Goal: Task Accomplishment & Management: Manage account settings

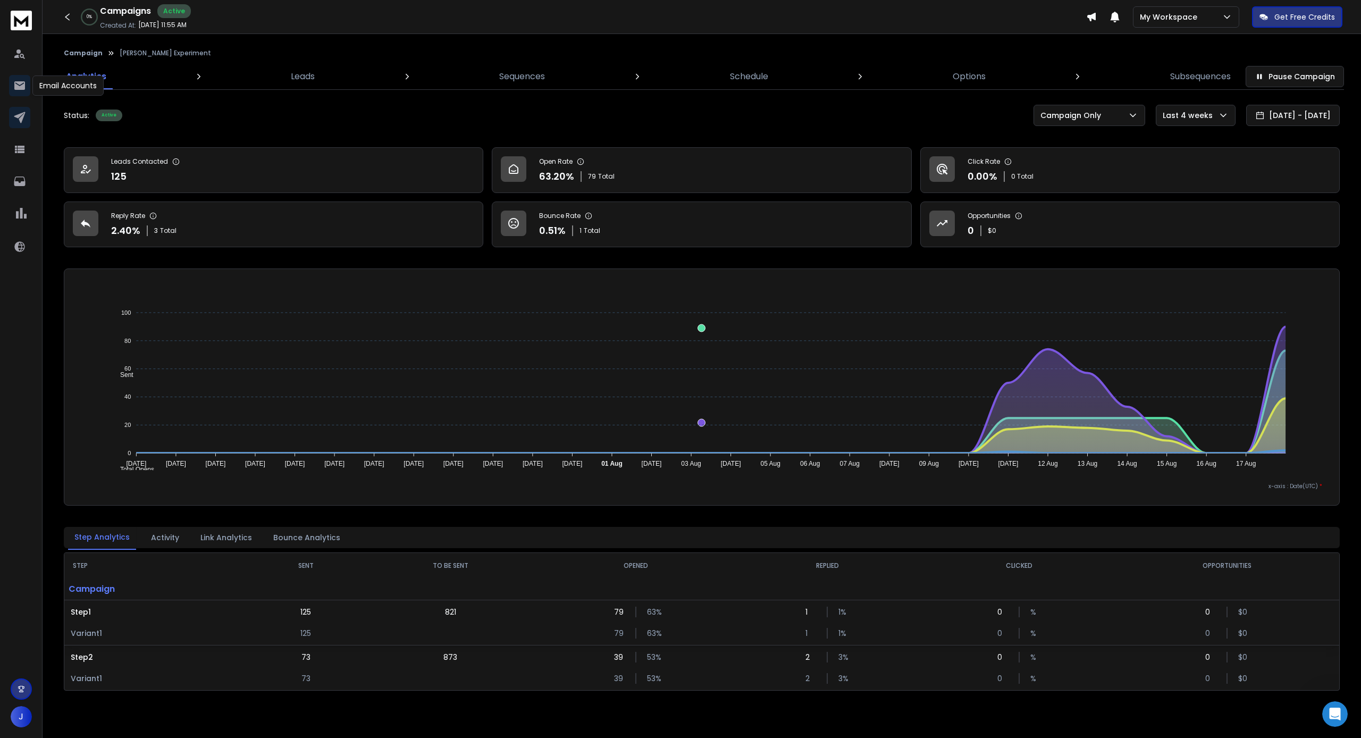
click at [15, 85] on icon at bounding box center [19, 85] width 11 height 9
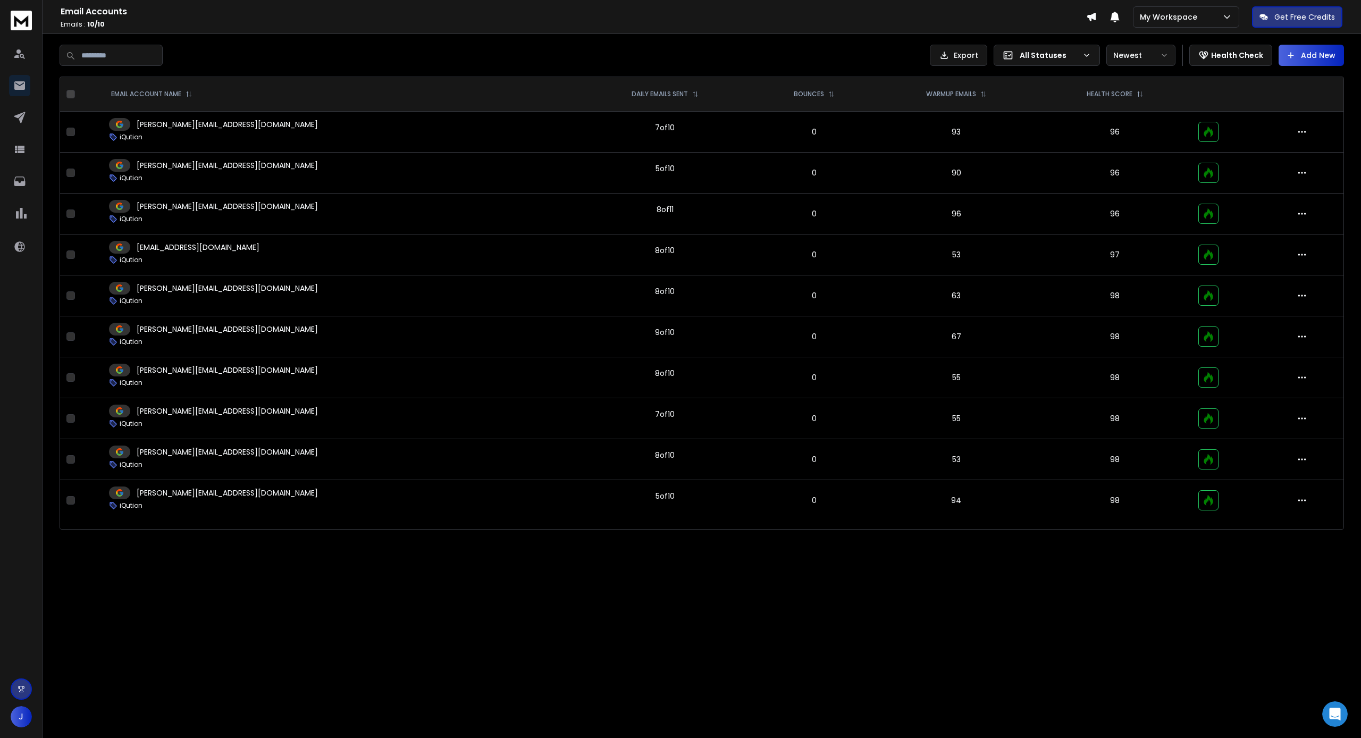
click at [1299, 136] on icon at bounding box center [1302, 132] width 10 height 10
click at [1300, 156] on div "Warmup Settings" at bounding box center [1291, 154] width 84 height 17
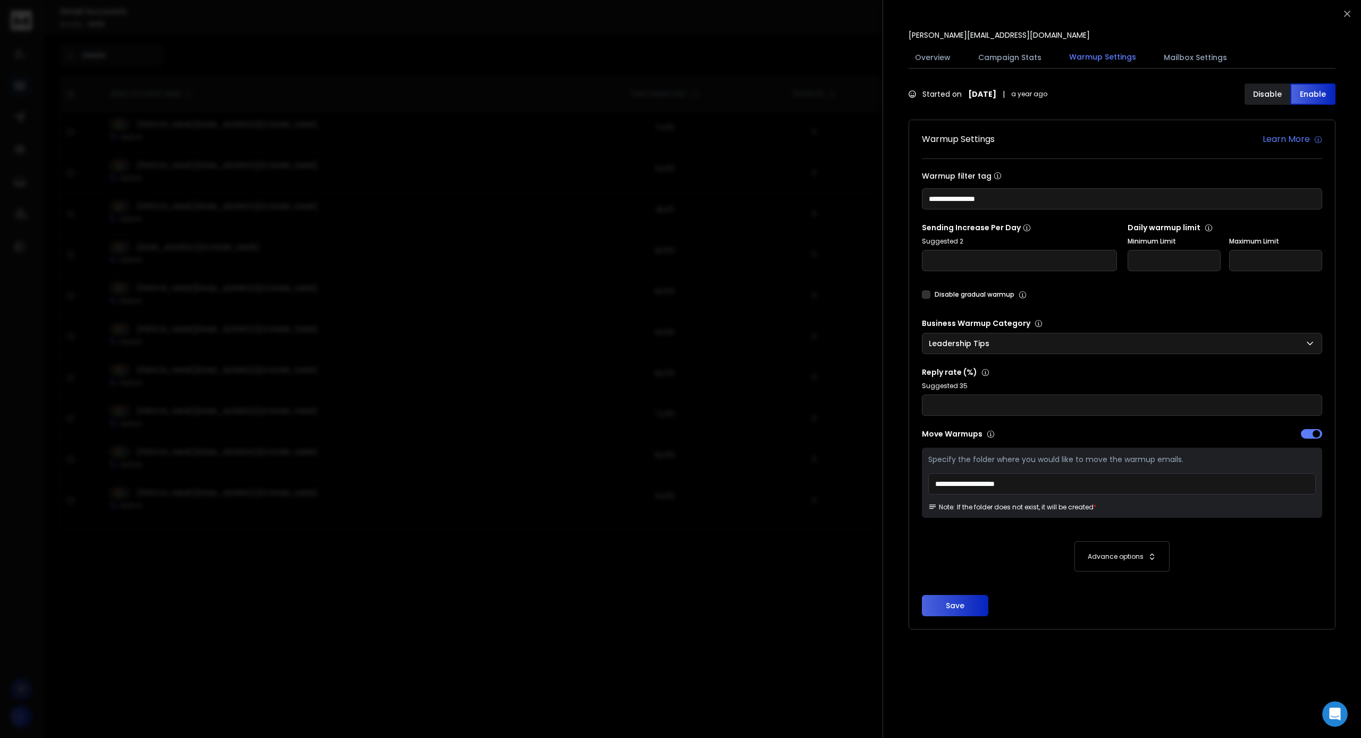
click at [1143, 547] on div "Advance options" at bounding box center [1121, 556] width 95 height 30
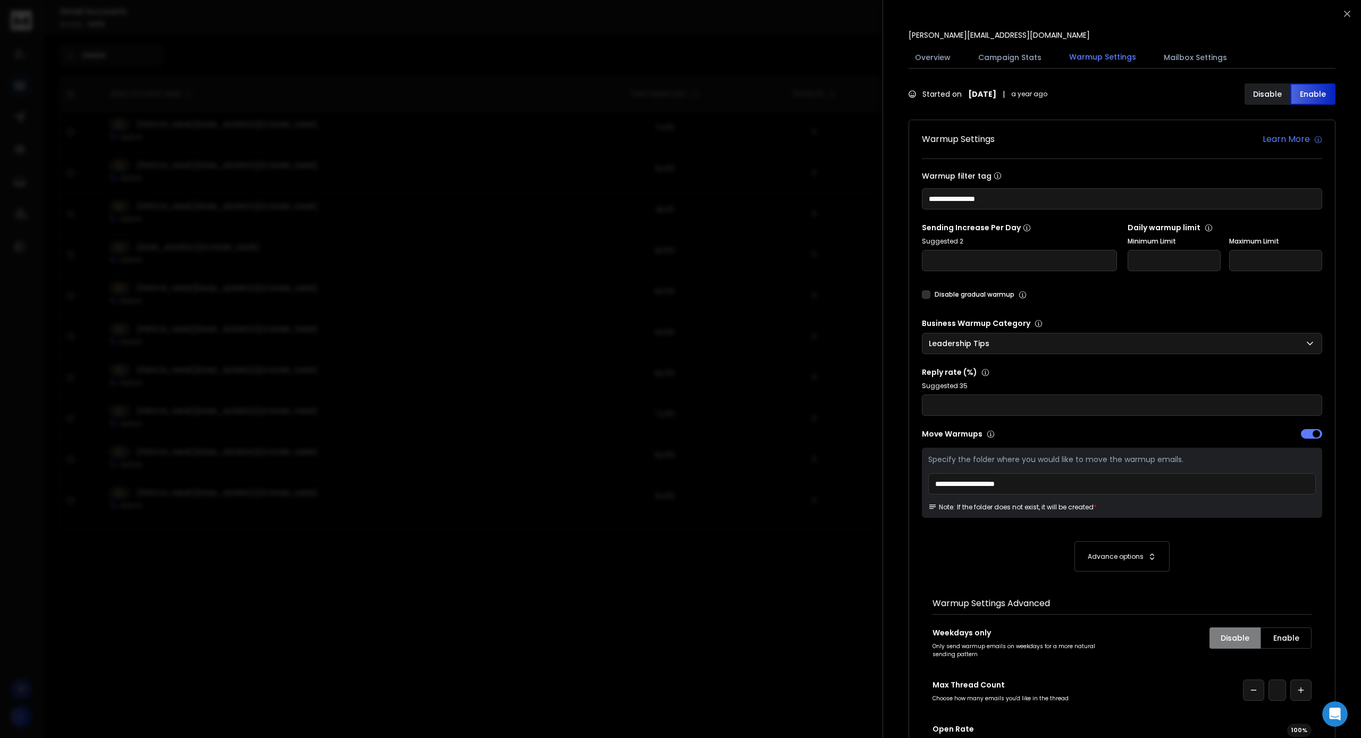
click at [1184, 60] on button "Mailbox Settings" at bounding box center [1195, 57] width 76 height 23
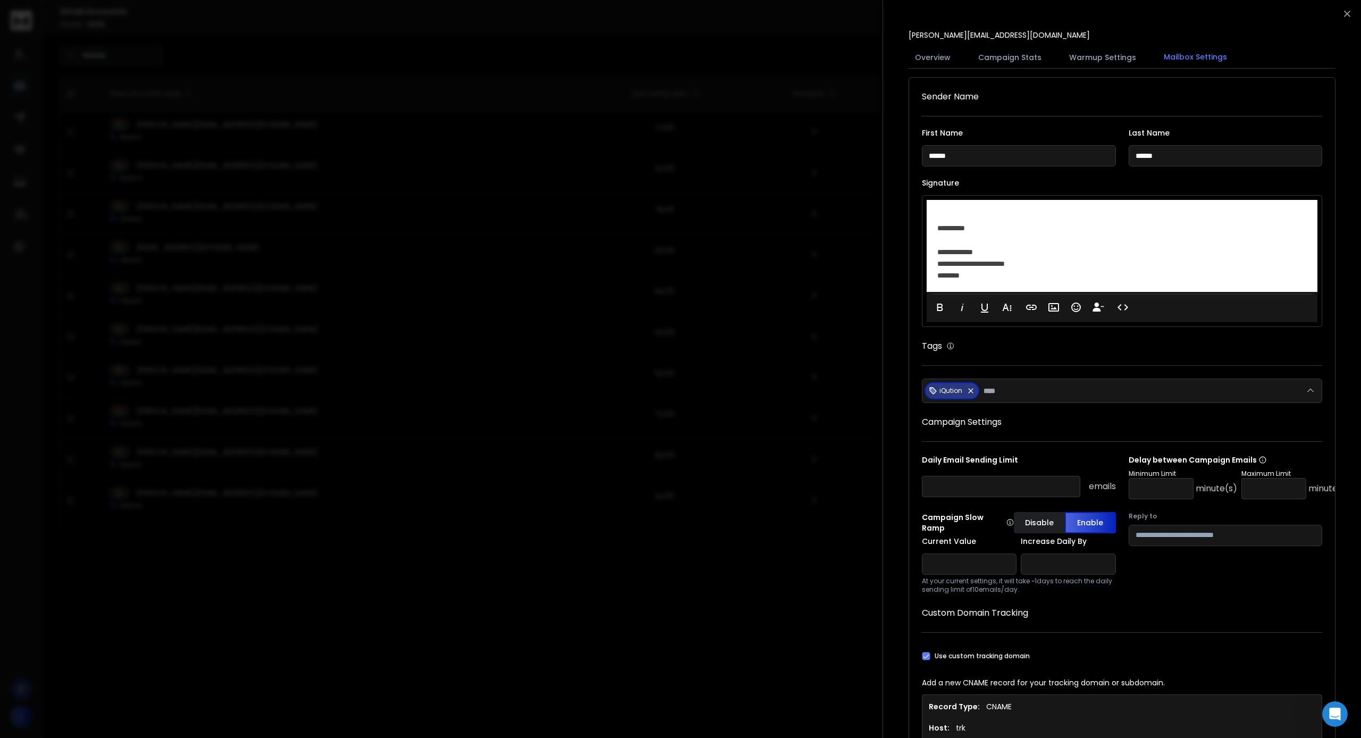
click at [929, 56] on button "Overview" at bounding box center [932, 57] width 48 height 23
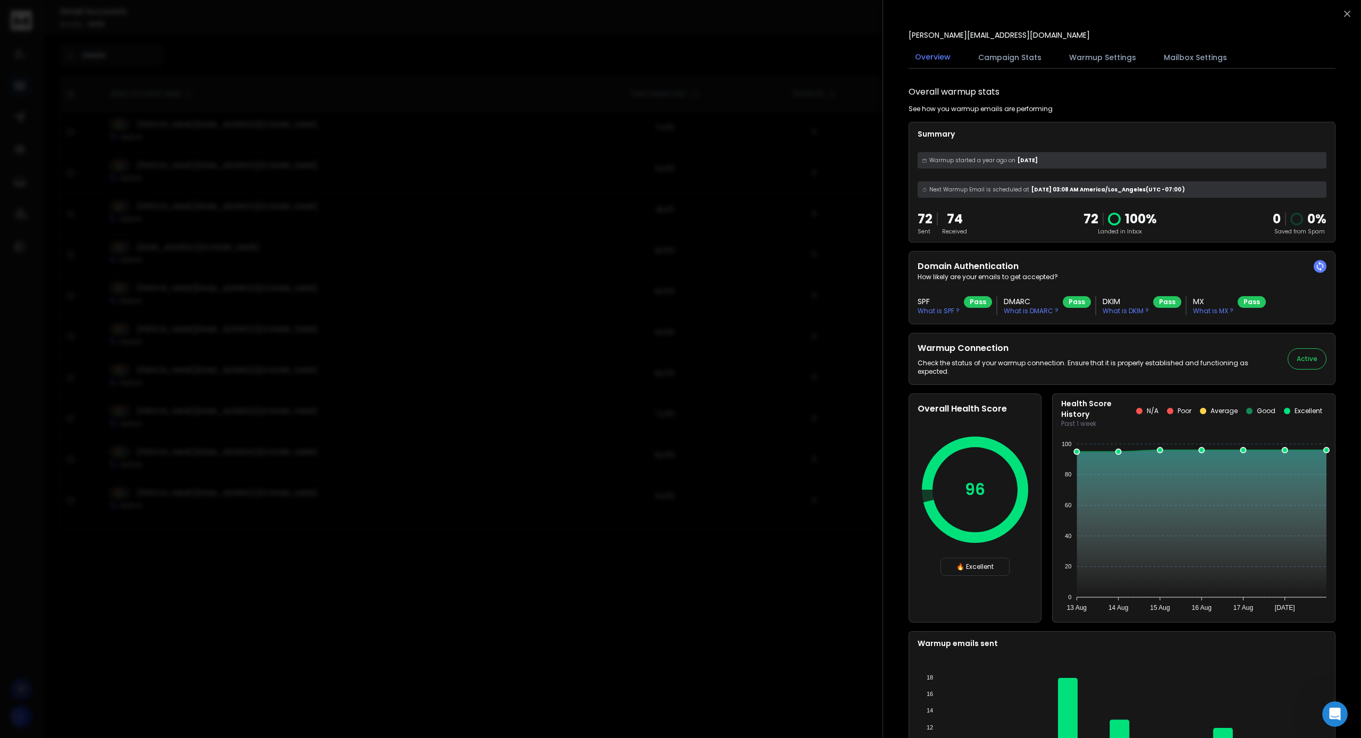
click at [1005, 62] on button "Campaign Stats" at bounding box center [1010, 57] width 76 height 23
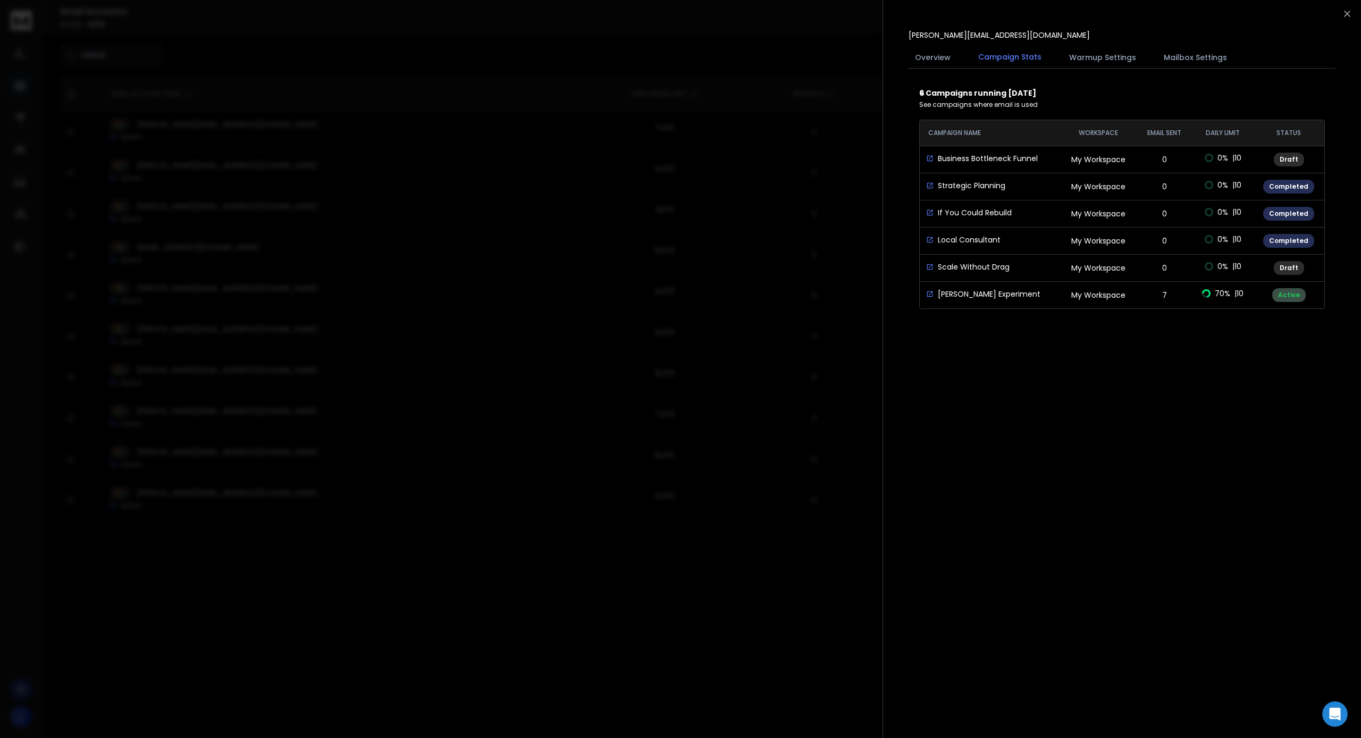
click at [1085, 57] on button "Warmup Settings" at bounding box center [1102, 57] width 80 height 23
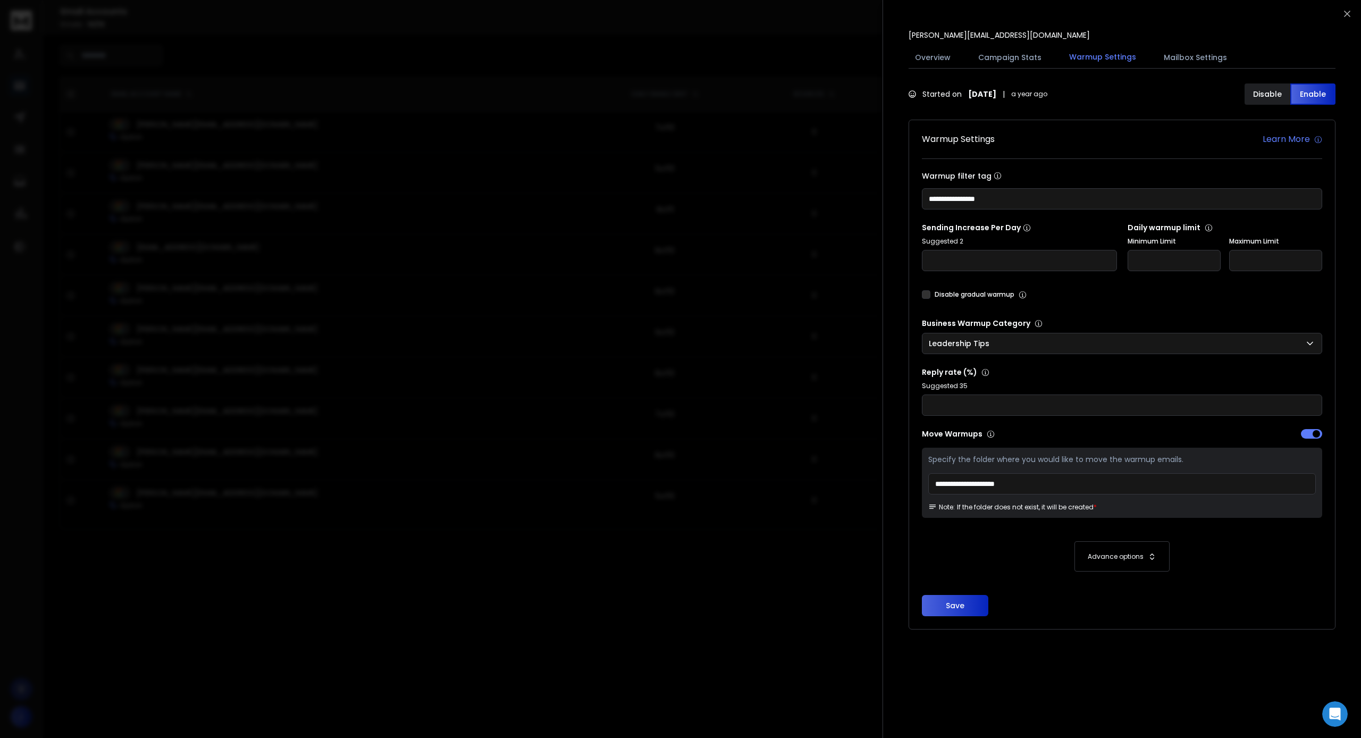
click at [1127, 552] on p "Advance options" at bounding box center [1115, 556] width 56 height 9
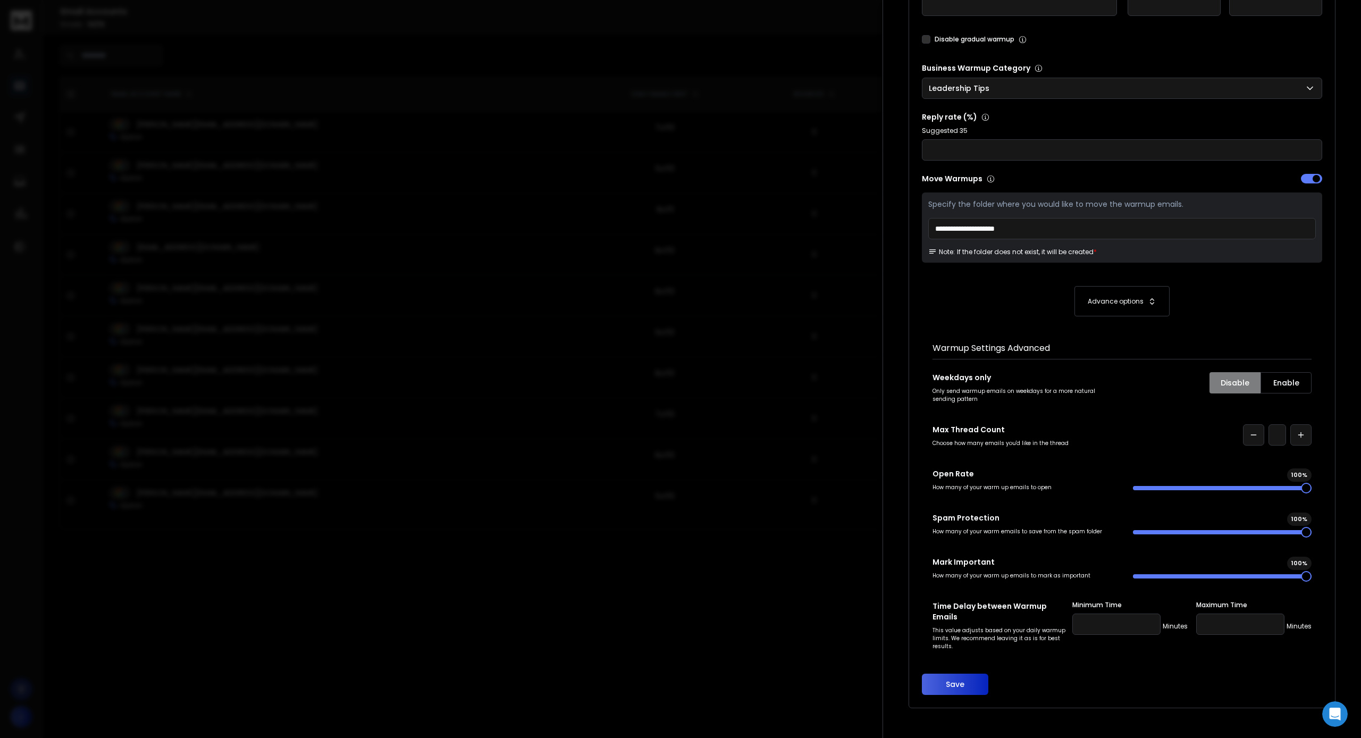
scroll to position [264, 0]
click at [1280, 486] on span "**" at bounding box center [1222, 488] width 179 height 4
click at [1285, 530] on span "**" at bounding box center [1222, 532] width 179 height 4
click at [1290, 574] on span "**" at bounding box center [1222, 576] width 179 height 4
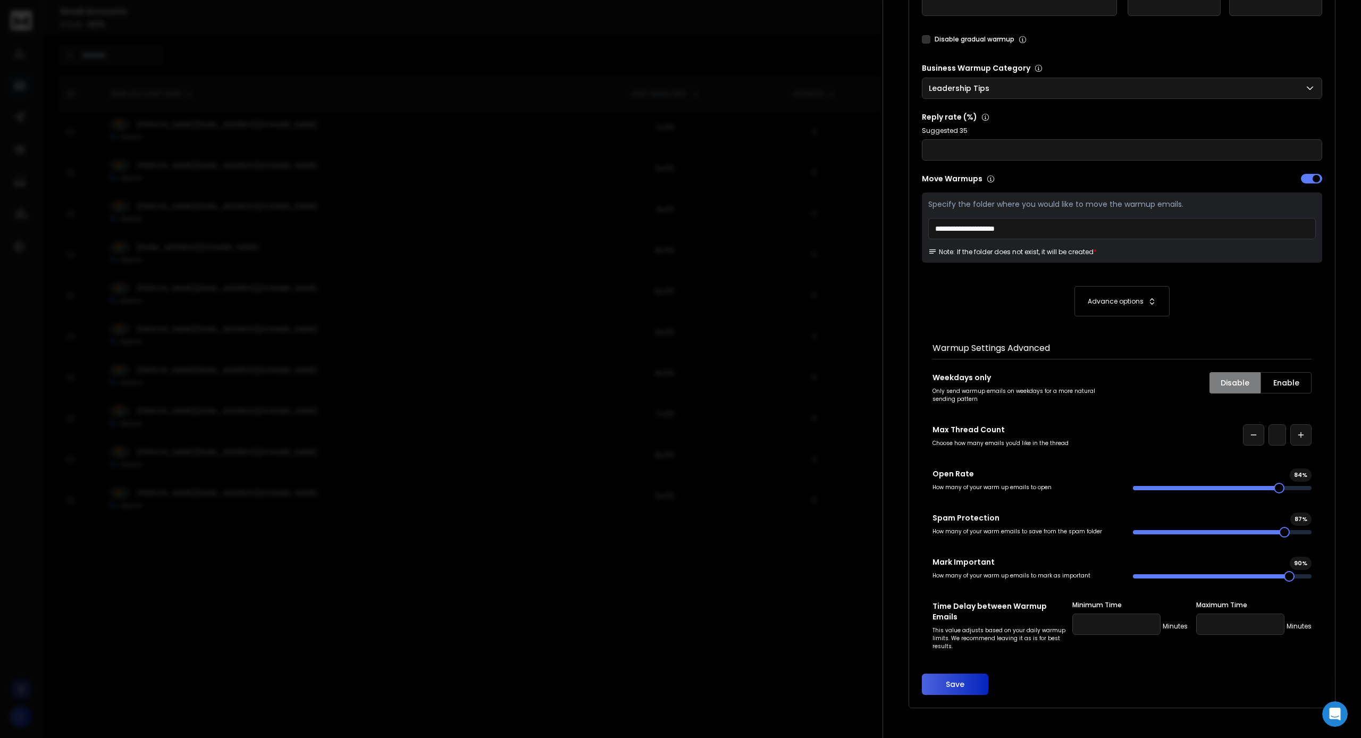
click at [967, 678] on button "Save" at bounding box center [955, 683] width 66 height 21
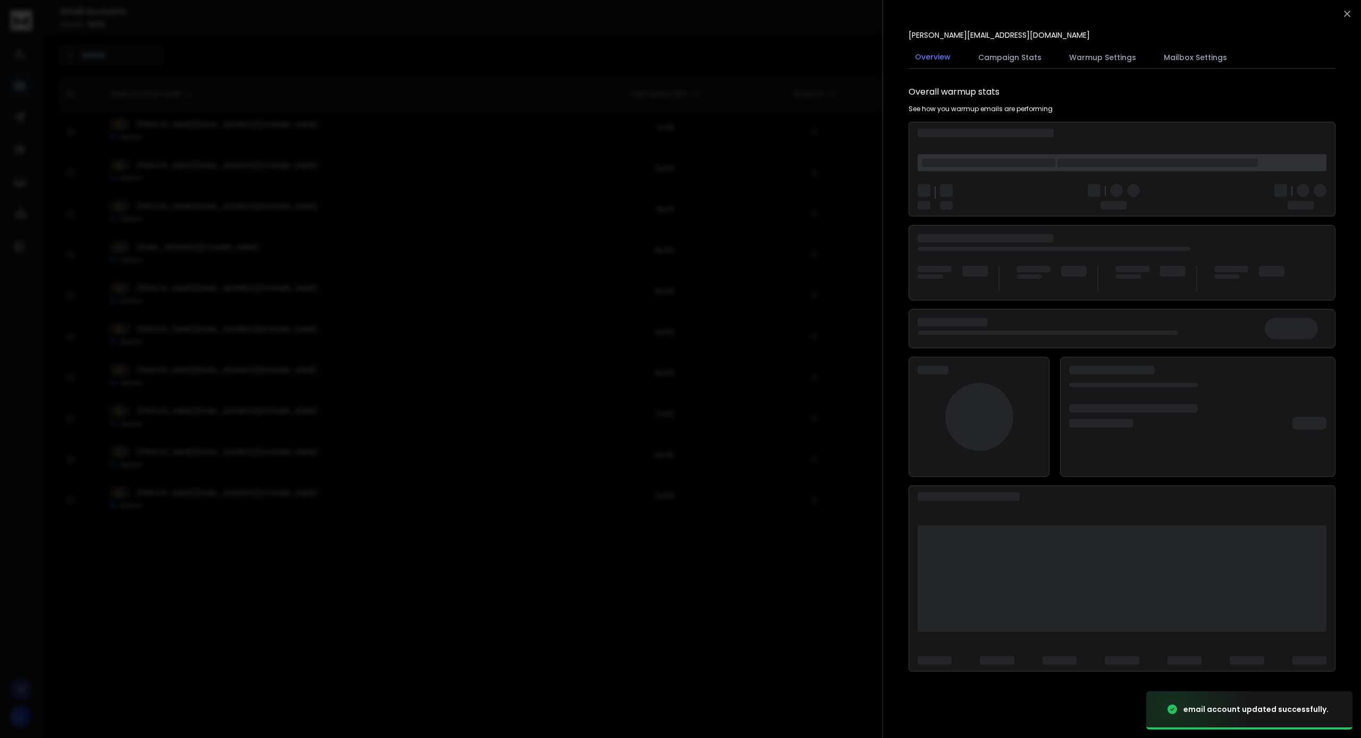
scroll to position [0, 0]
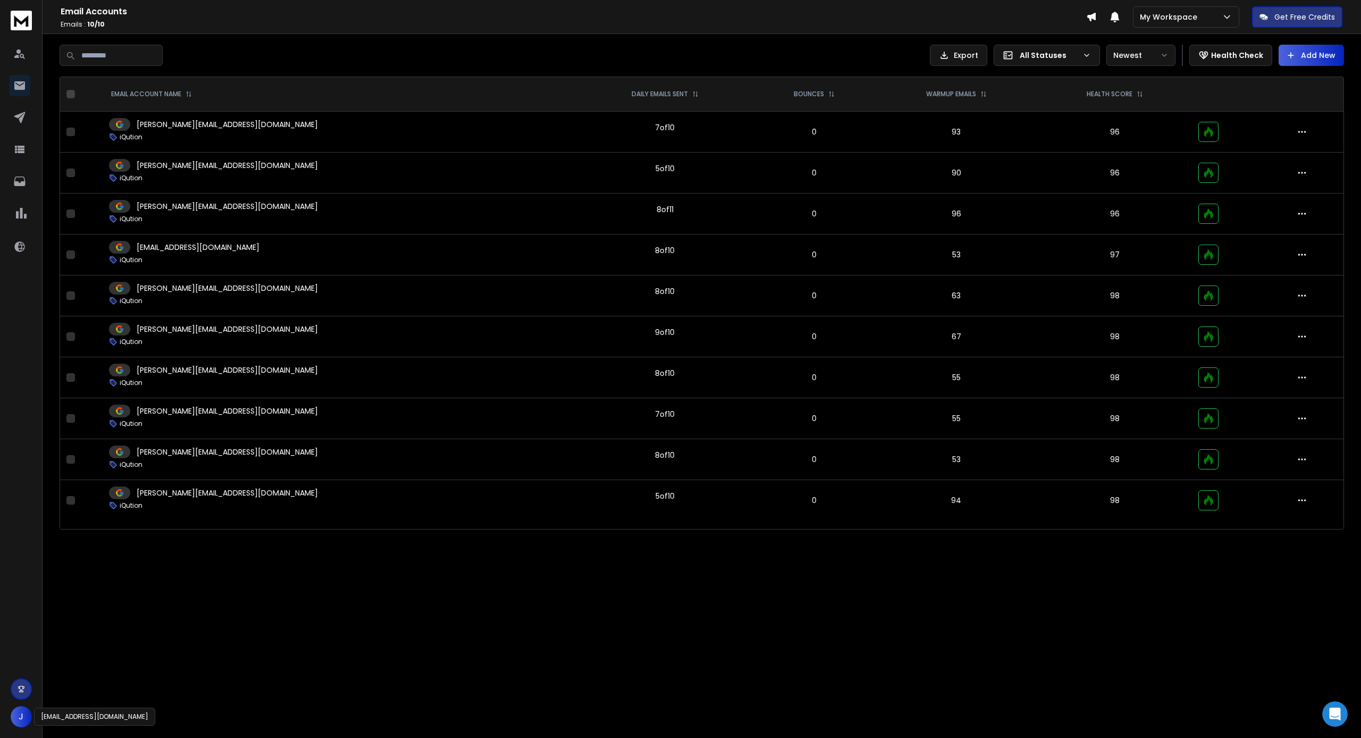
click at [19, 713] on span "J" at bounding box center [21, 716] width 21 height 21
click at [71, 699] on p "Settings" at bounding box center [66, 699] width 30 height 11
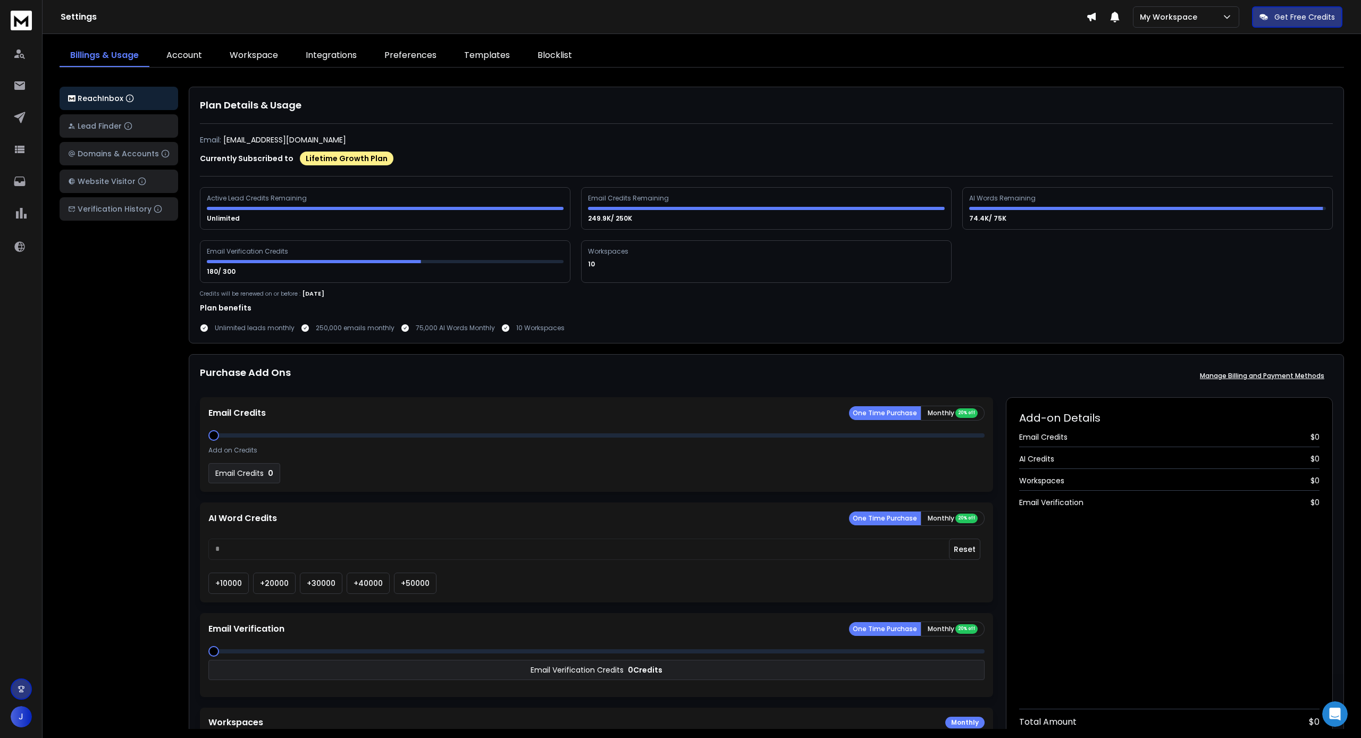
click at [188, 58] on link "Account" at bounding box center [184, 56] width 57 height 22
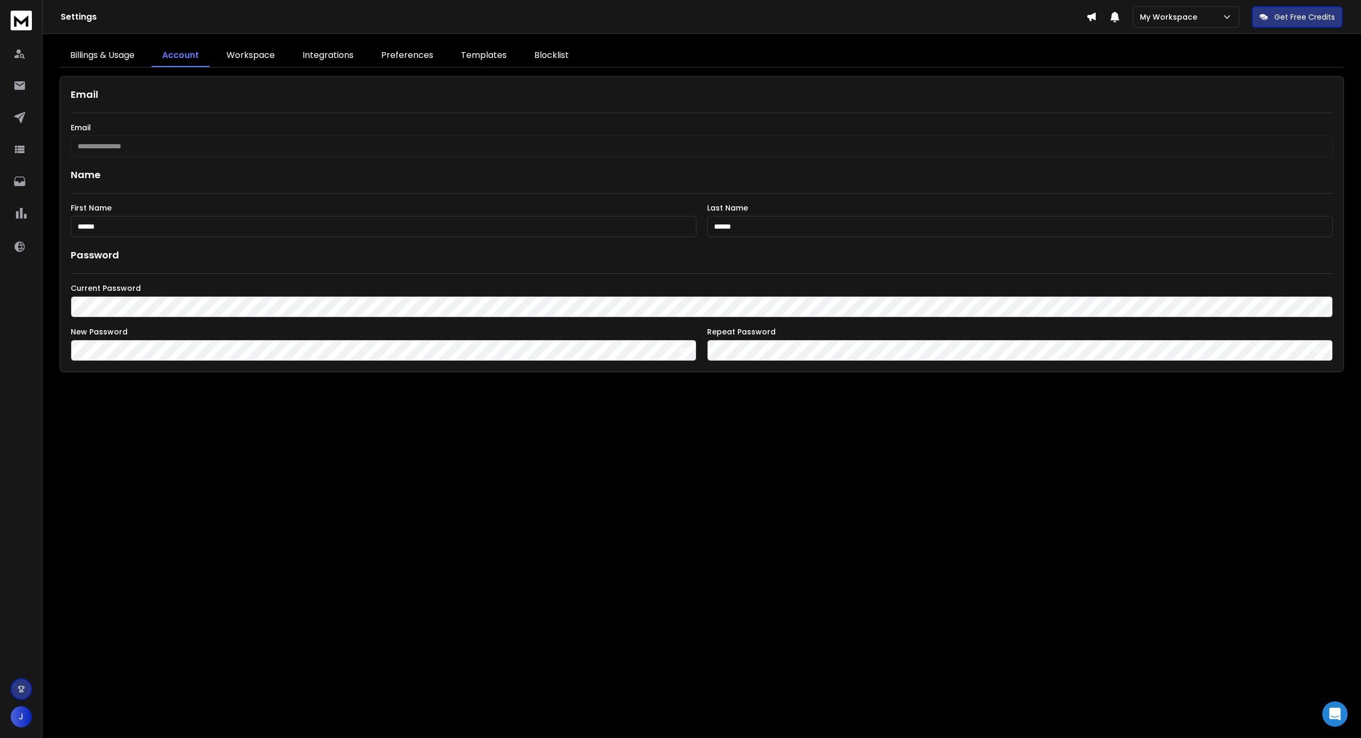
click at [266, 55] on link "Workspace" at bounding box center [251, 56] width 70 height 22
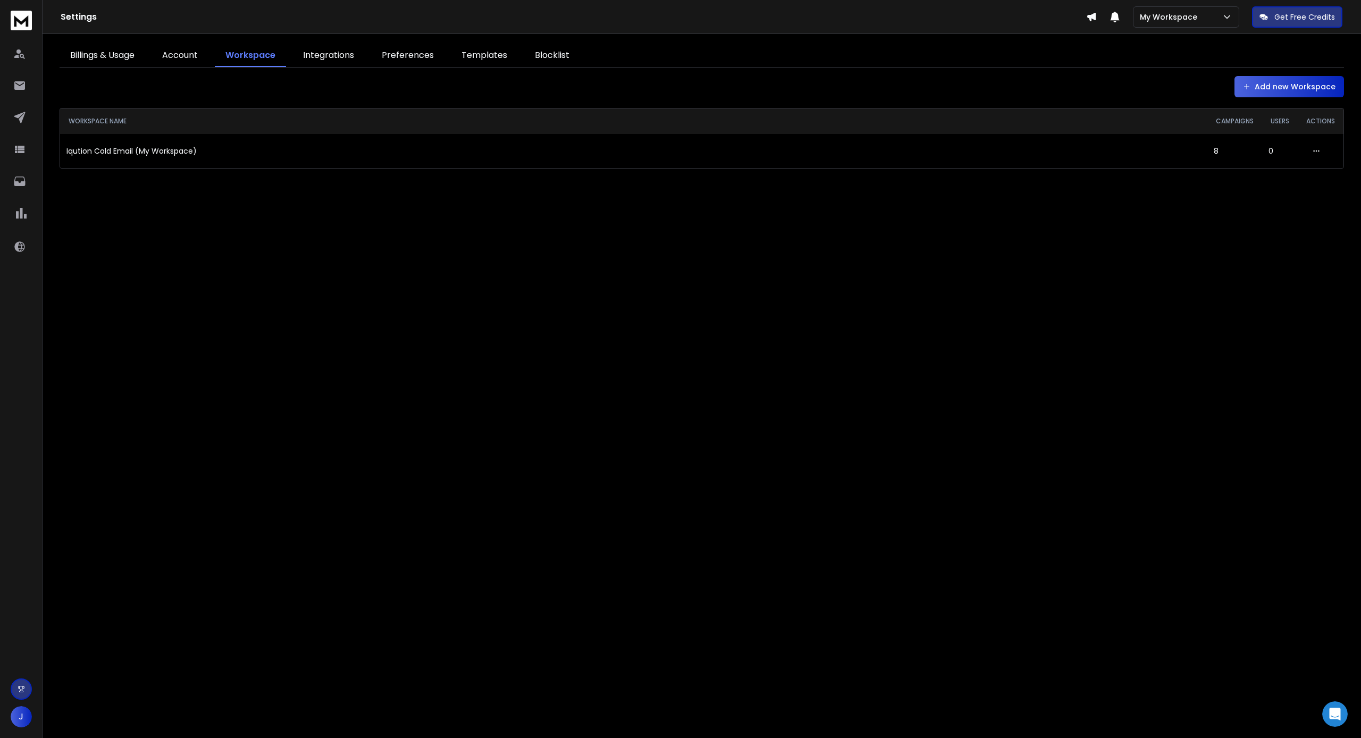
click at [334, 56] on link "Integrations" at bounding box center [328, 56] width 72 height 22
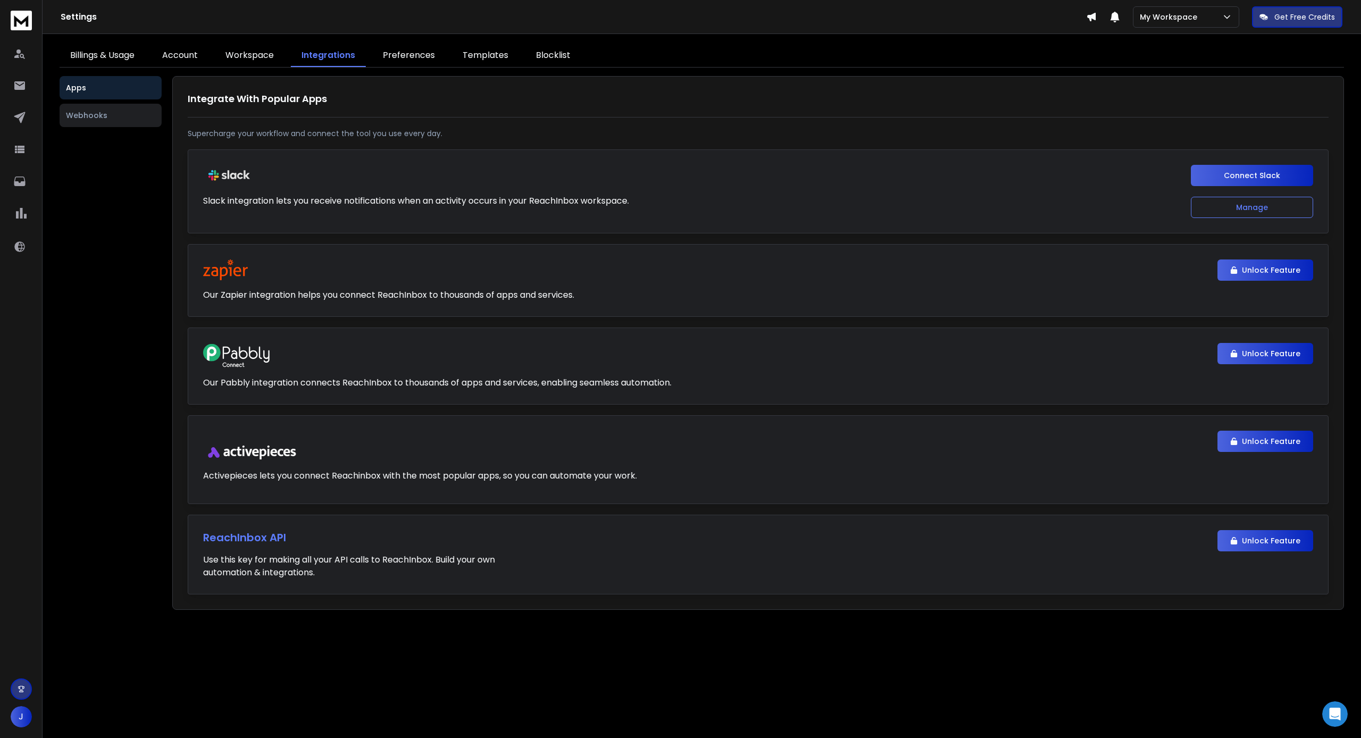
click at [411, 55] on link "Preferences" at bounding box center [408, 56] width 73 height 22
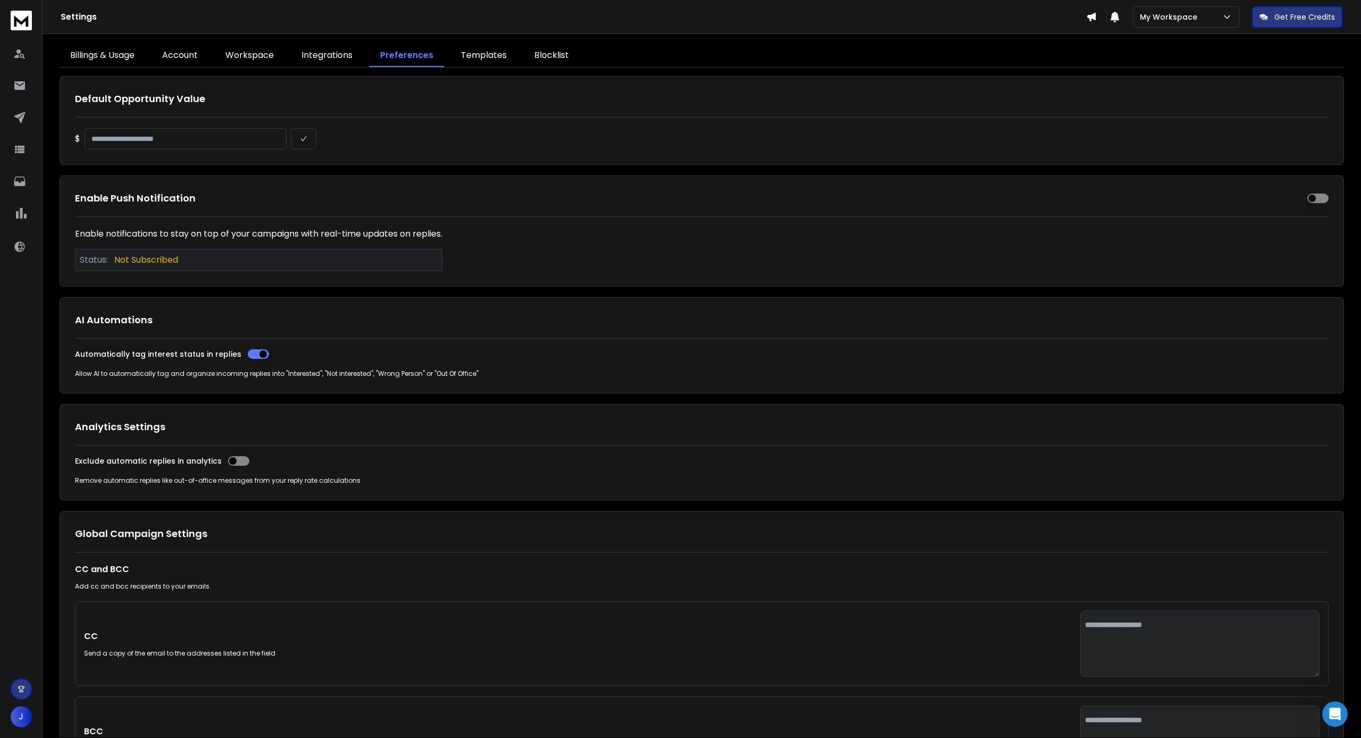
click at [491, 57] on link "Templates" at bounding box center [483, 56] width 67 height 22
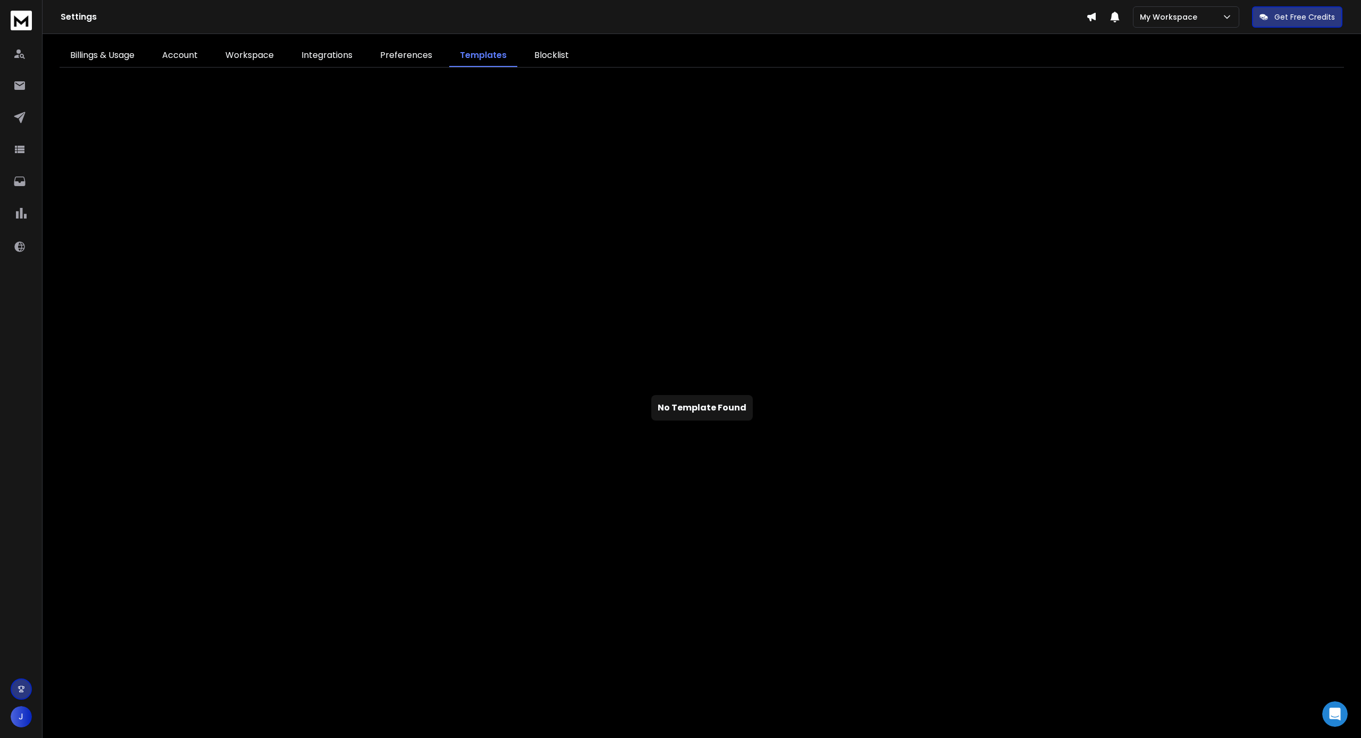
click at [563, 52] on link "Blocklist" at bounding box center [552, 56] width 56 height 22
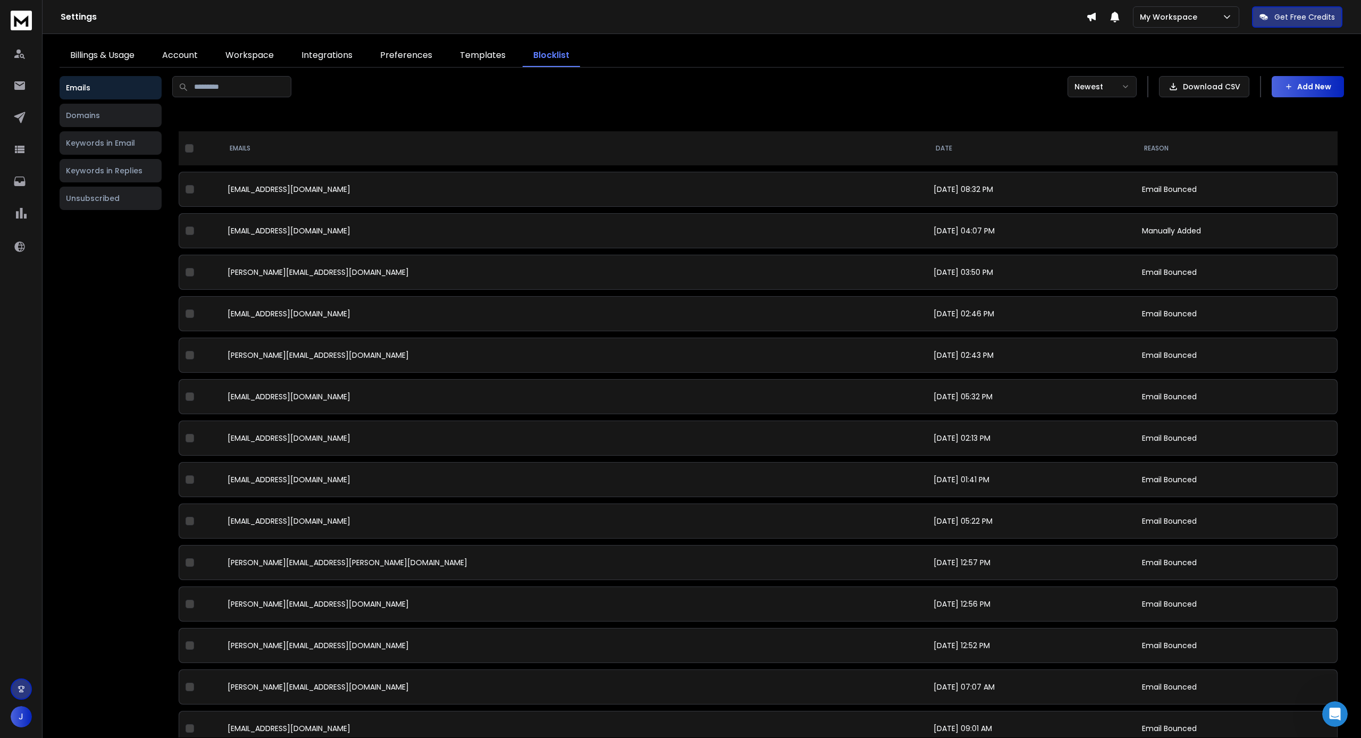
click at [107, 49] on link "Billings & Usage" at bounding box center [103, 56] width 86 height 22
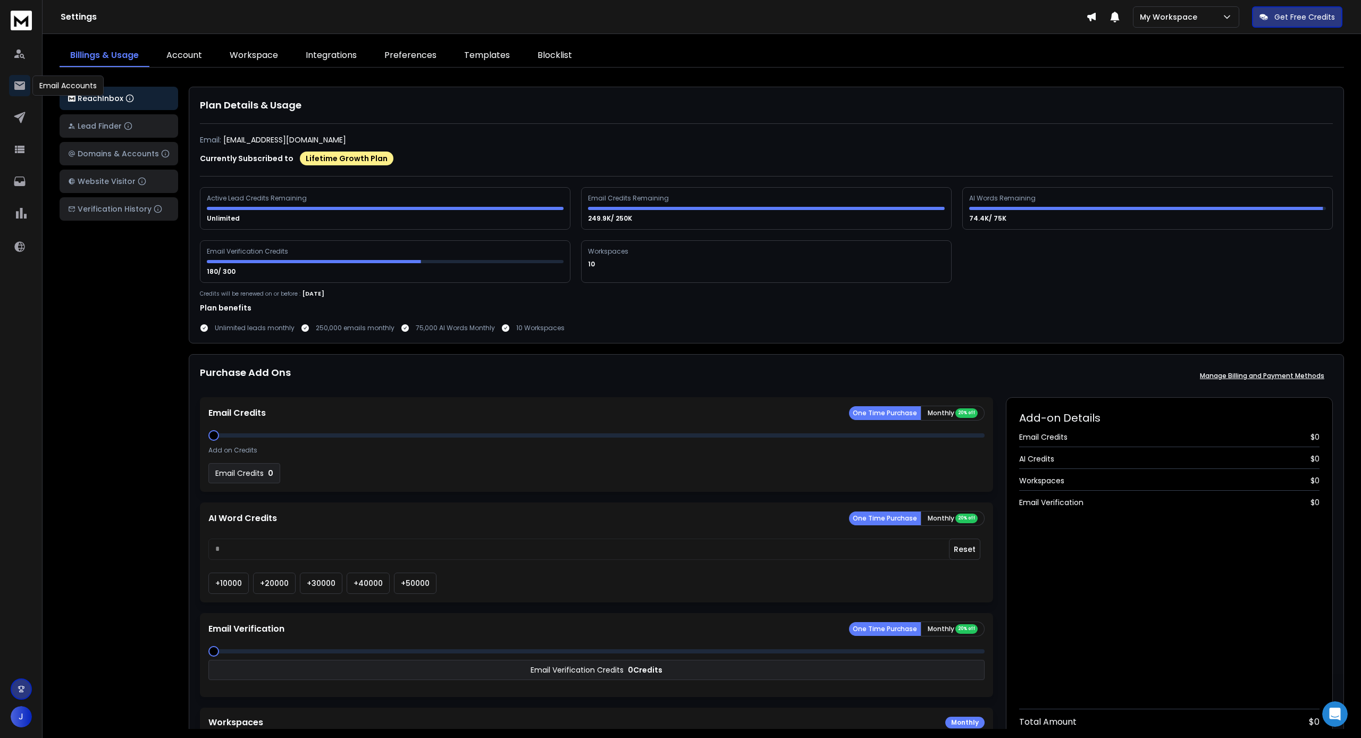
click at [23, 88] on icon at bounding box center [19, 85] width 11 height 9
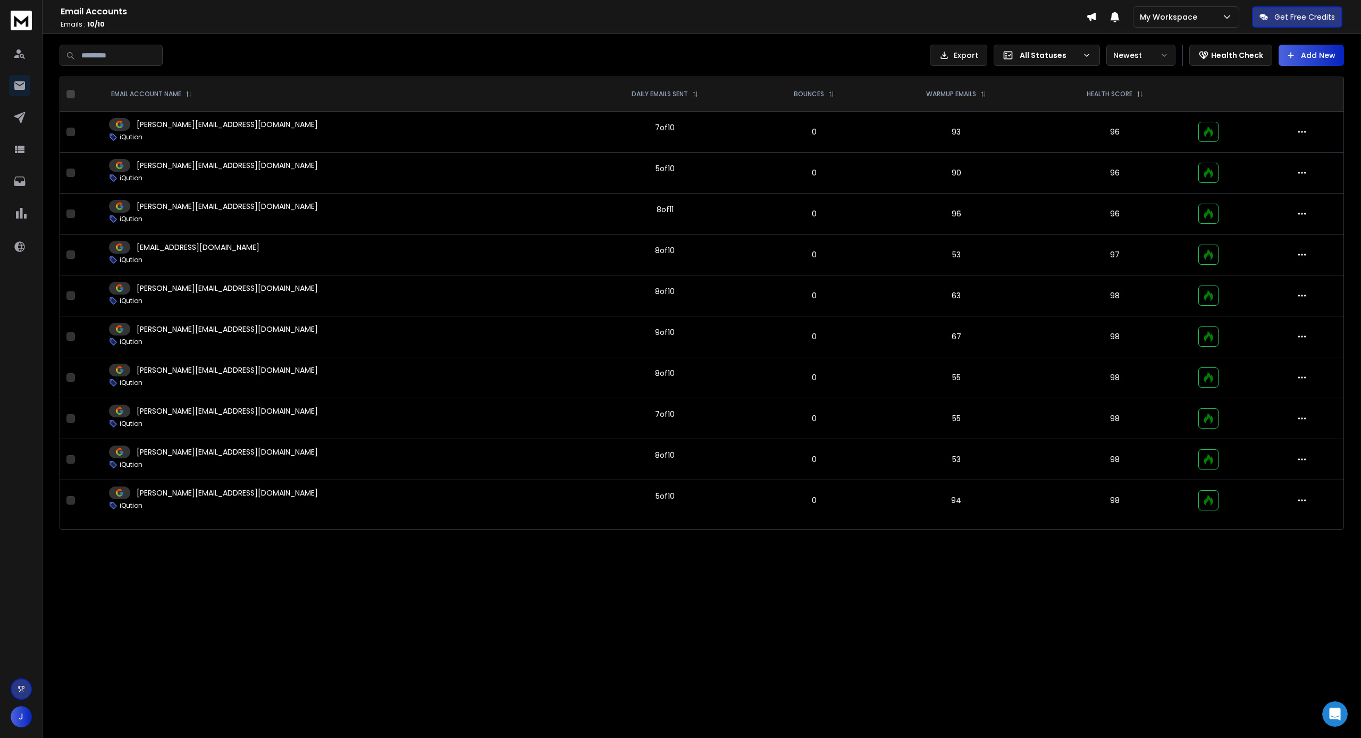
click at [1298, 173] on icon at bounding box center [1302, 173] width 10 height 10
click at [1291, 192] on div "Warmup Settings" at bounding box center [1291, 195] width 84 height 17
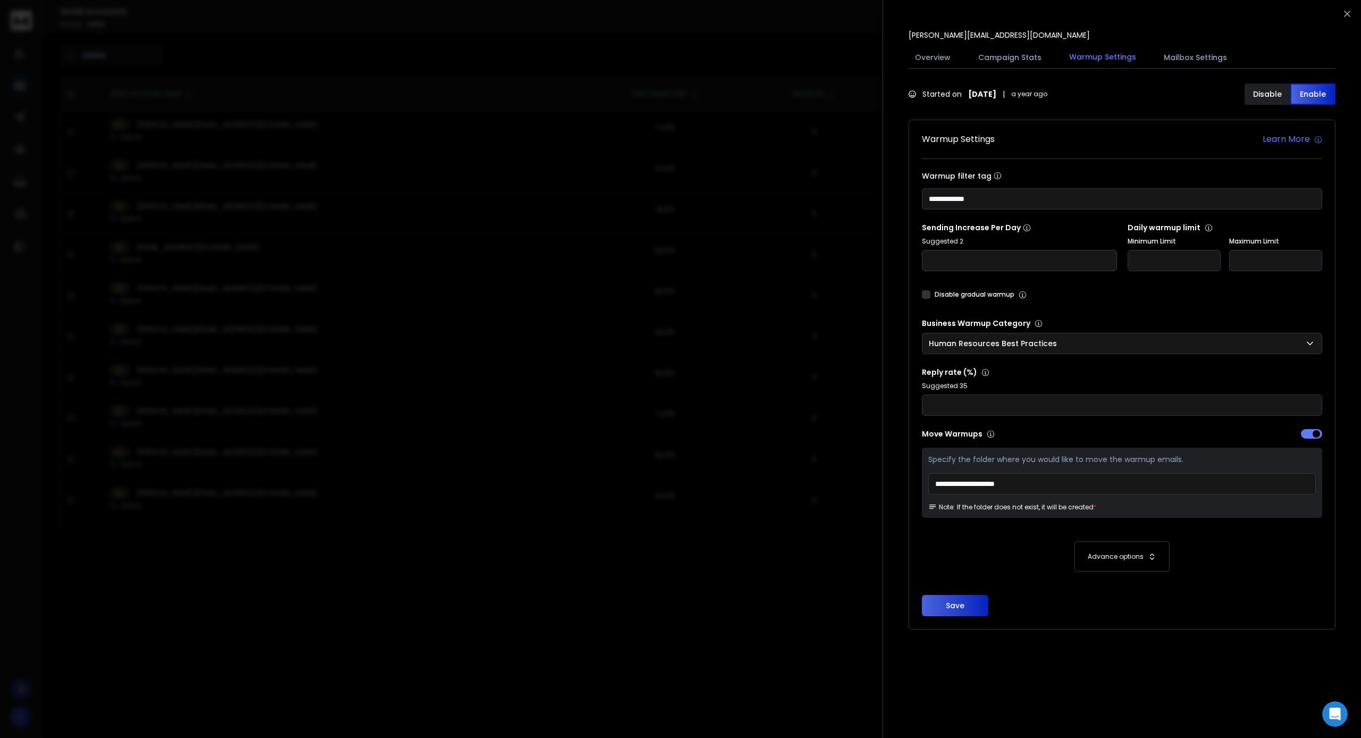
click at [1129, 557] on p "Advance options" at bounding box center [1115, 556] width 56 height 9
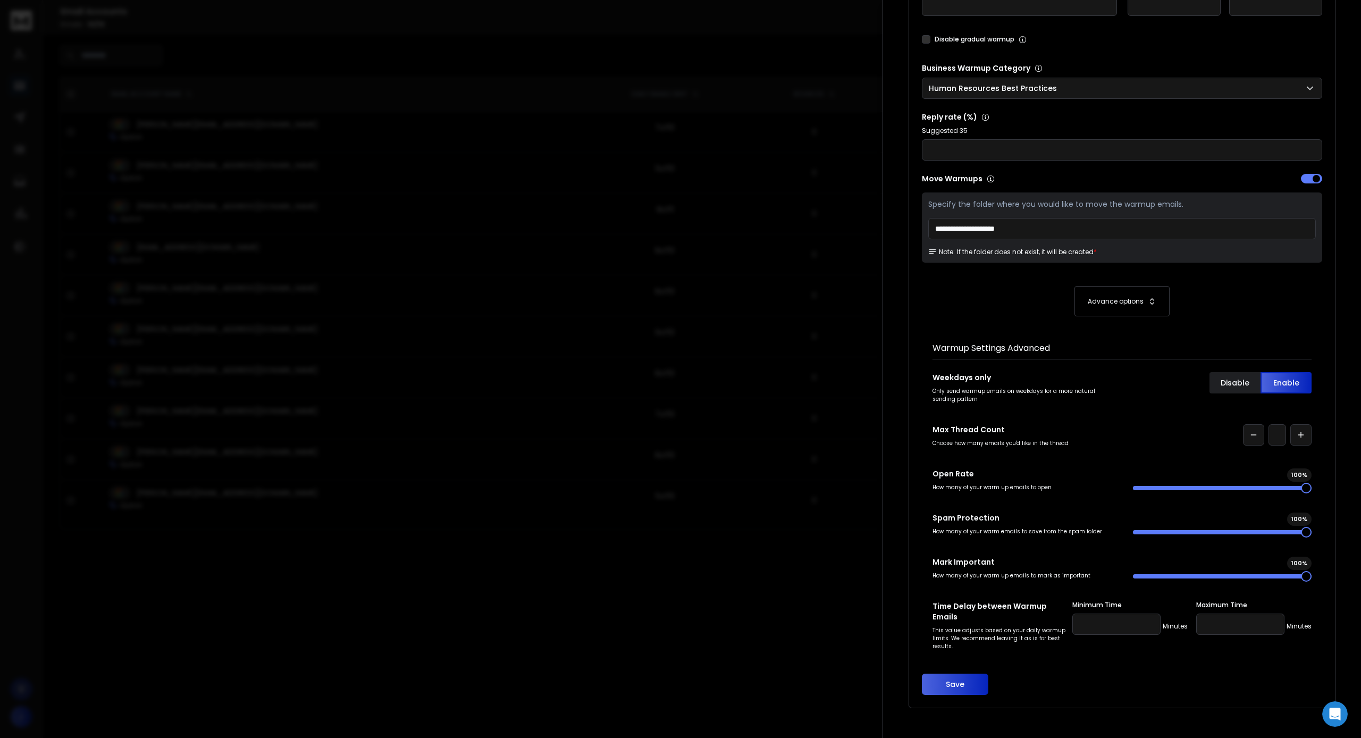
scroll to position [343, 0]
click at [1286, 486] on span "**" at bounding box center [1222, 488] width 179 height 4
click at [1285, 530] on span "**" at bounding box center [1222, 532] width 179 height 4
click at [1285, 556] on div "100 % ***" at bounding box center [1222, 567] width 179 height 22
click at [1301, 432] on icon "button" at bounding box center [1301, 434] width 0 height 5
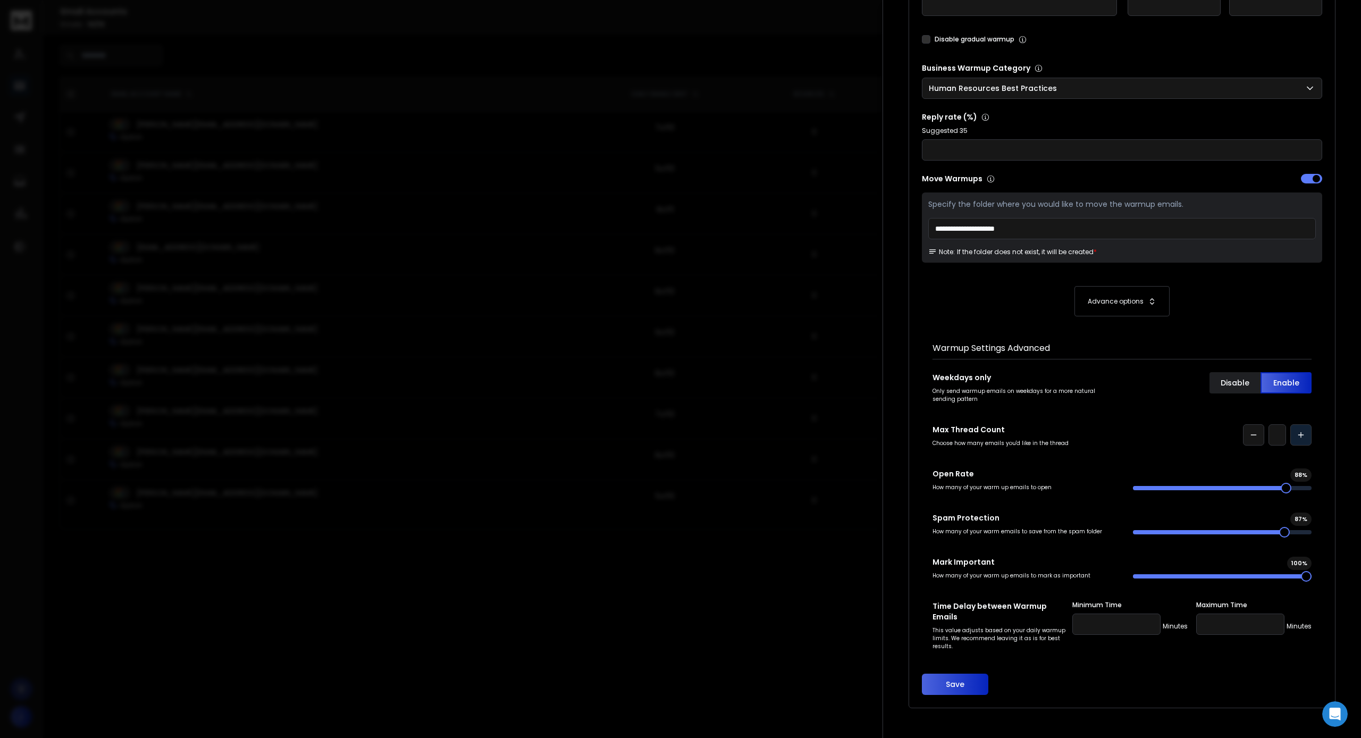
type input "*"
click at [963, 682] on button "Save" at bounding box center [955, 683] width 66 height 21
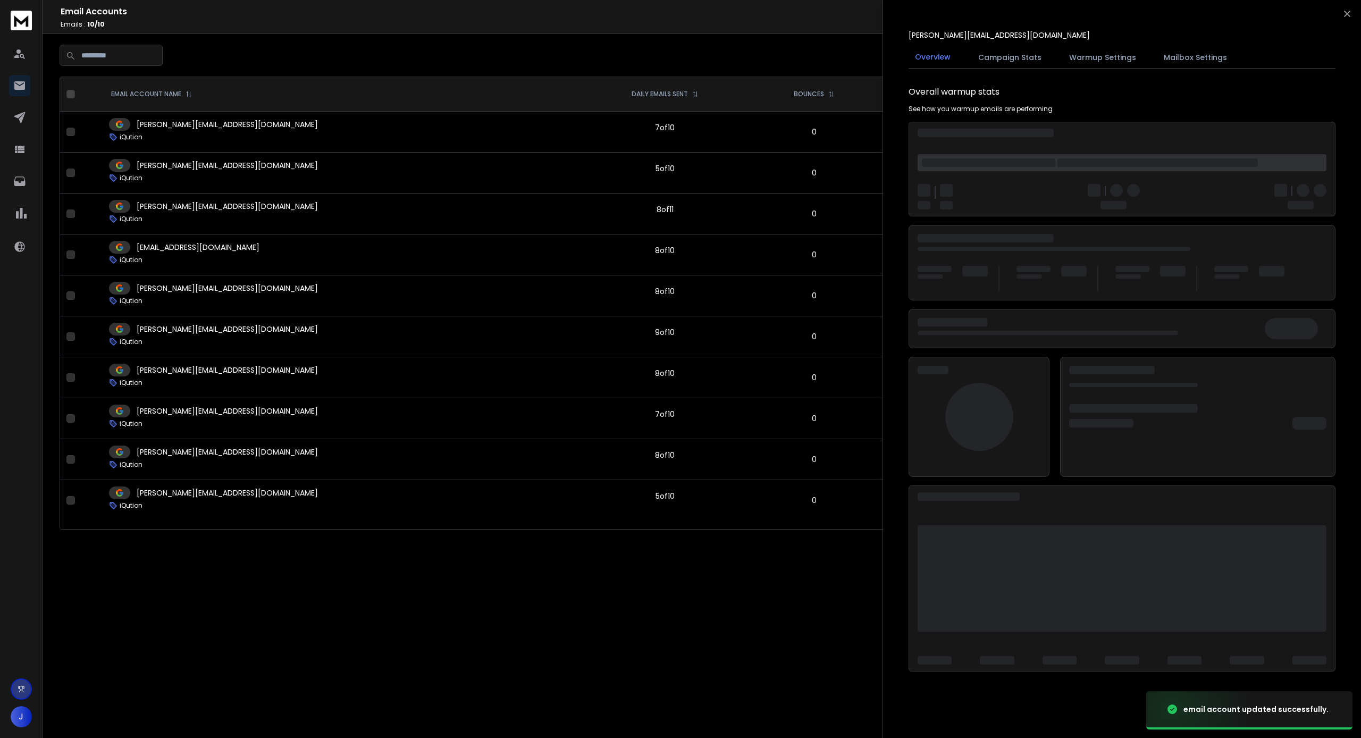
scroll to position [0, 0]
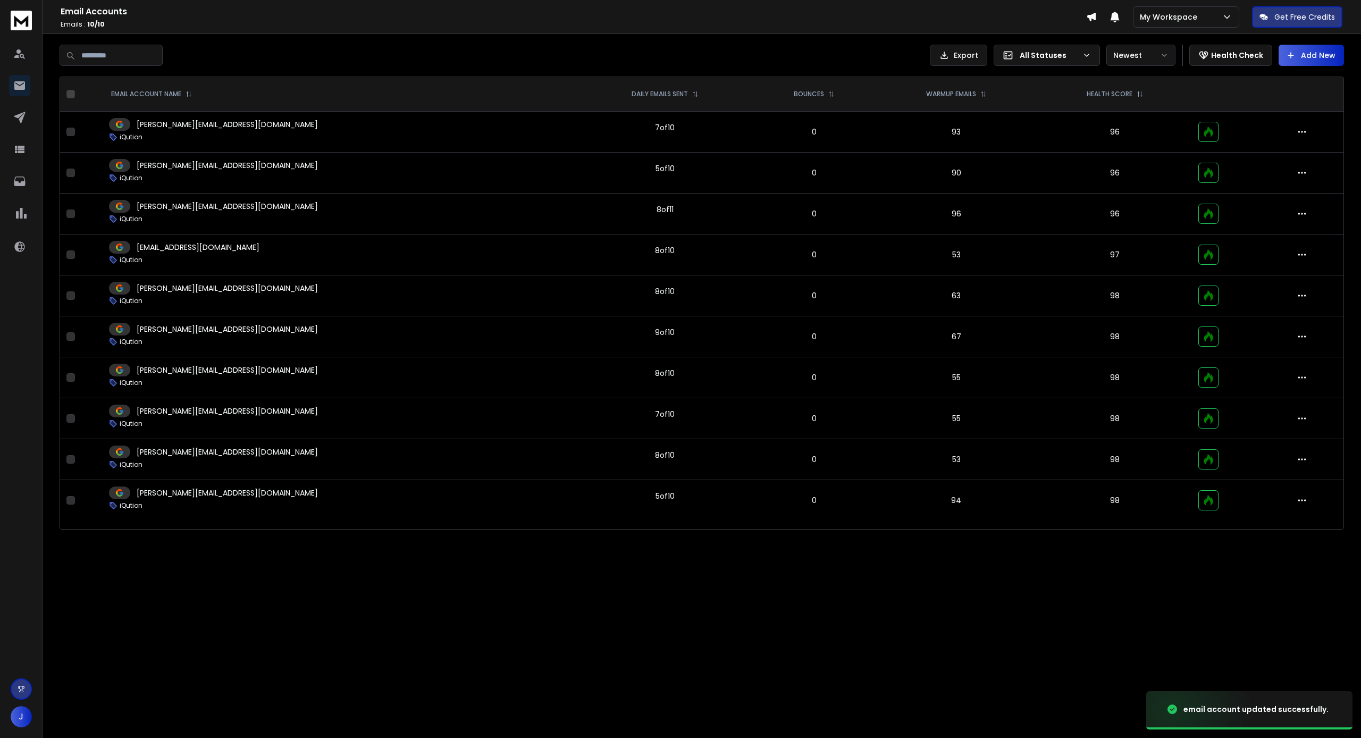
click at [1203, 173] on icon at bounding box center [1207, 172] width 9 height 11
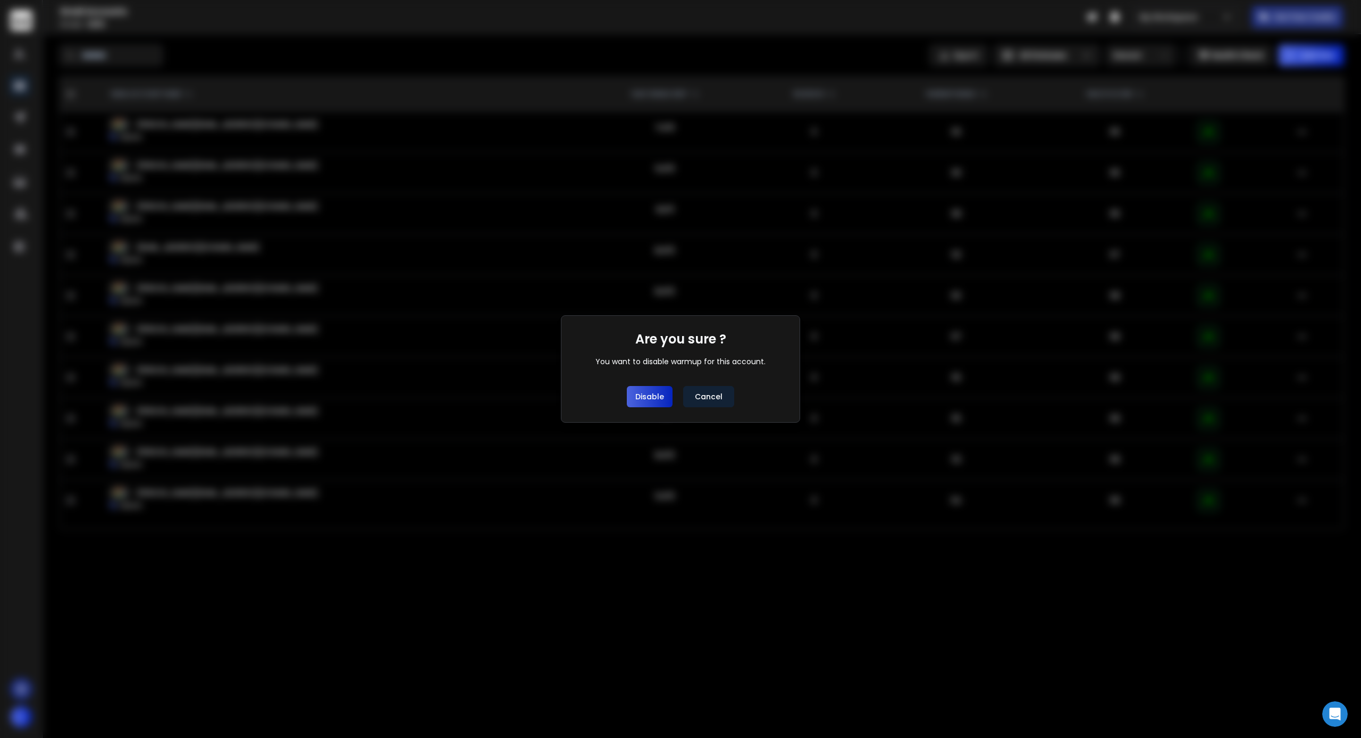
click at [723, 397] on button "Cancel" at bounding box center [708, 396] width 51 height 21
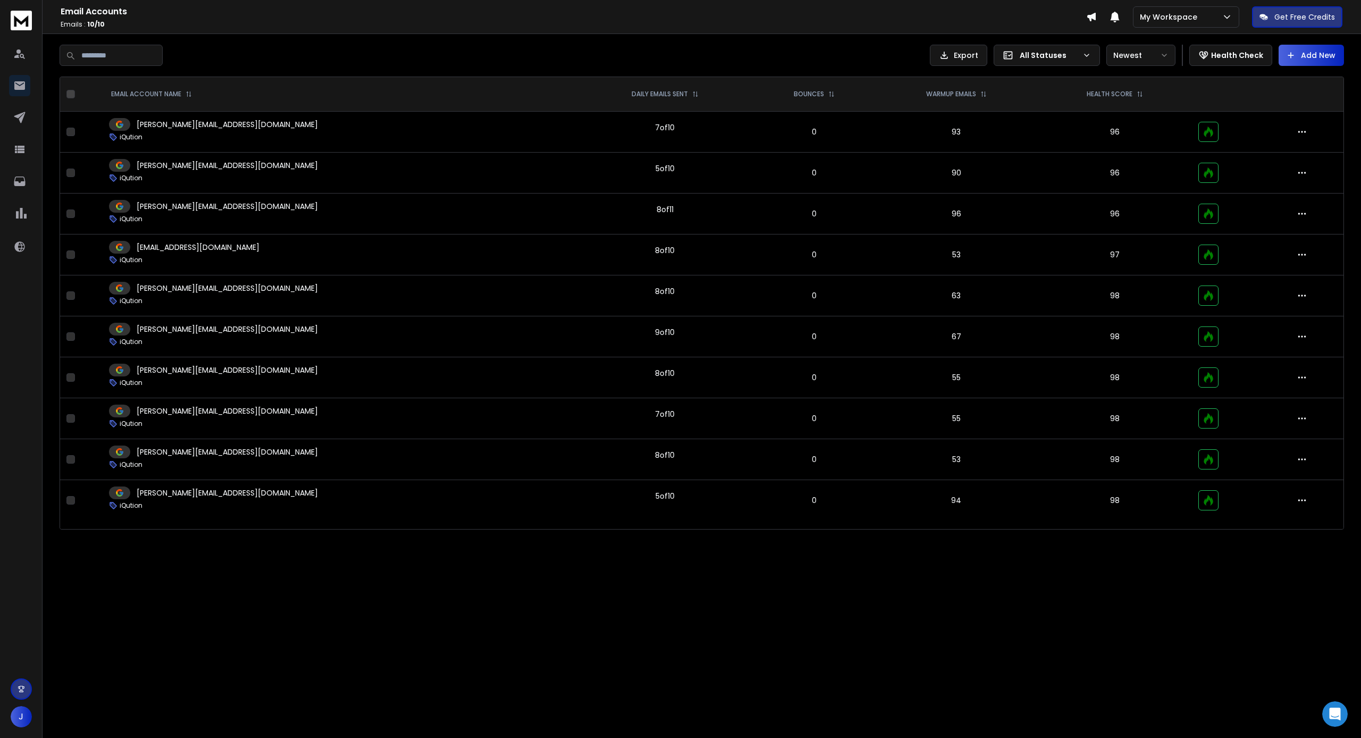
click at [174, 494] on p "[PERSON_NAME][EMAIL_ADDRESS][DOMAIN_NAME]" at bounding box center [227, 492] width 181 height 11
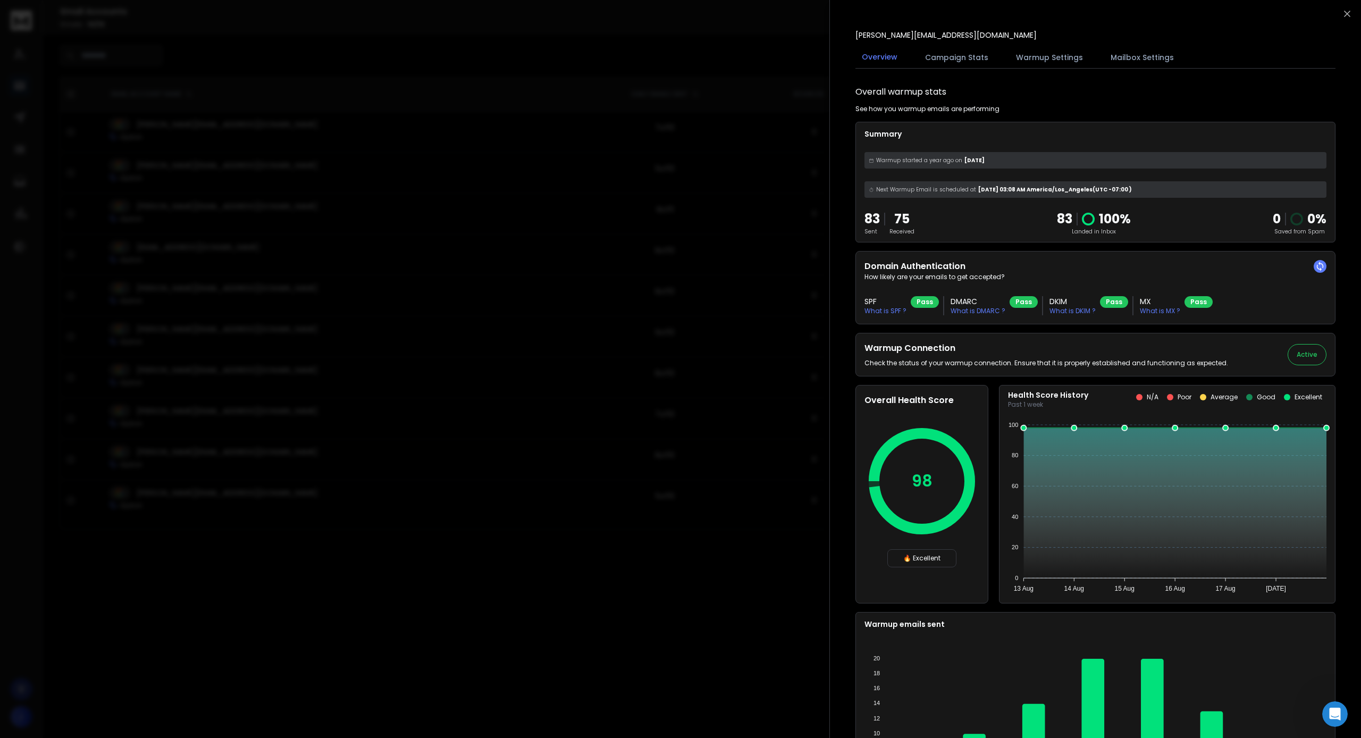
click at [1041, 54] on button "Warmup Settings" at bounding box center [1049, 57] width 80 height 23
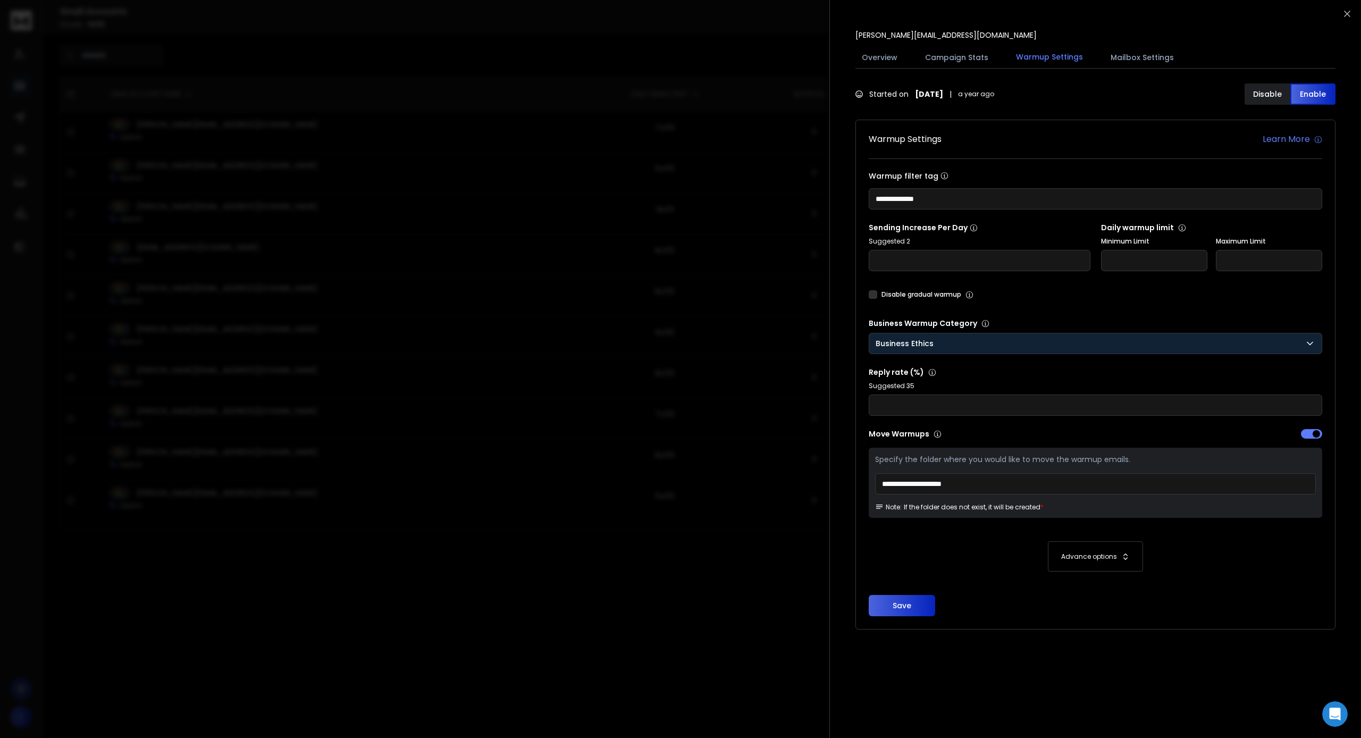
click at [984, 349] on button "Business Ethics" at bounding box center [1094, 343] width 453 height 21
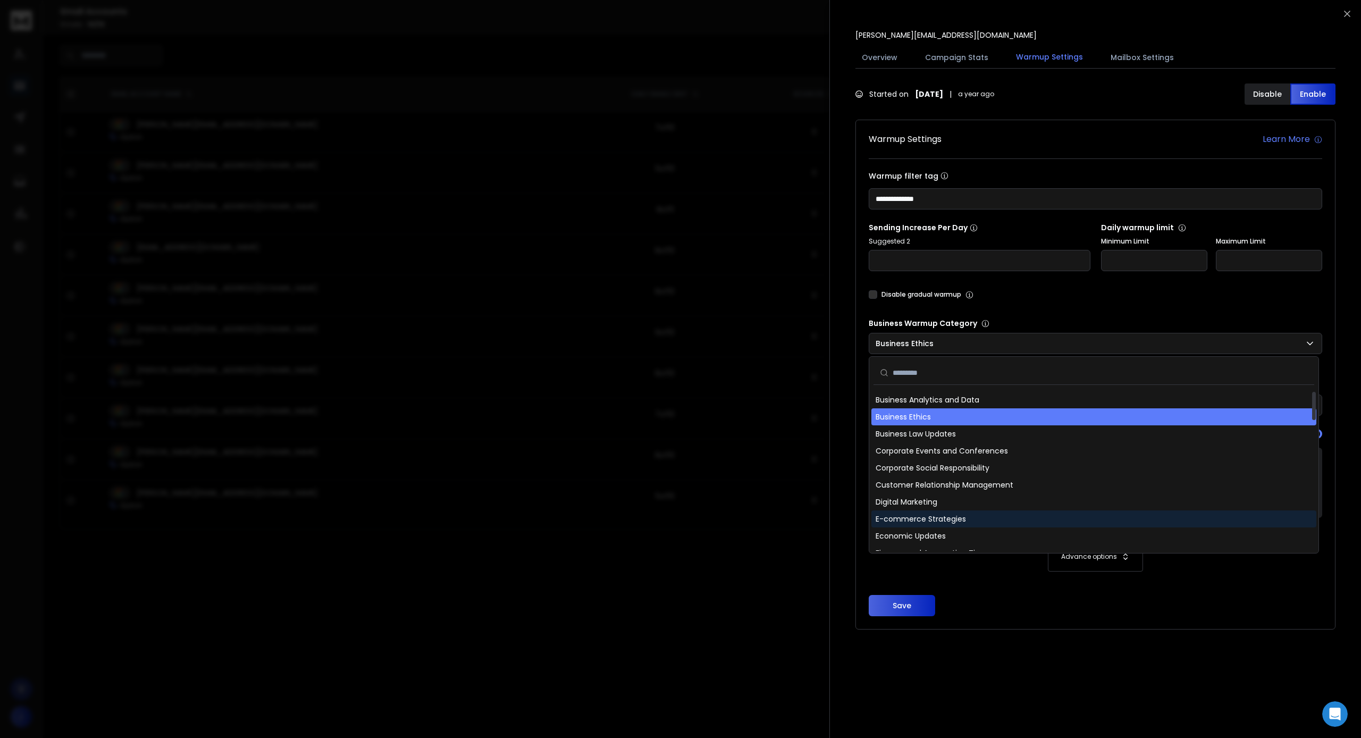
click at [940, 521] on span "E-commerce Strategies" at bounding box center [920, 518] width 90 height 11
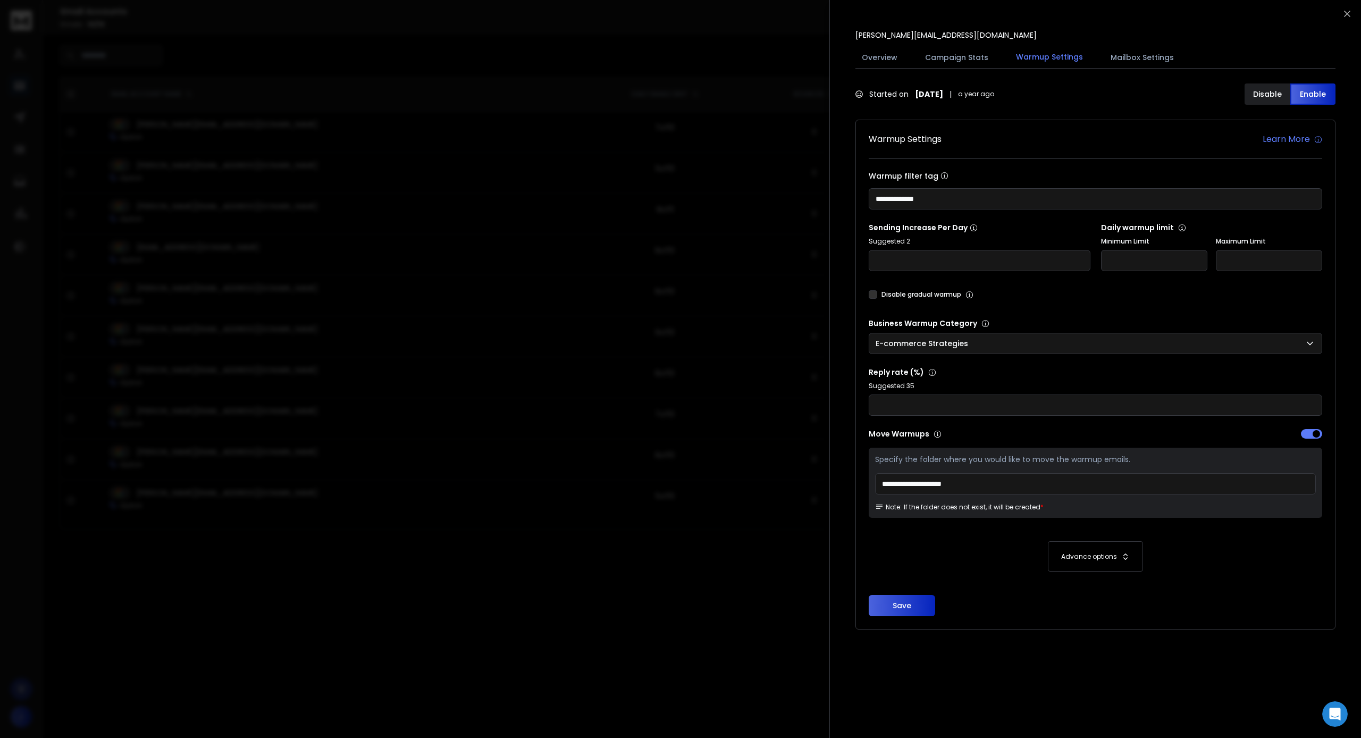
click at [1125, 265] on input "*" at bounding box center [1154, 260] width 106 height 21
type input "*"
type input "**"
click at [982, 485] on input "**********" at bounding box center [1095, 483] width 441 height 21
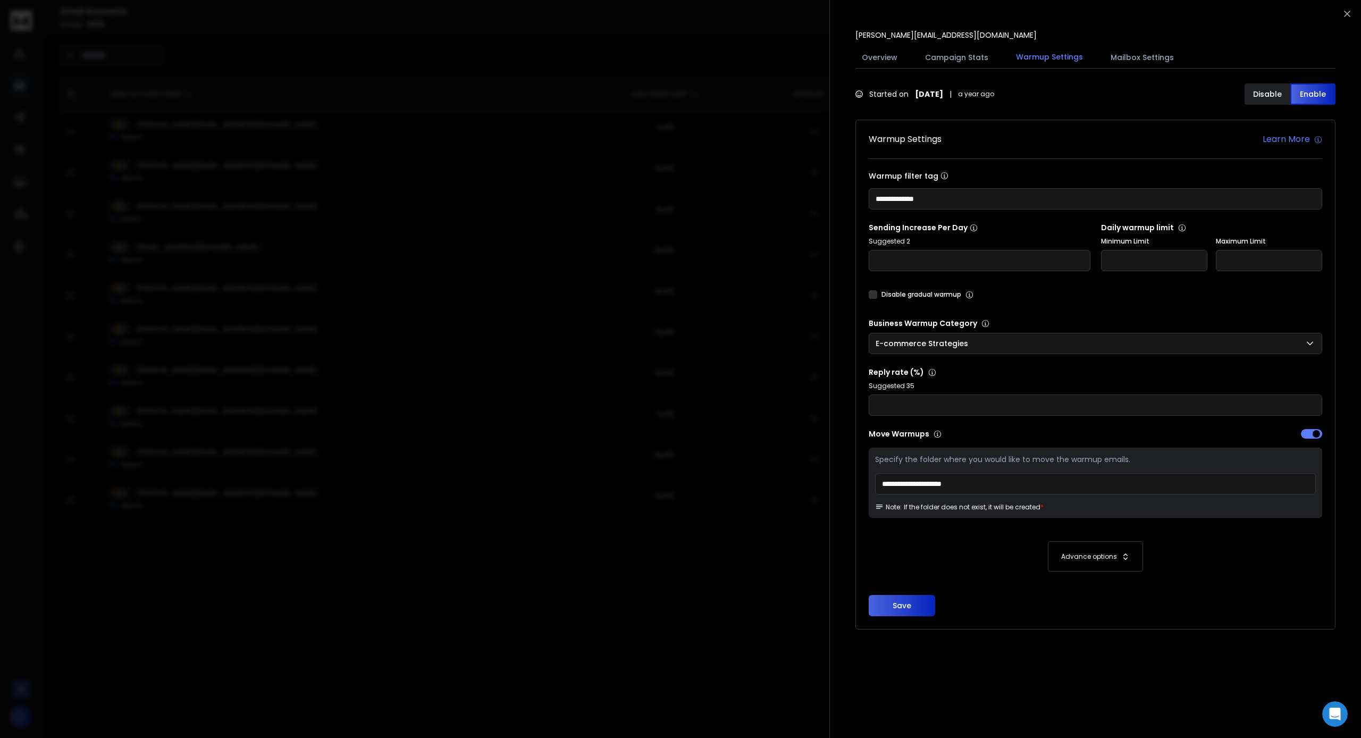
click at [910, 606] on button "Save" at bounding box center [901, 605] width 66 height 21
click at [1079, 550] on div "Advance options" at bounding box center [1095, 556] width 95 height 30
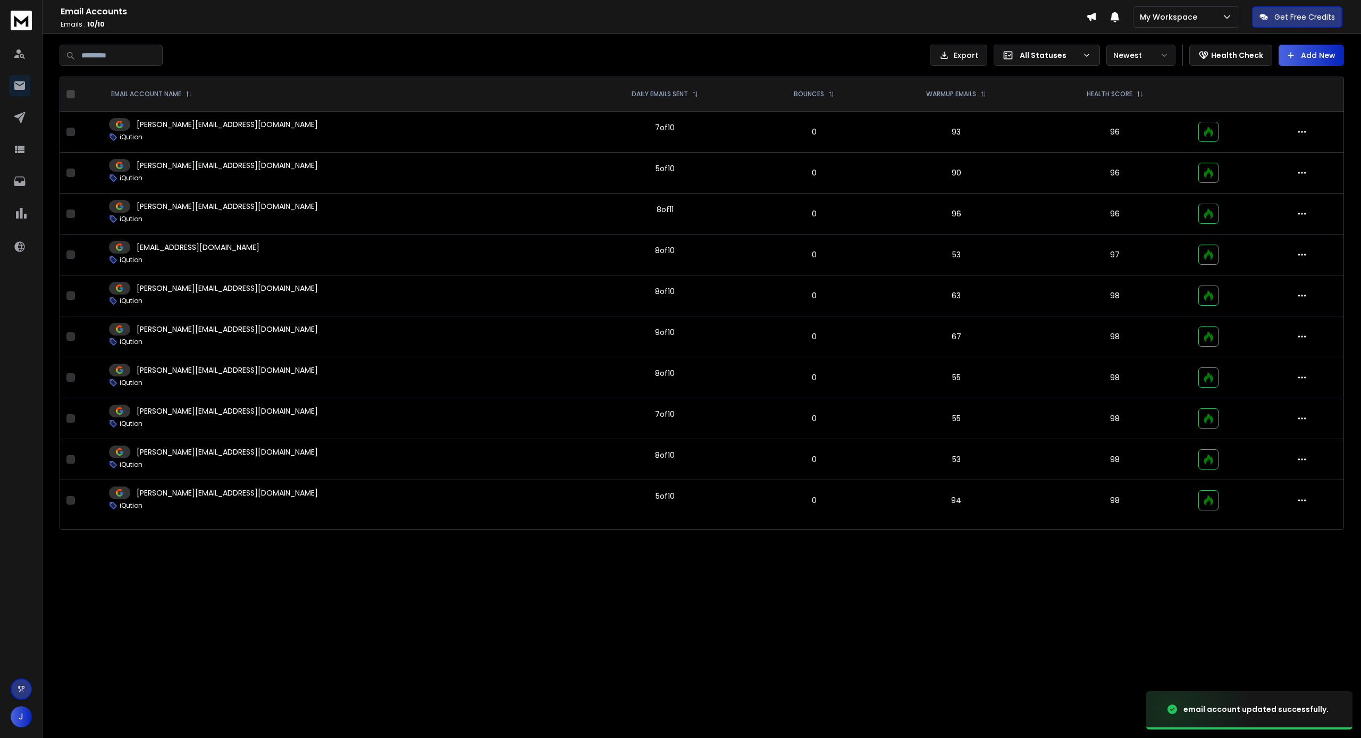
click at [942, 496] on td "94" at bounding box center [955, 500] width 163 height 41
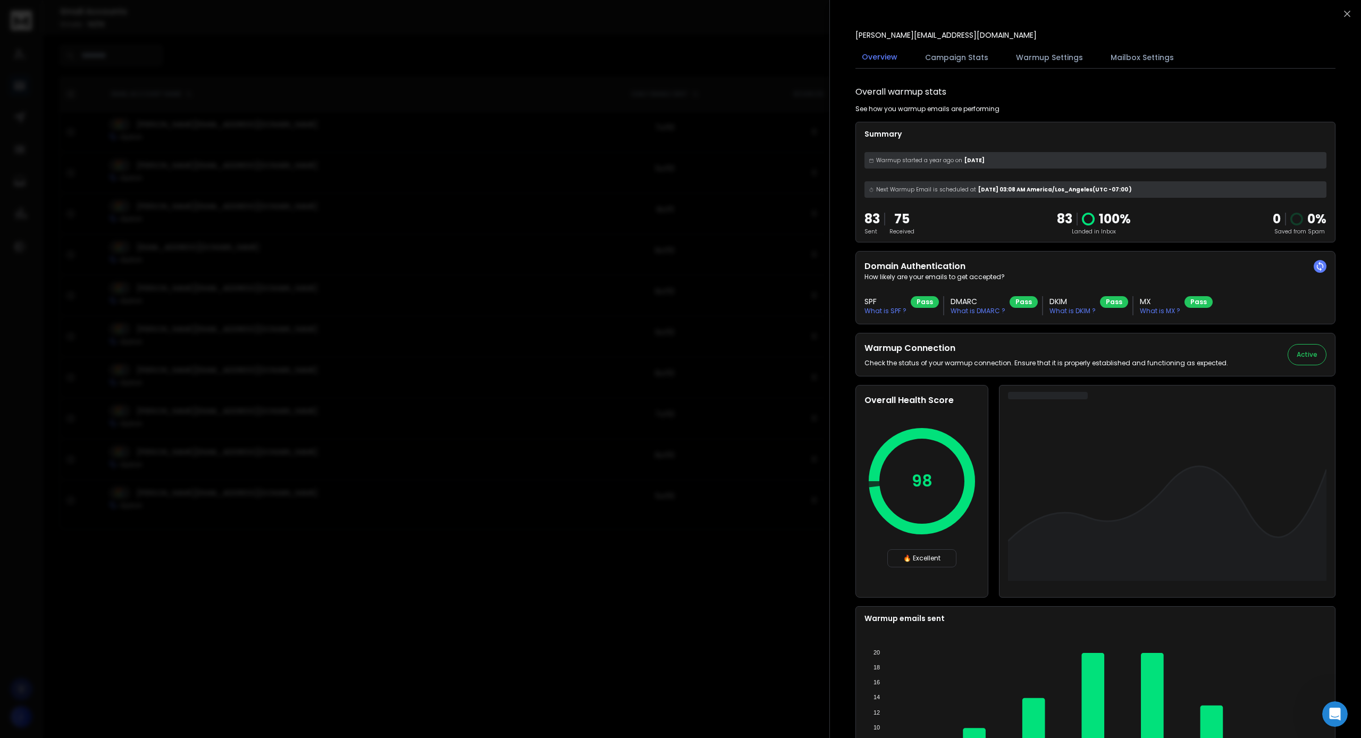
click at [1034, 57] on button "Warmup Settings" at bounding box center [1049, 57] width 80 height 23
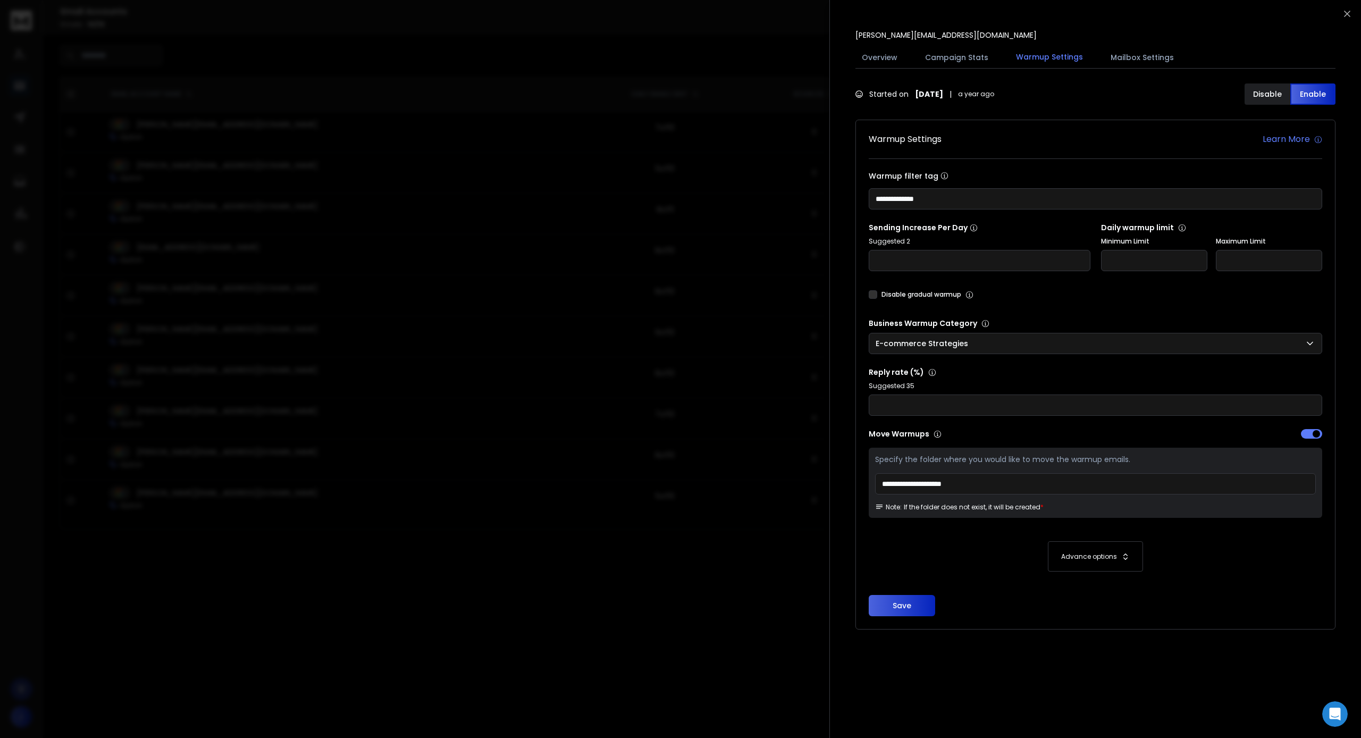
click at [1111, 556] on p "Advance options" at bounding box center [1089, 556] width 56 height 9
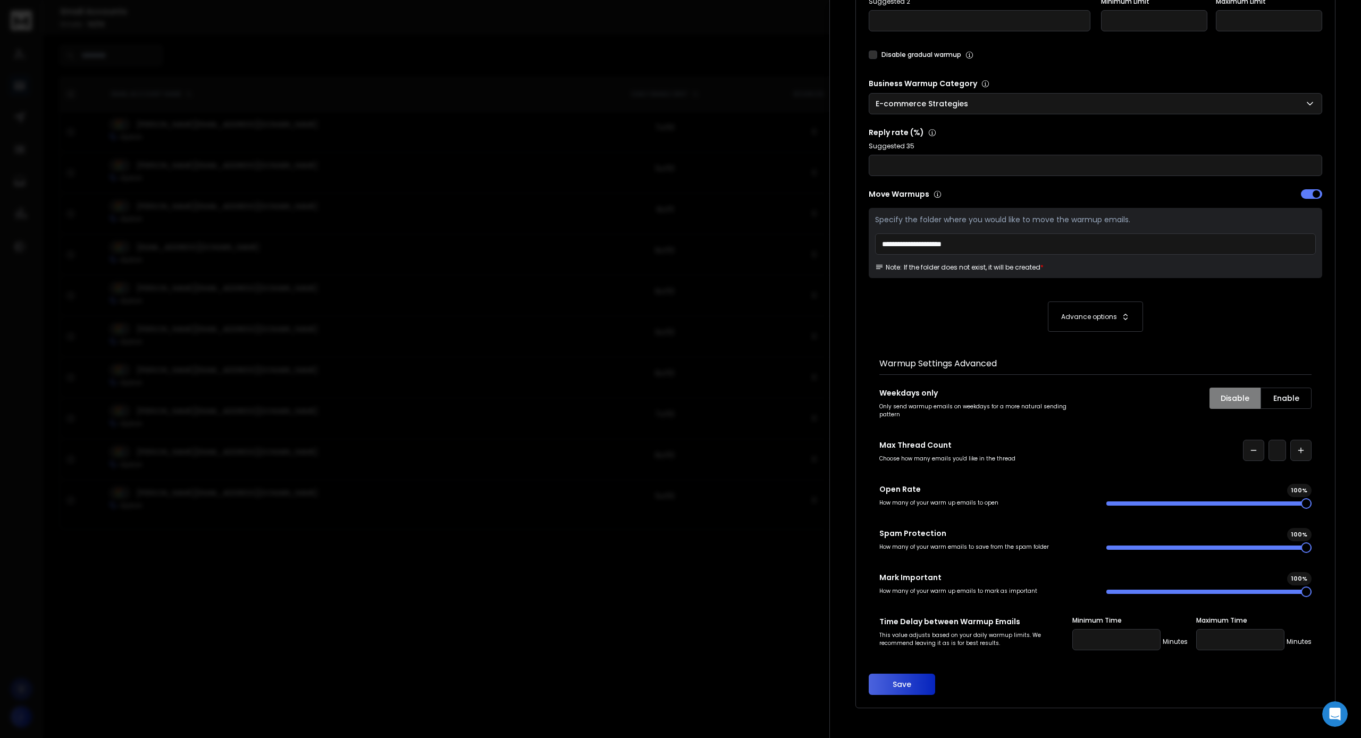
scroll to position [281, 0]
click at [1270, 484] on div "100 % ***" at bounding box center [1209, 495] width 206 height 22
click at [1276, 501] on span "**" at bounding box center [1209, 503] width 206 height 4
click at [1285, 528] on div "100 % ***" at bounding box center [1209, 539] width 206 height 22
click at [1286, 528] on div "100 % ***" at bounding box center [1209, 539] width 206 height 23
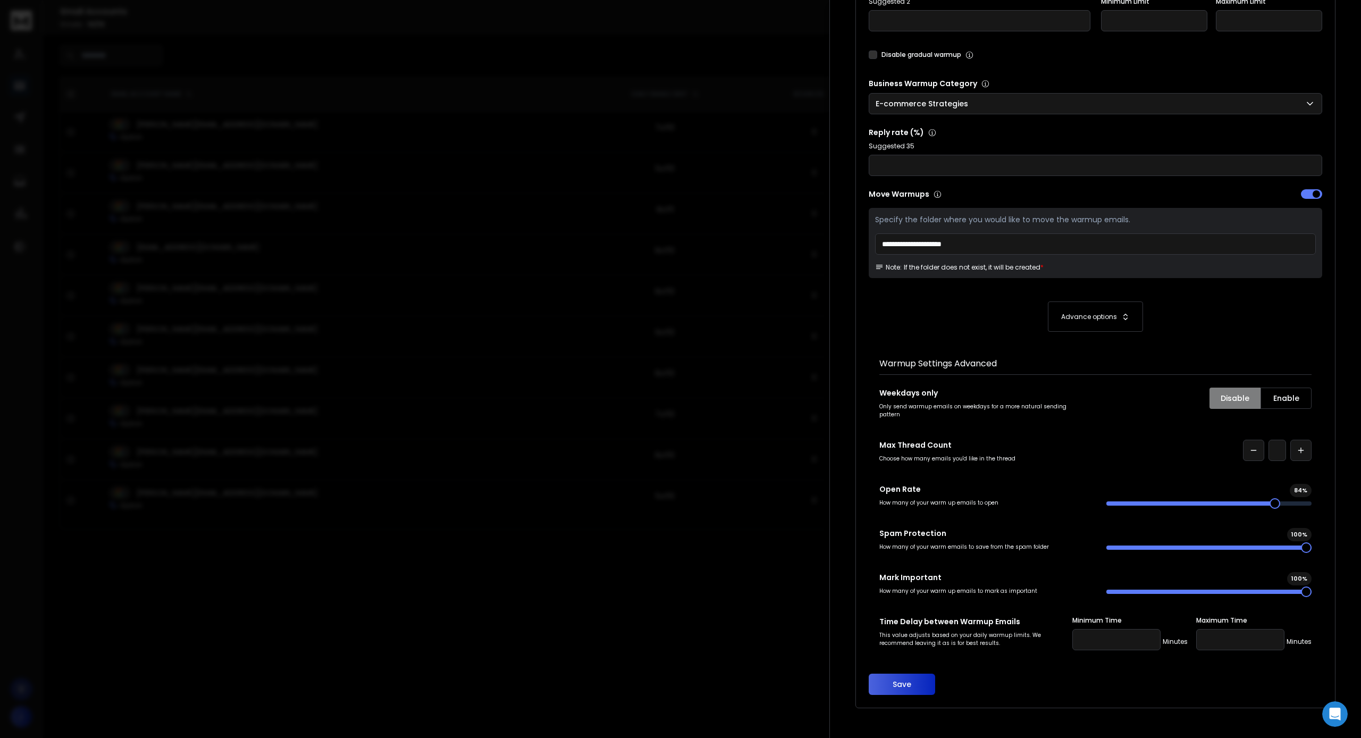
click at [1283, 502] on div "Weekdays only Only send warmup emails on weekdays for a more natural sending pa…" at bounding box center [1095, 518] width 432 height 263
click at [1289, 528] on div "100 % ***" at bounding box center [1209, 539] width 206 height 23
click at [1276, 528] on div "100 % ***" at bounding box center [1209, 539] width 206 height 23
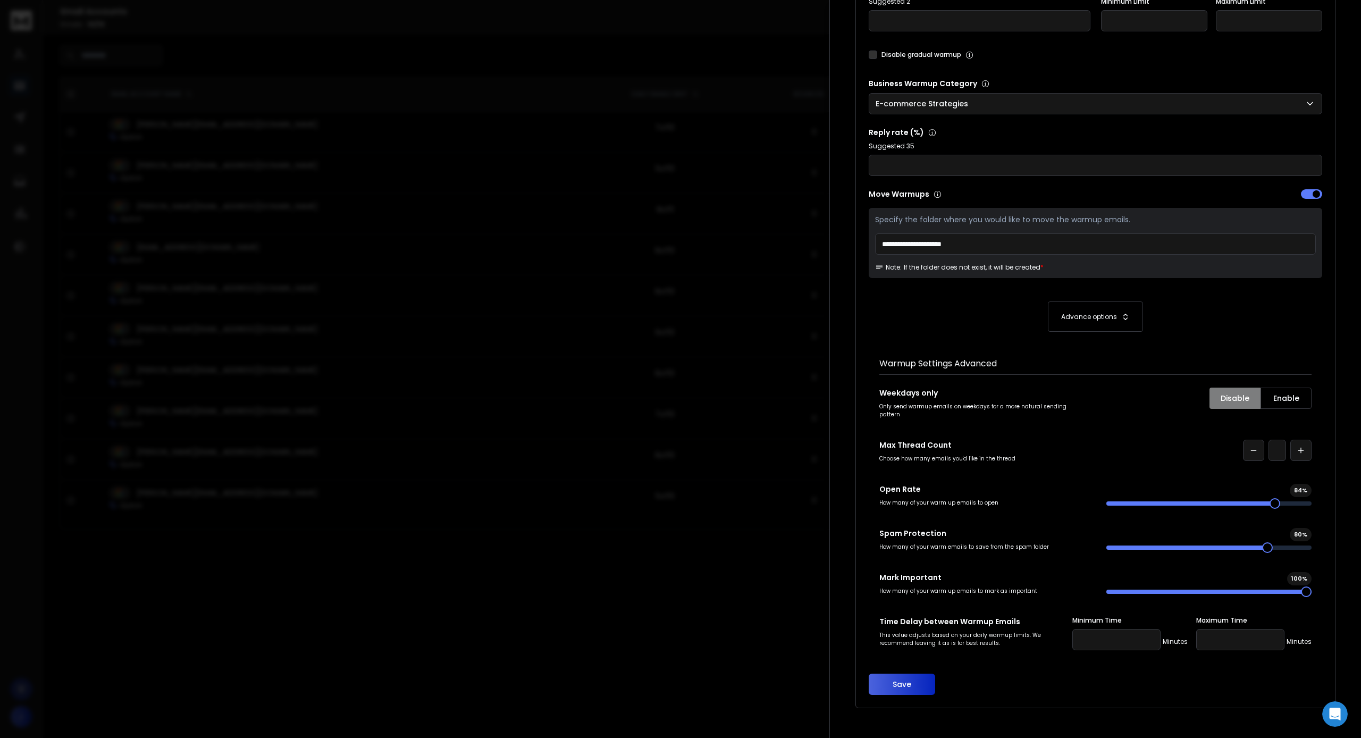
click at [1268, 545] on span "**" at bounding box center [1209, 547] width 206 height 4
click at [1298, 542] on span at bounding box center [1296, 547] width 11 height 11
click at [1257, 586] on span at bounding box center [1257, 591] width 11 height 11
click at [1294, 387] on button "Enable" at bounding box center [1285, 397] width 51 height 21
click at [1301, 448] on icon "button" at bounding box center [1301, 450] width 0 height 5
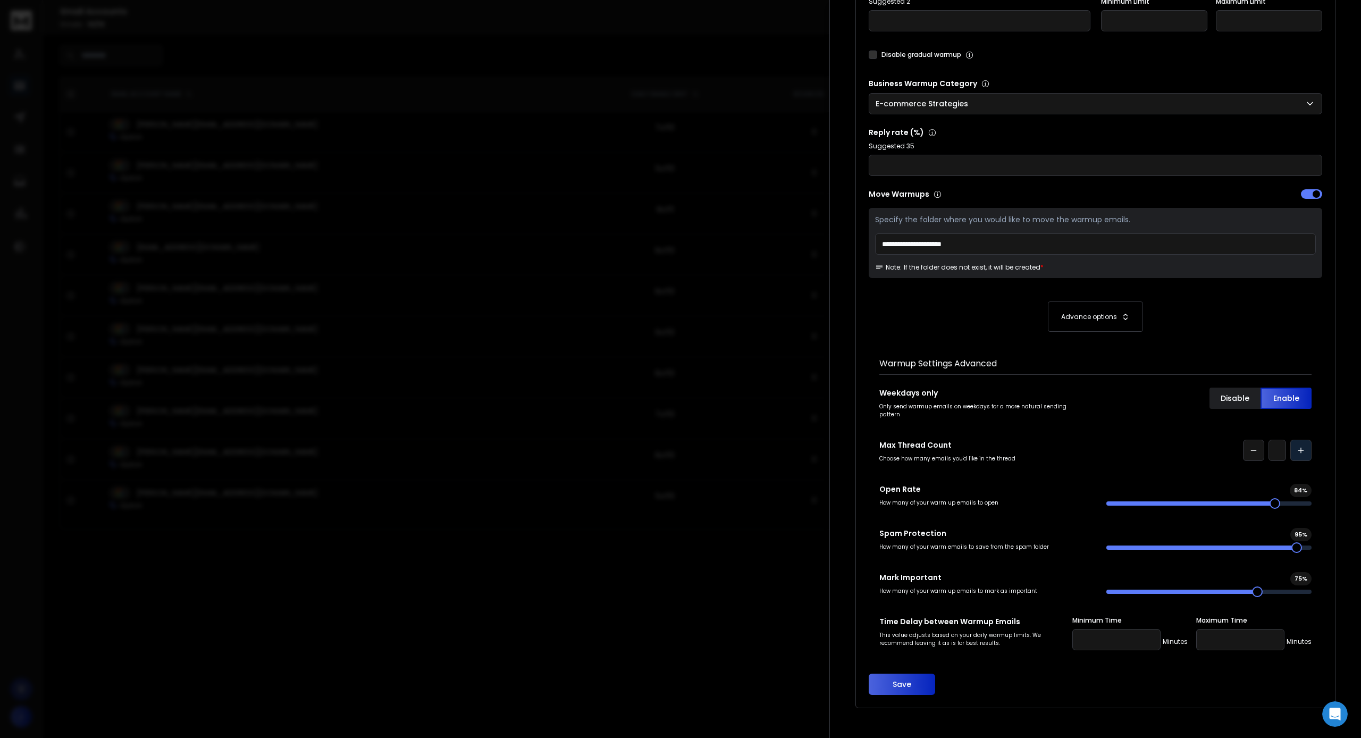
type input "*"
click at [1297, 440] on div "*" at bounding box center [1209, 450] width 206 height 21
click at [905, 695] on button "Save" at bounding box center [901, 683] width 66 height 21
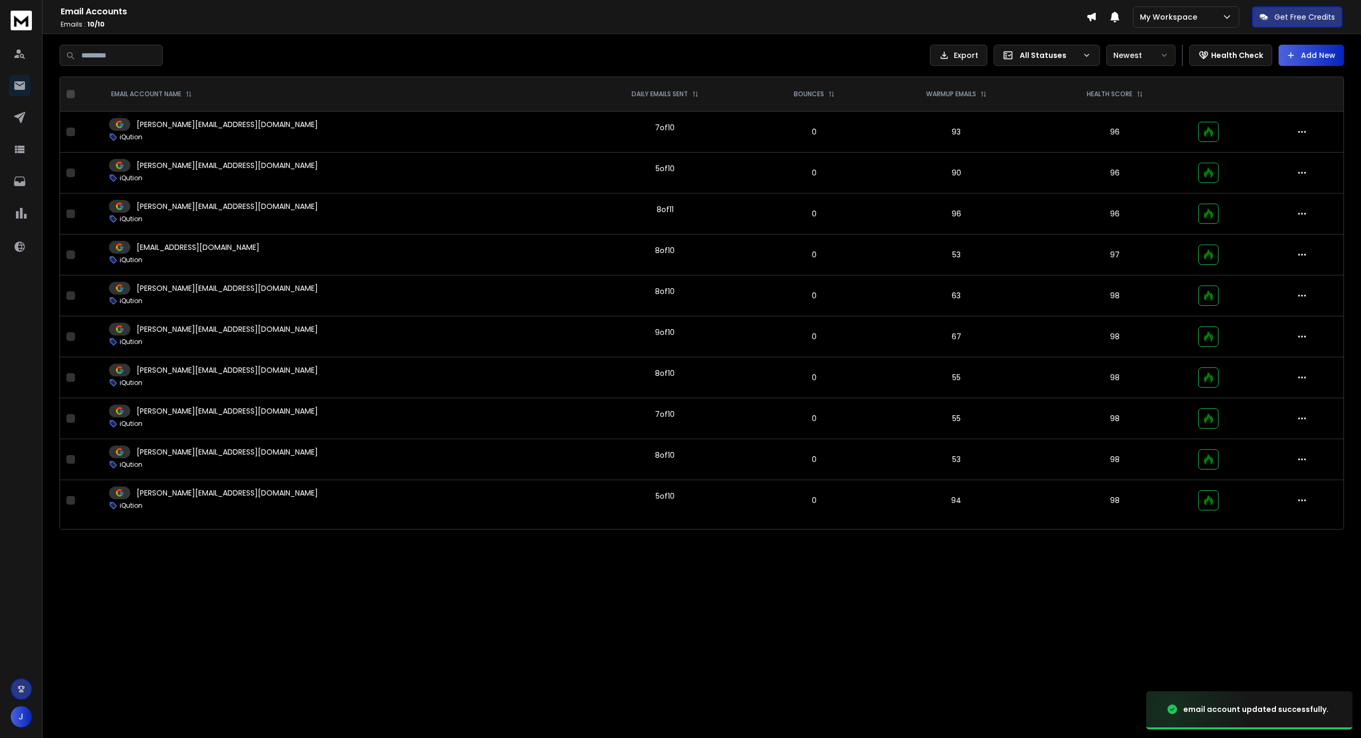
scroll to position [0, 0]
click at [1240, 53] on p "Health Check" at bounding box center [1237, 55] width 52 height 11
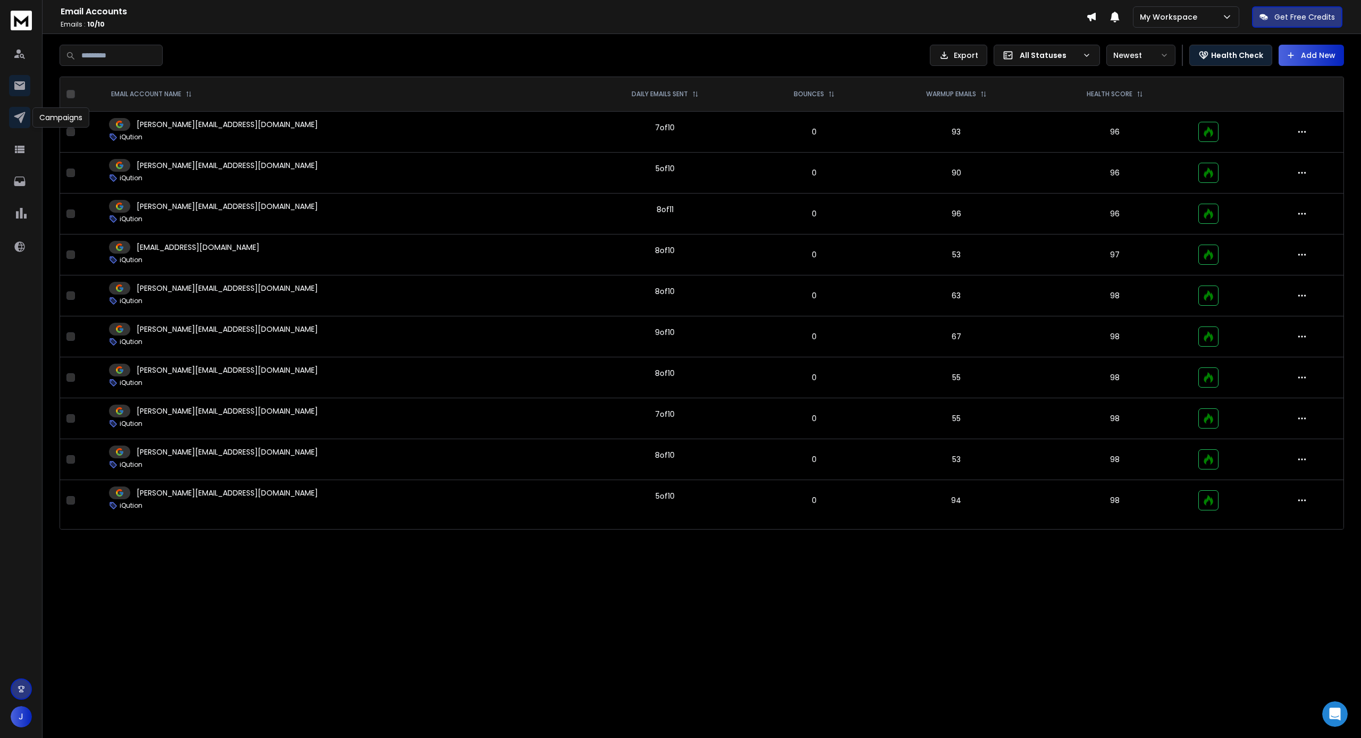
click at [17, 114] on icon at bounding box center [19, 117] width 13 height 13
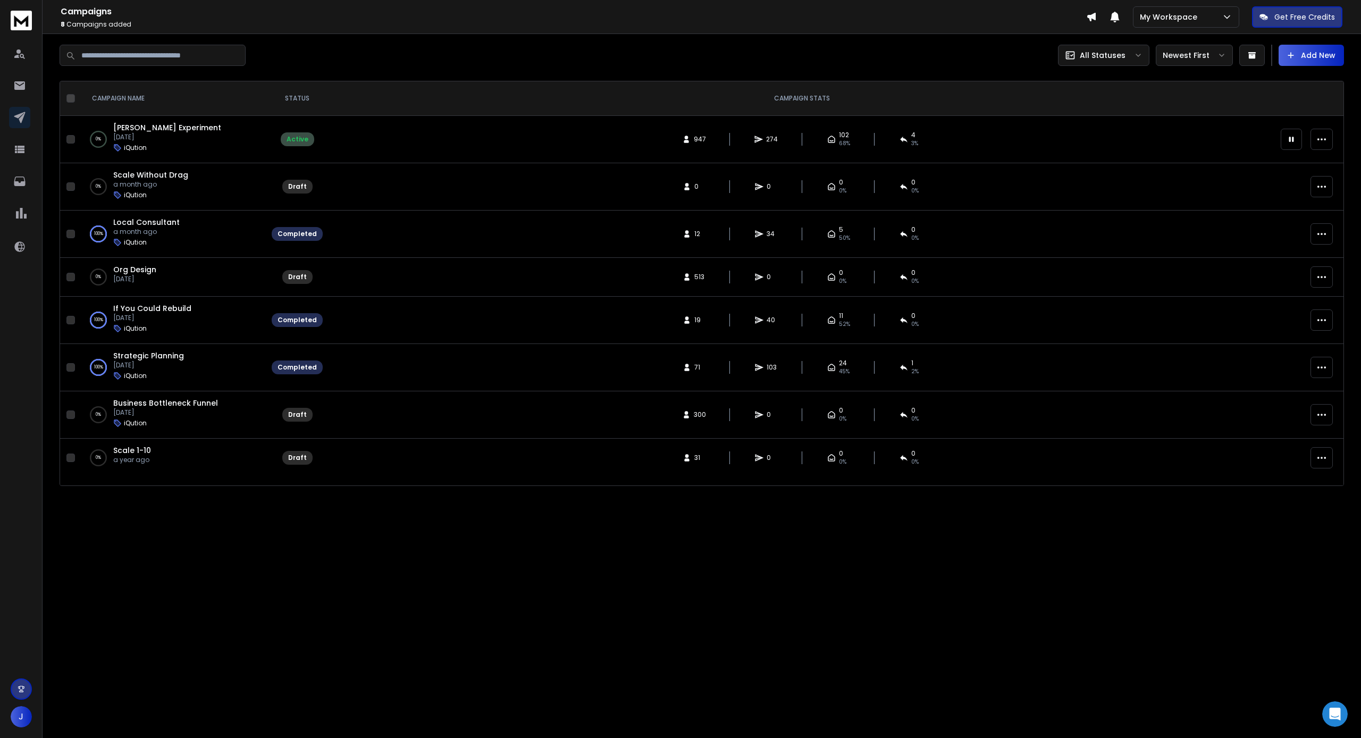
click at [372, 140] on div "947 274 102 68 % 4 3 %" at bounding box center [801, 139] width 932 height 17
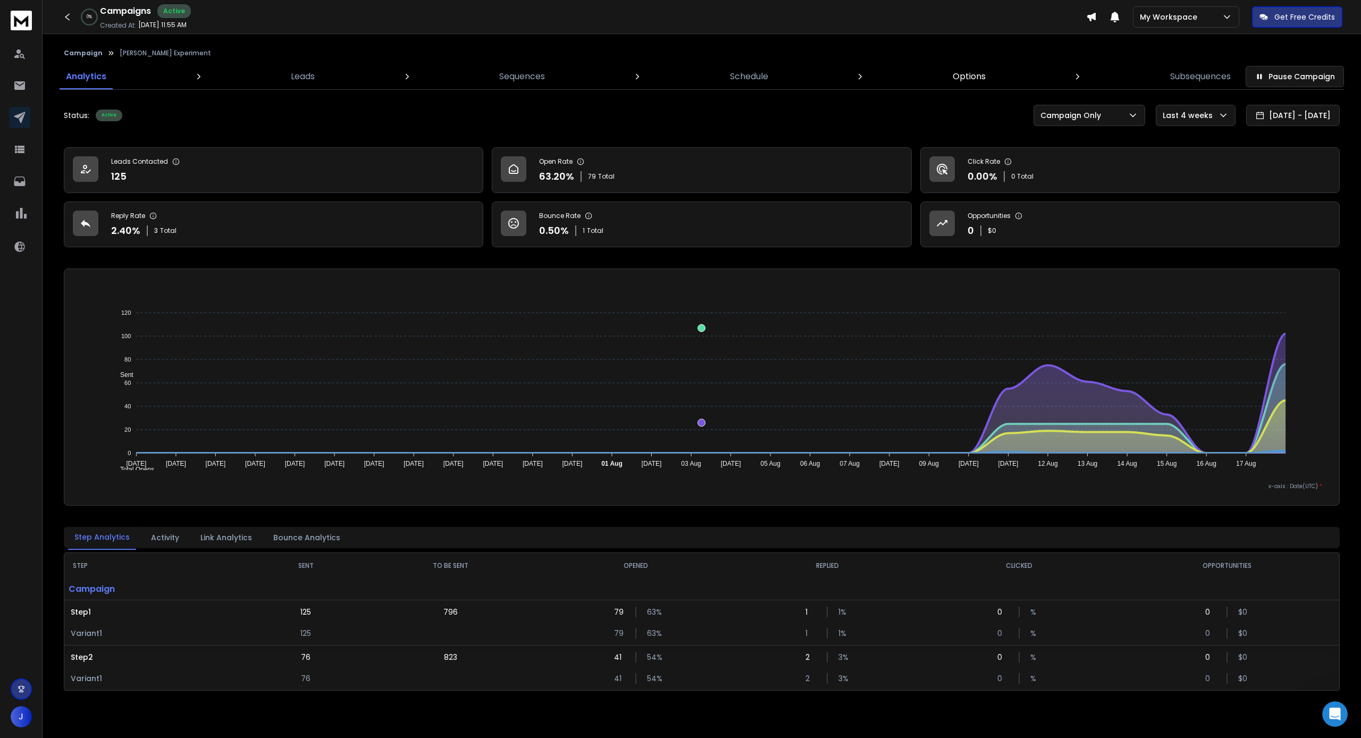
click at [969, 77] on p "Options" at bounding box center [968, 76] width 33 height 13
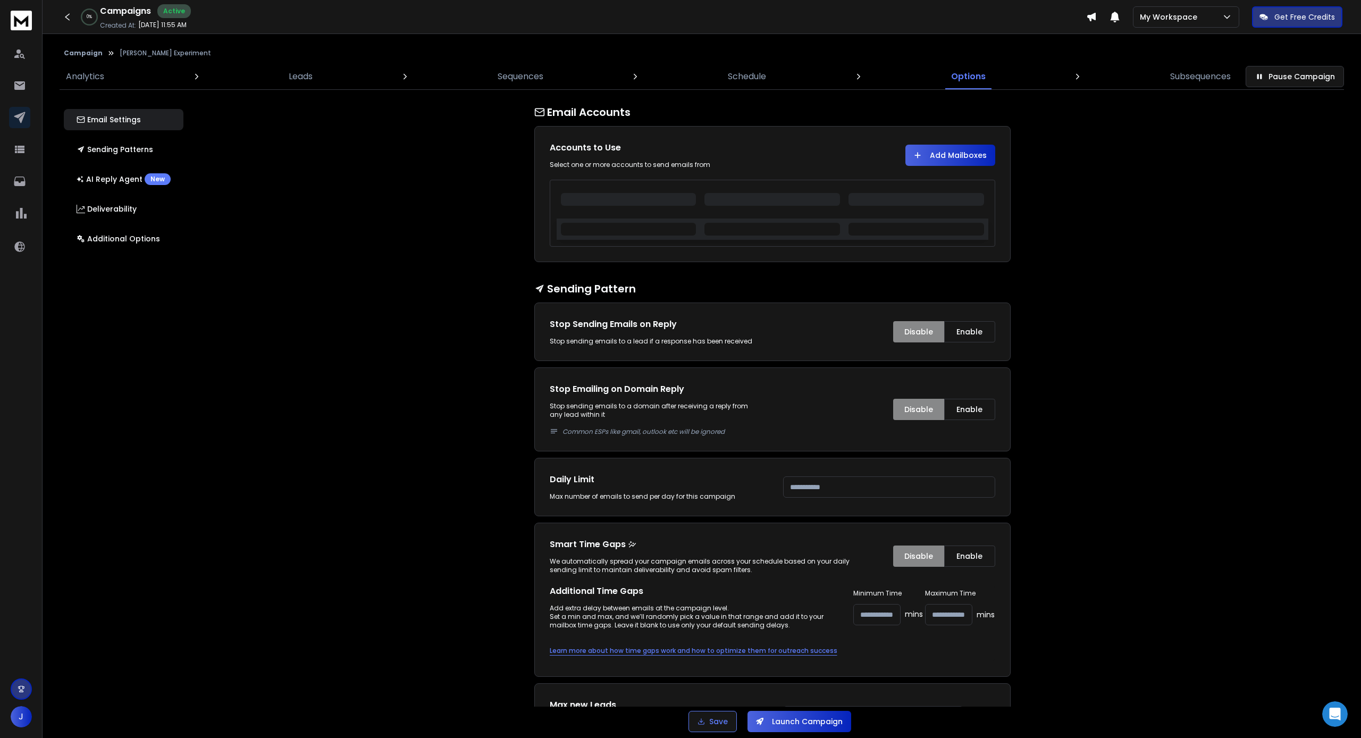
type input "***"
type input "**"
type input "*****"
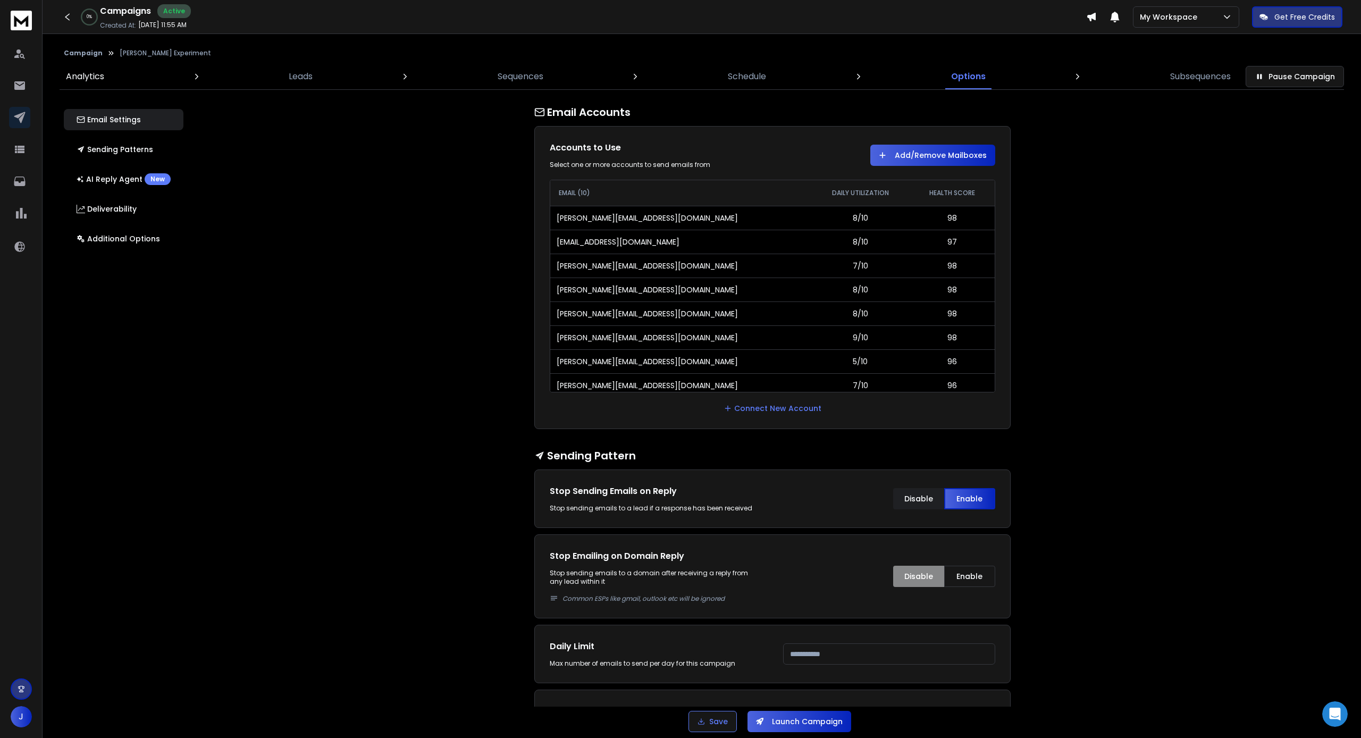
click at [99, 79] on p "Analytics" at bounding box center [85, 76] width 38 height 13
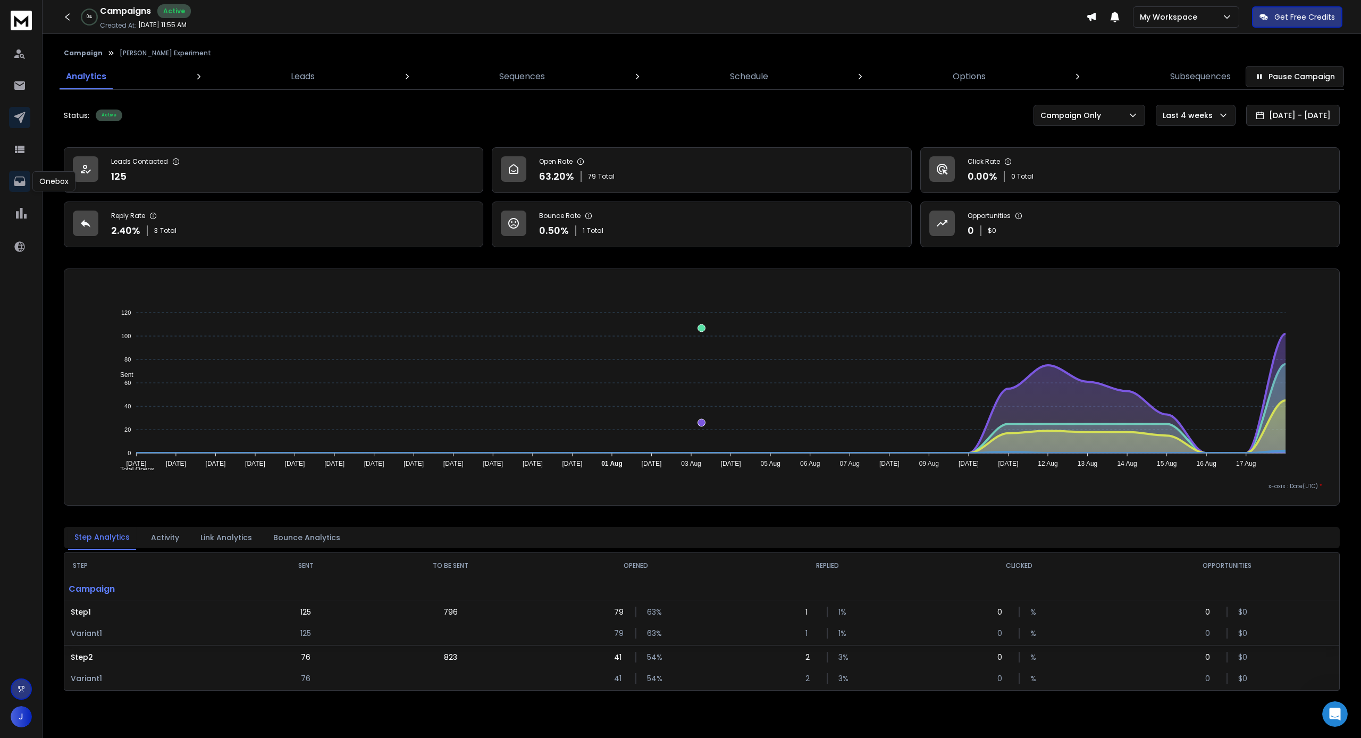
click at [22, 178] on icon at bounding box center [19, 181] width 13 height 13
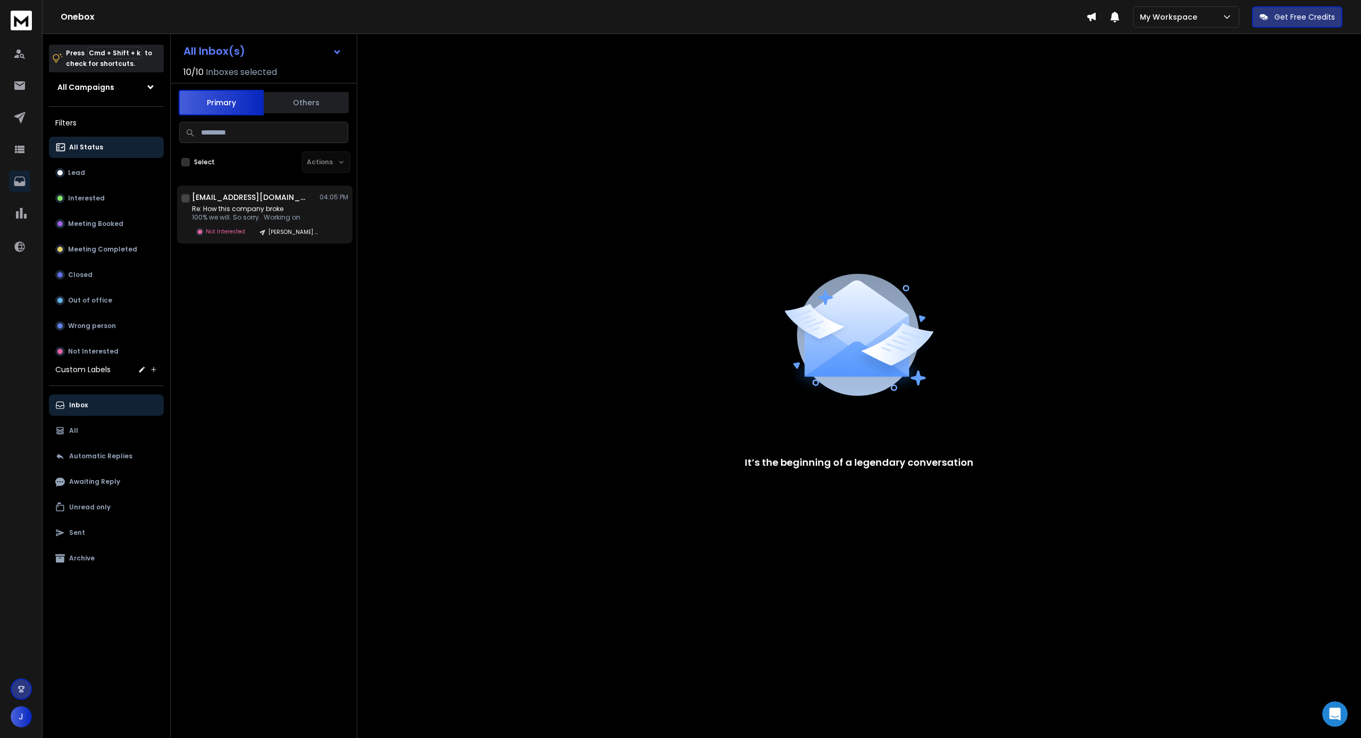
click at [316, 211] on p "Re: How this company broke" at bounding box center [256, 209] width 128 height 9
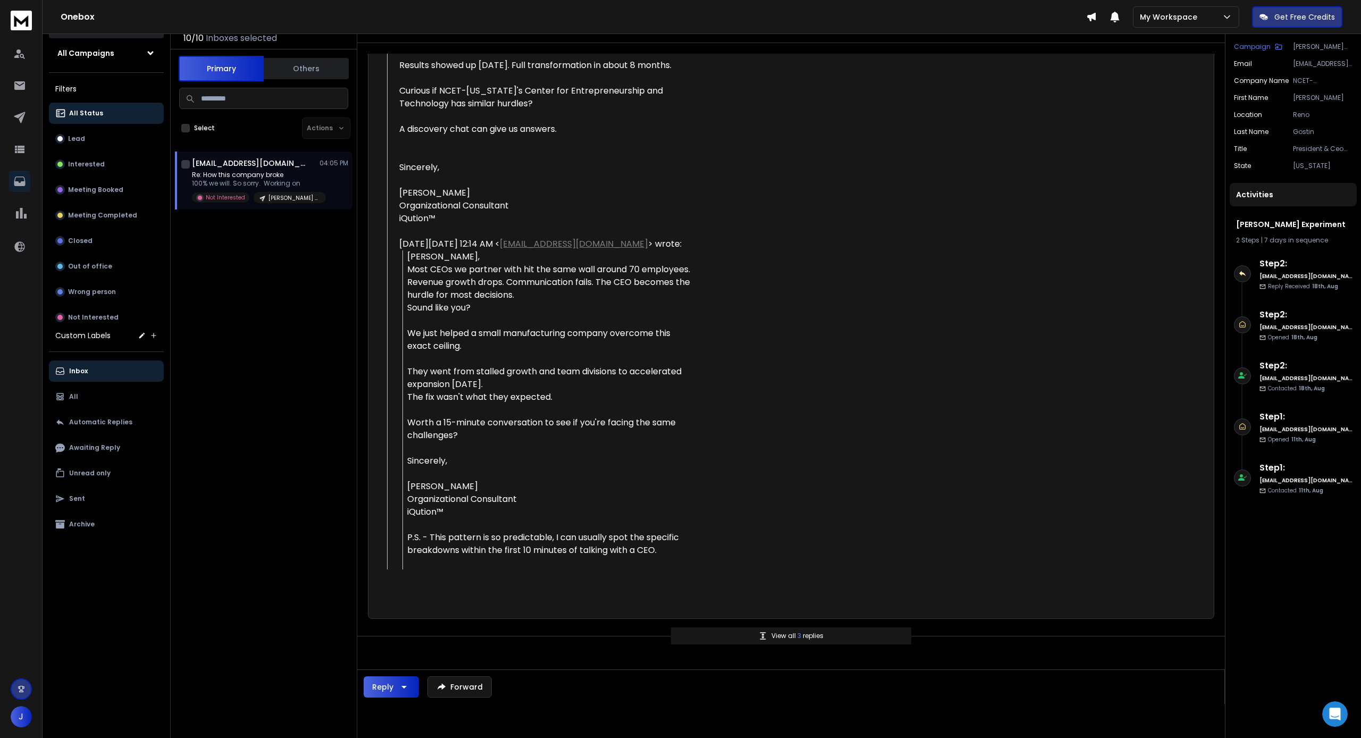
scroll to position [34, 0]
click at [783, 636] on p "View all 3 replies" at bounding box center [797, 635] width 52 height 9
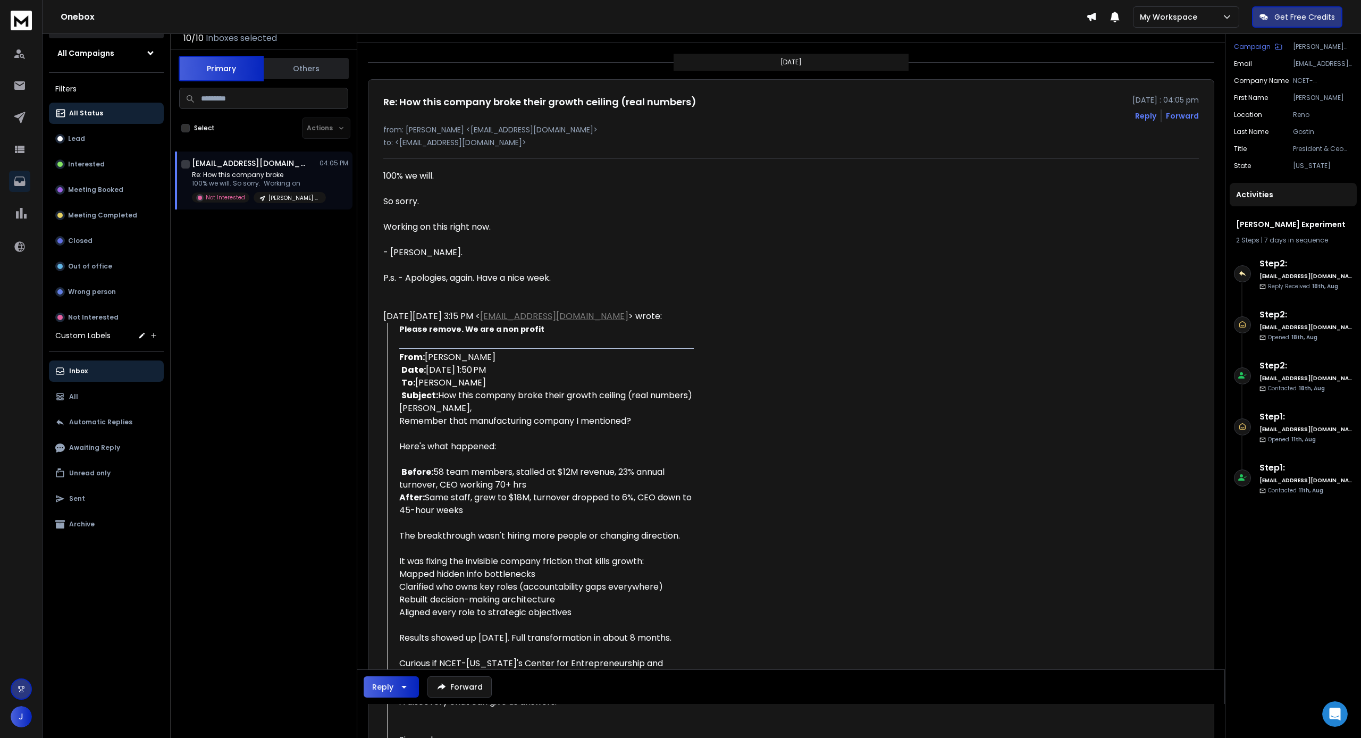
scroll to position [0, 0]
click at [187, 163] on button "button" at bounding box center [185, 164] width 9 height 9
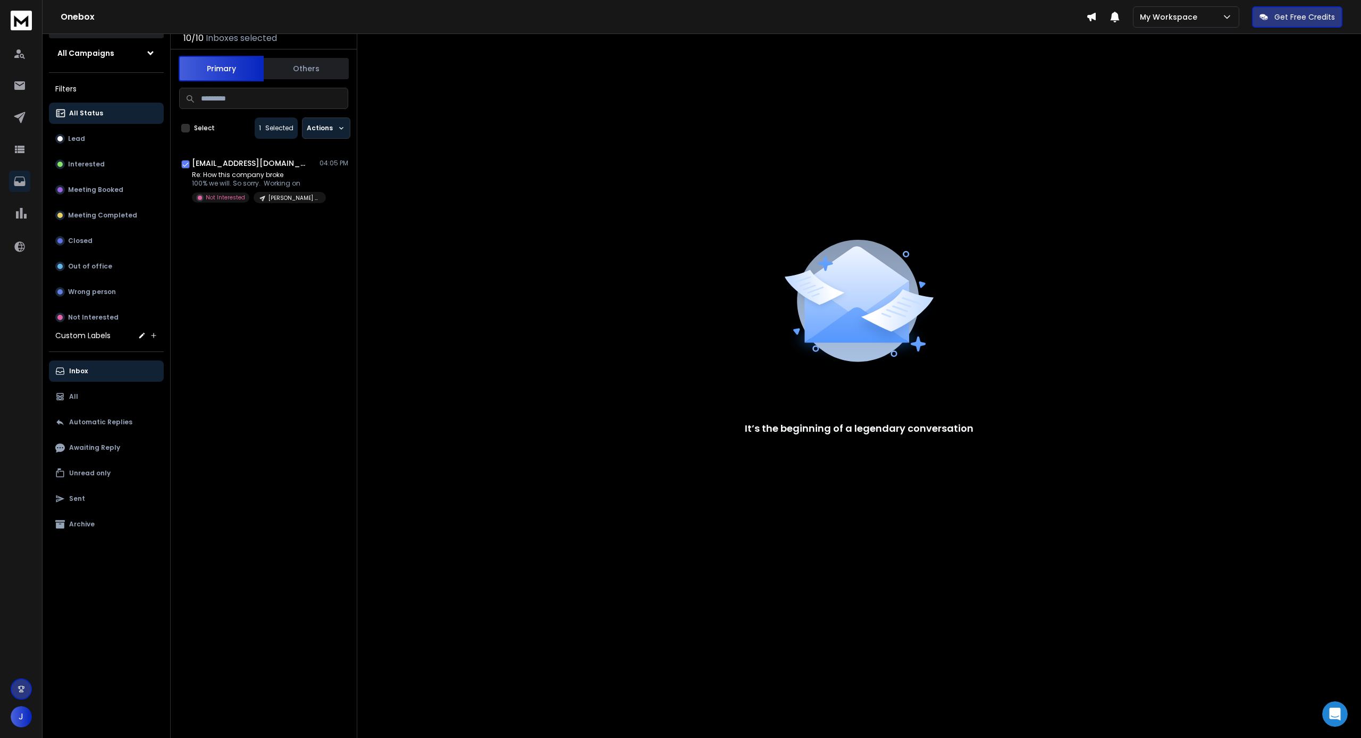
click at [328, 126] on div "Select 1 Selected Actions [EMAIL_ADDRESS][DOMAIN_NAME] 04:05 PM Re: How this co…" at bounding box center [264, 181] width 186 height 196
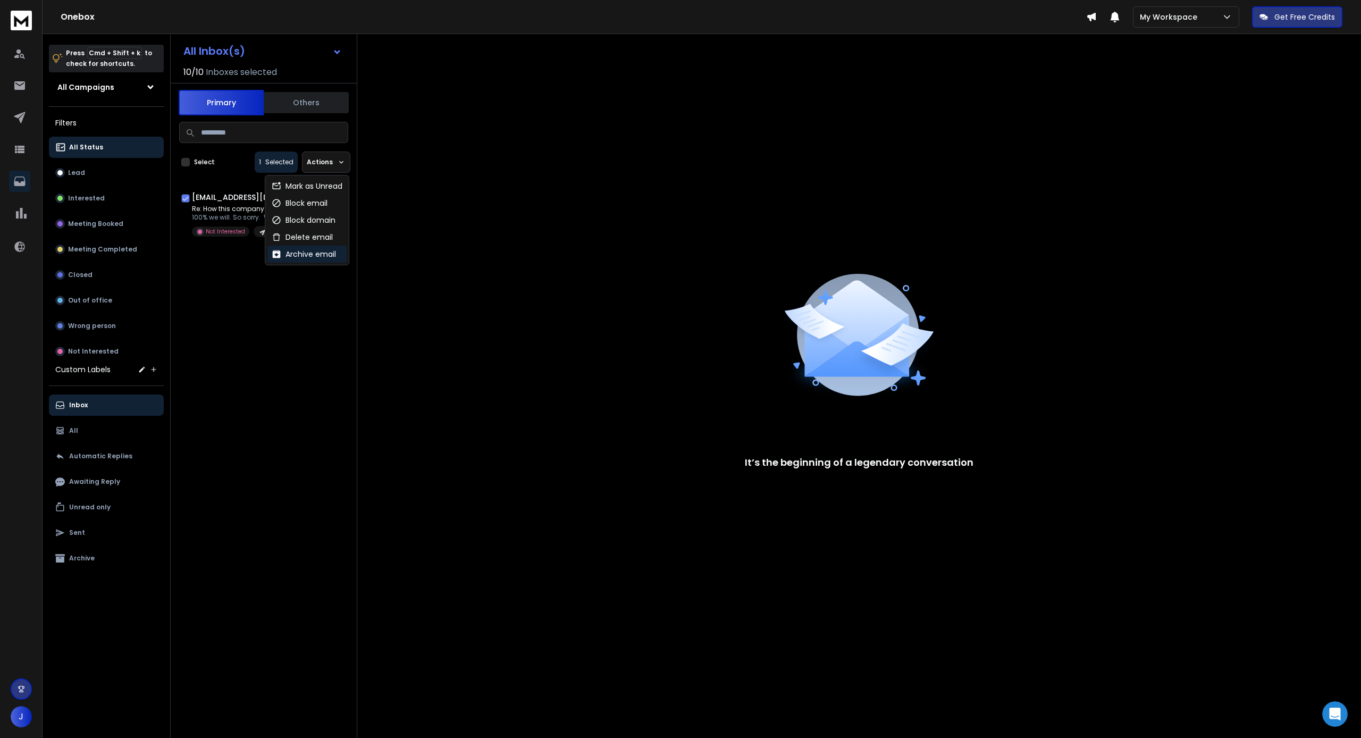
click at [302, 253] on div "Archive email" at bounding box center [304, 254] width 64 height 11
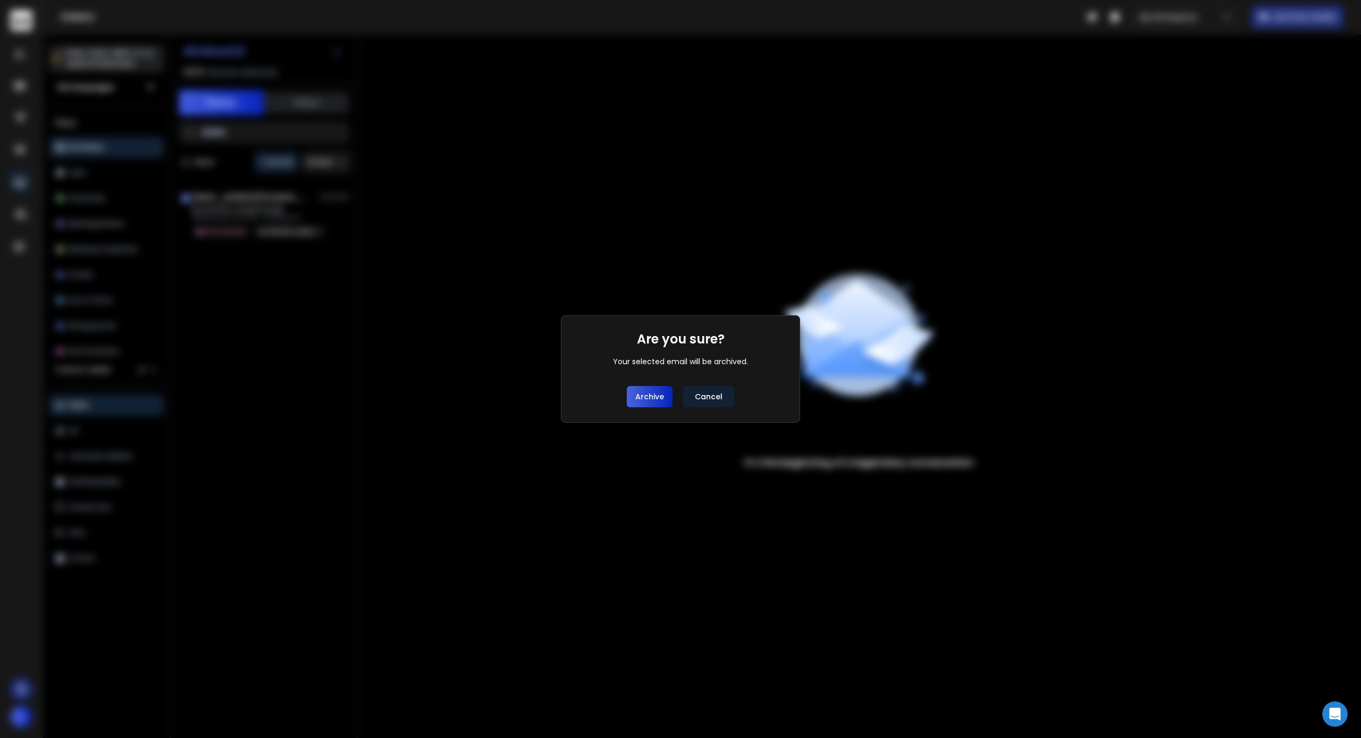
click at [653, 400] on p "archive" at bounding box center [649, 396] width 29 height 11
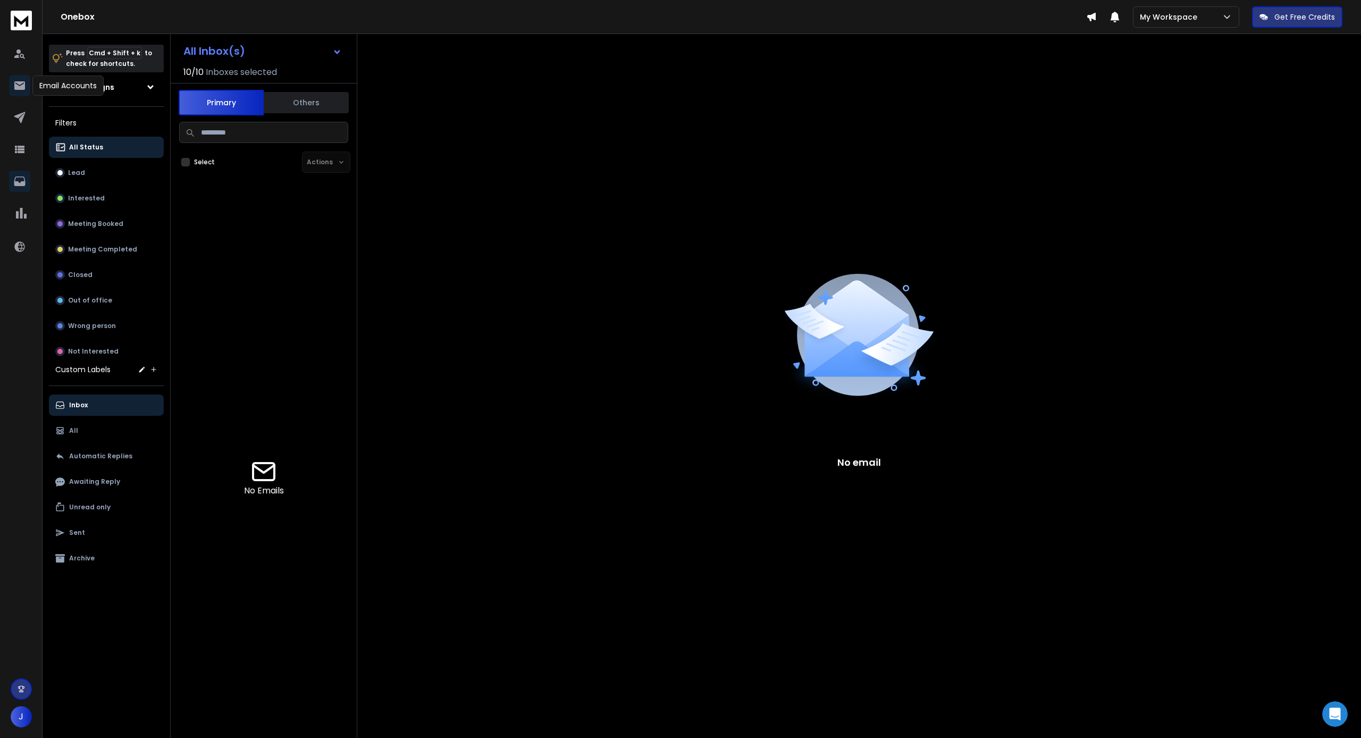
click at [21, 85] on icon at bounding box center [19, 85] width 13 height 13
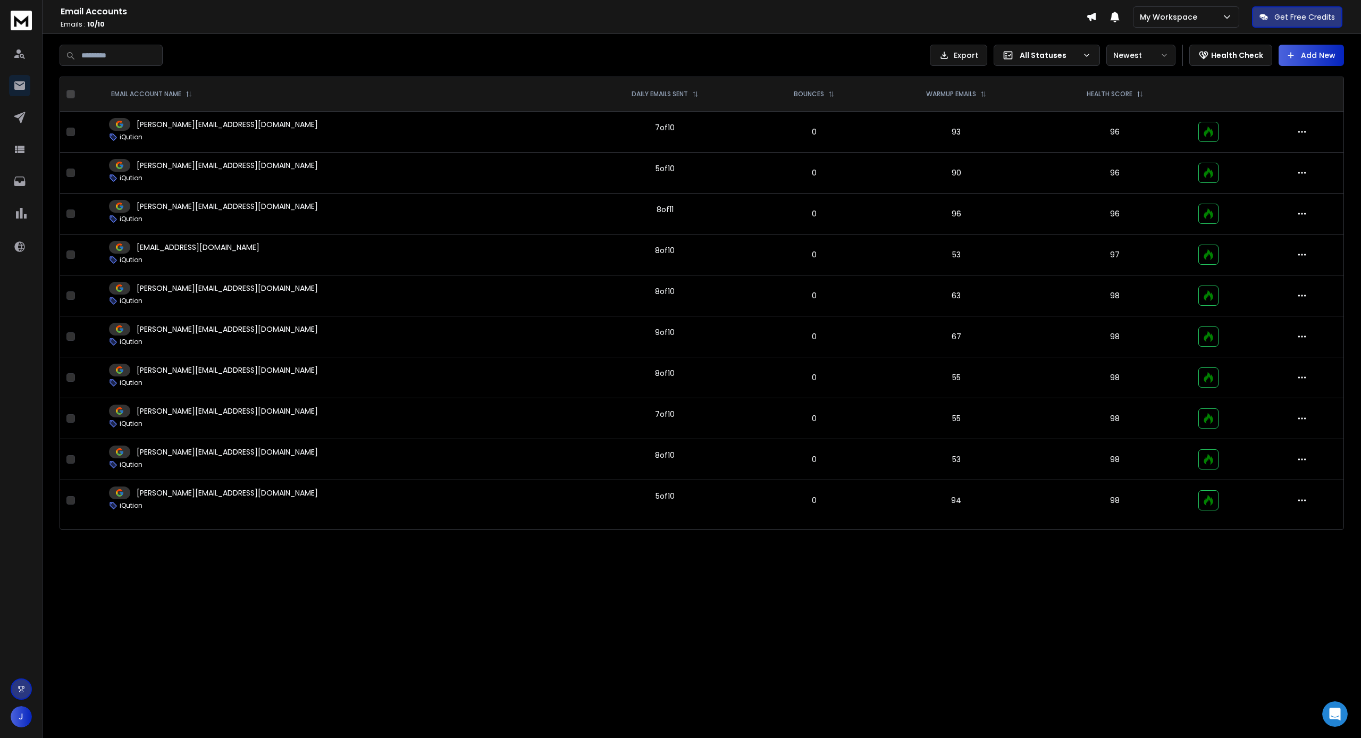
click at [268, 487] on div "[PERSON_NAME][EMAIL_ADDRESS][DOMAIN_NAME]" at bounding box center [339, 492] width 461 height 13
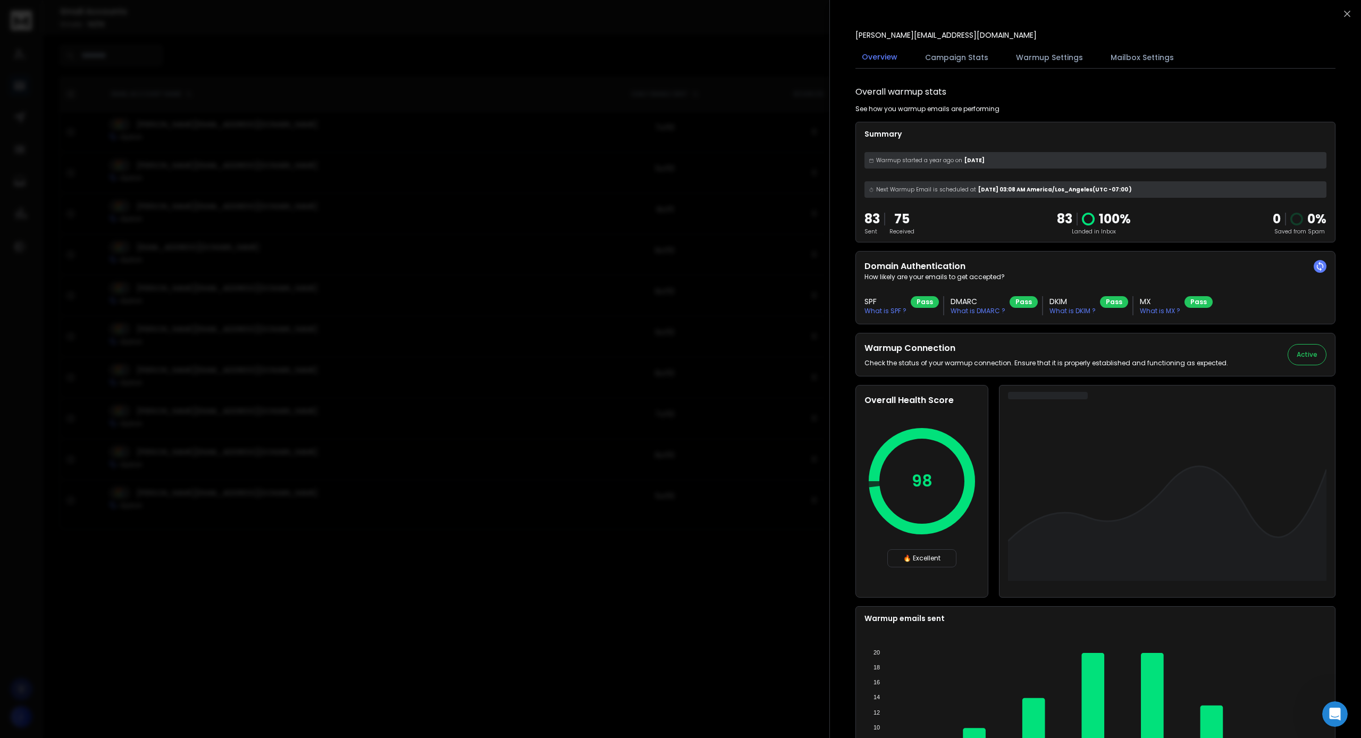
click at [1135, 57] on button "Mailbox Settings" at bounding box center [1142, 57] width 76 height 23
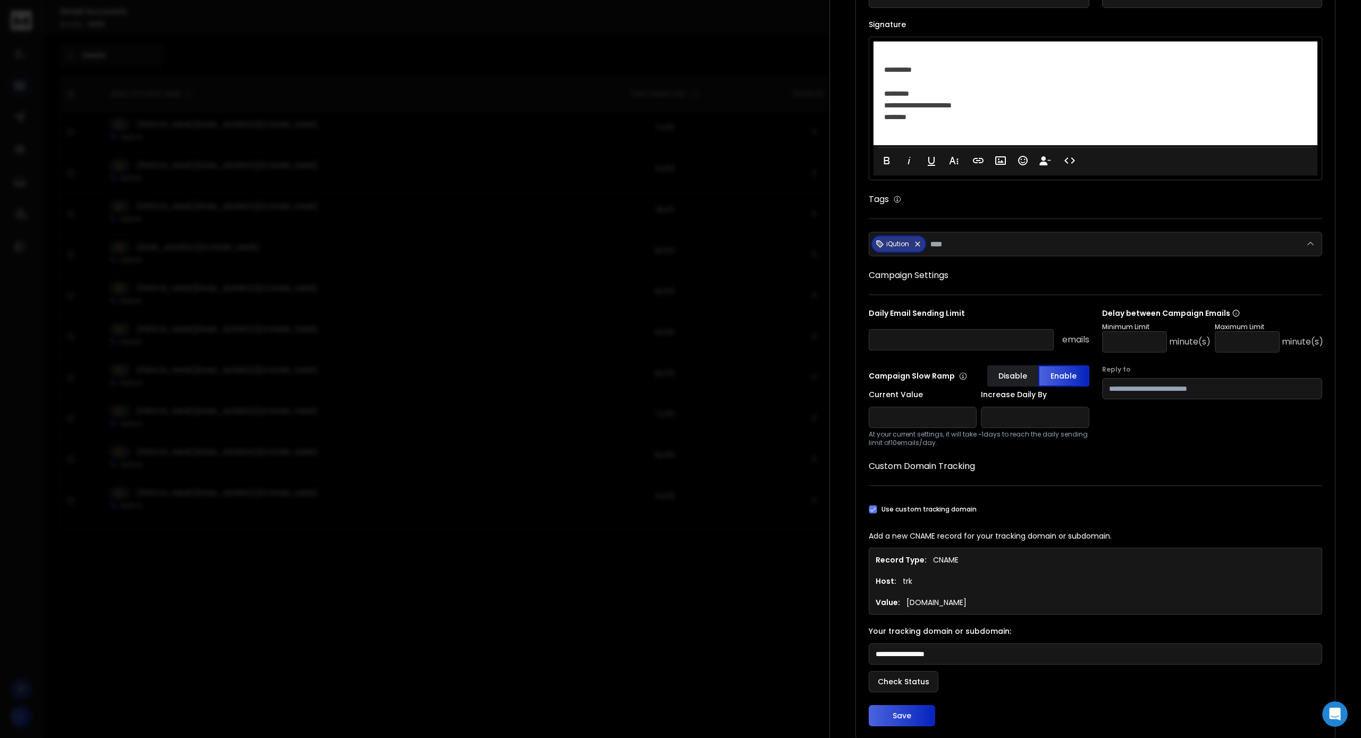
scroll to position [159, 0]
click at [1005, 340] on input "**" at bounding box center [960, 338] width 185 height 21
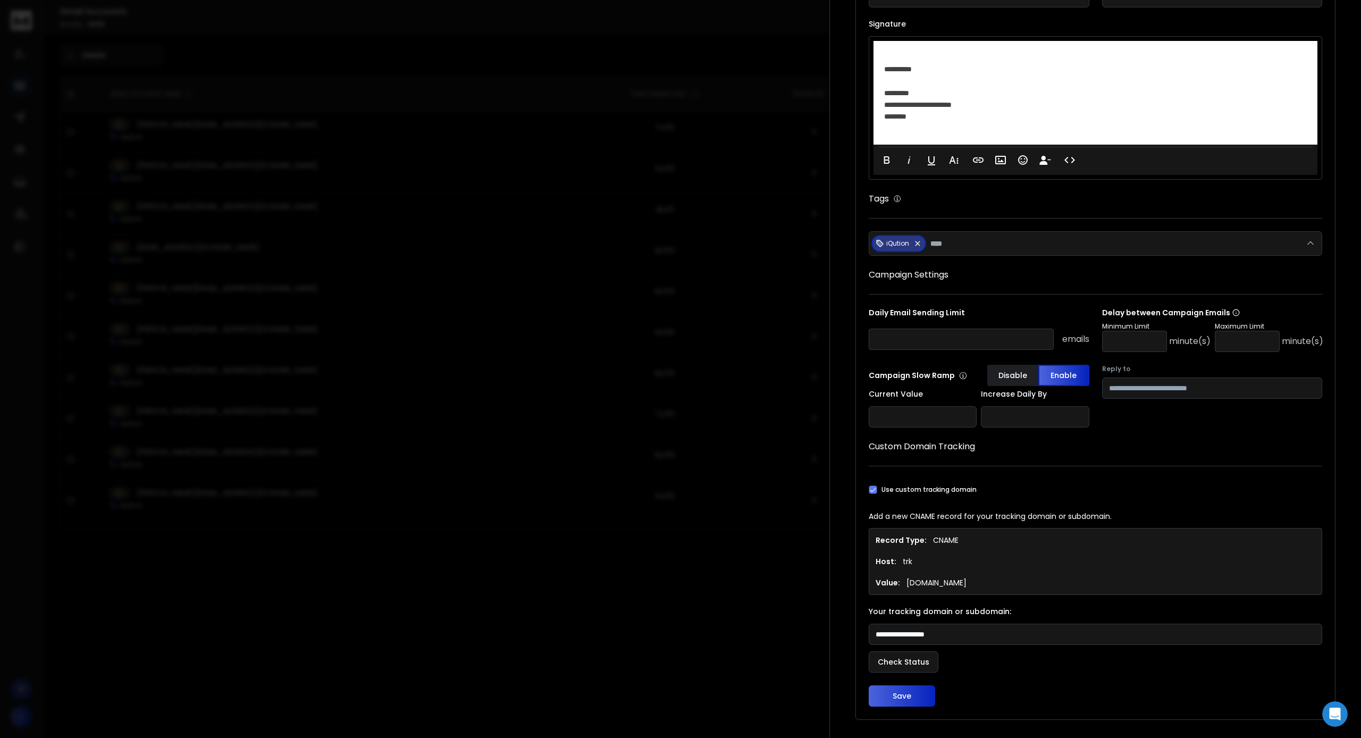
type input "**"
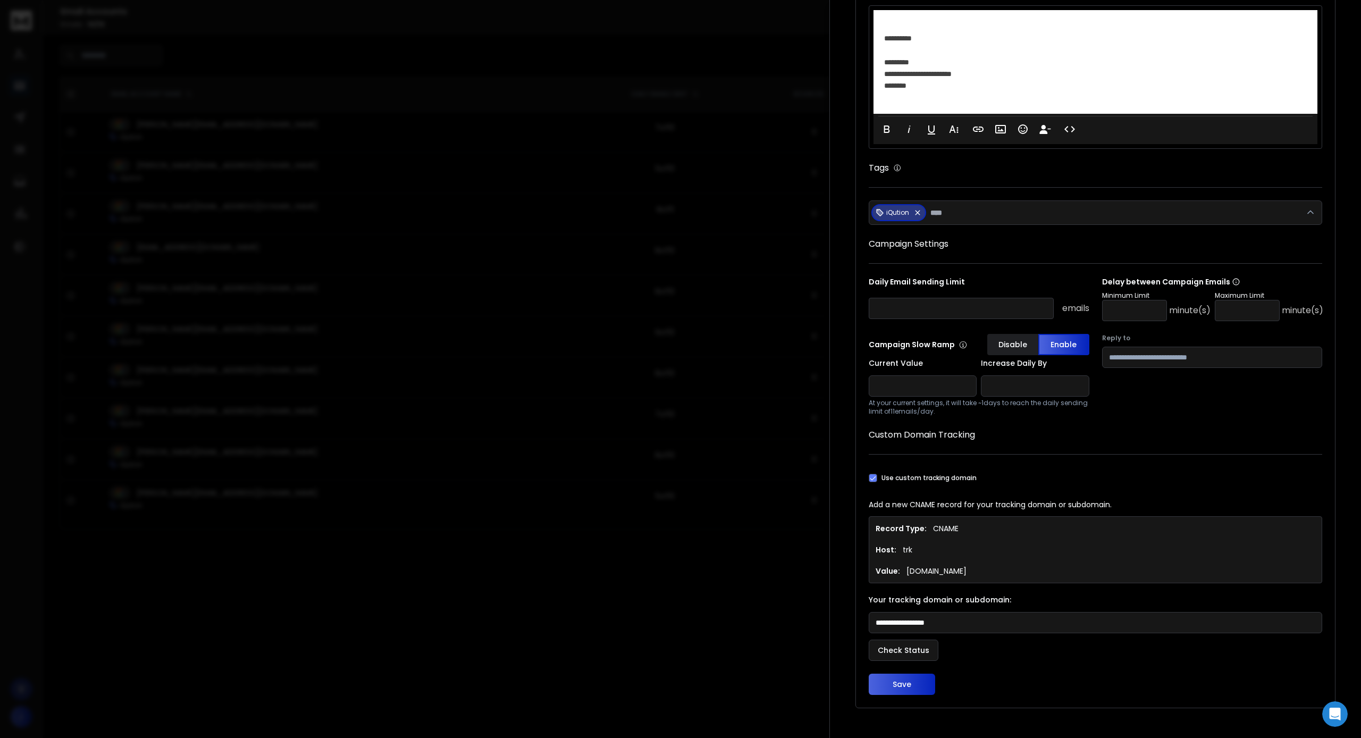
scroll to position [190, 0]
type input "**"
click at [907, 683] on button "Save" at bounding box center [901, 683] width 66 height 21
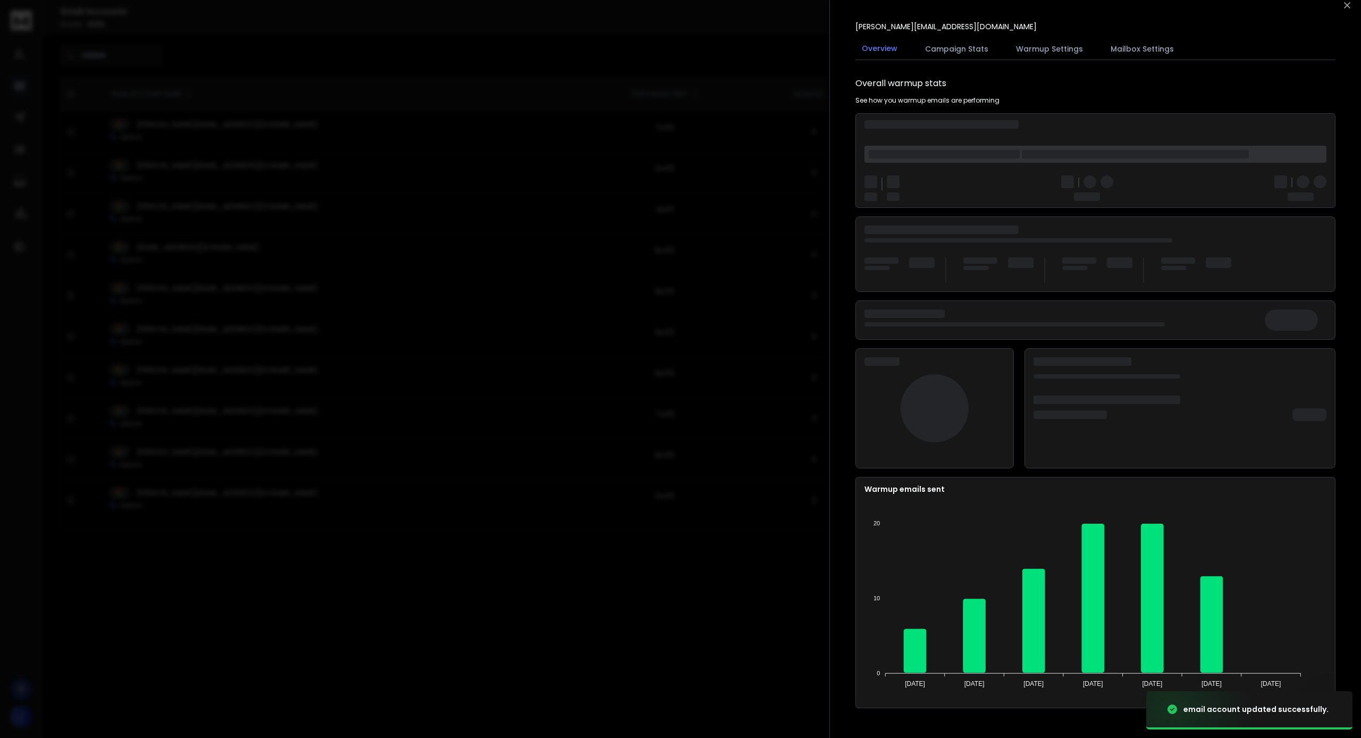
scroll to position [0, 0]
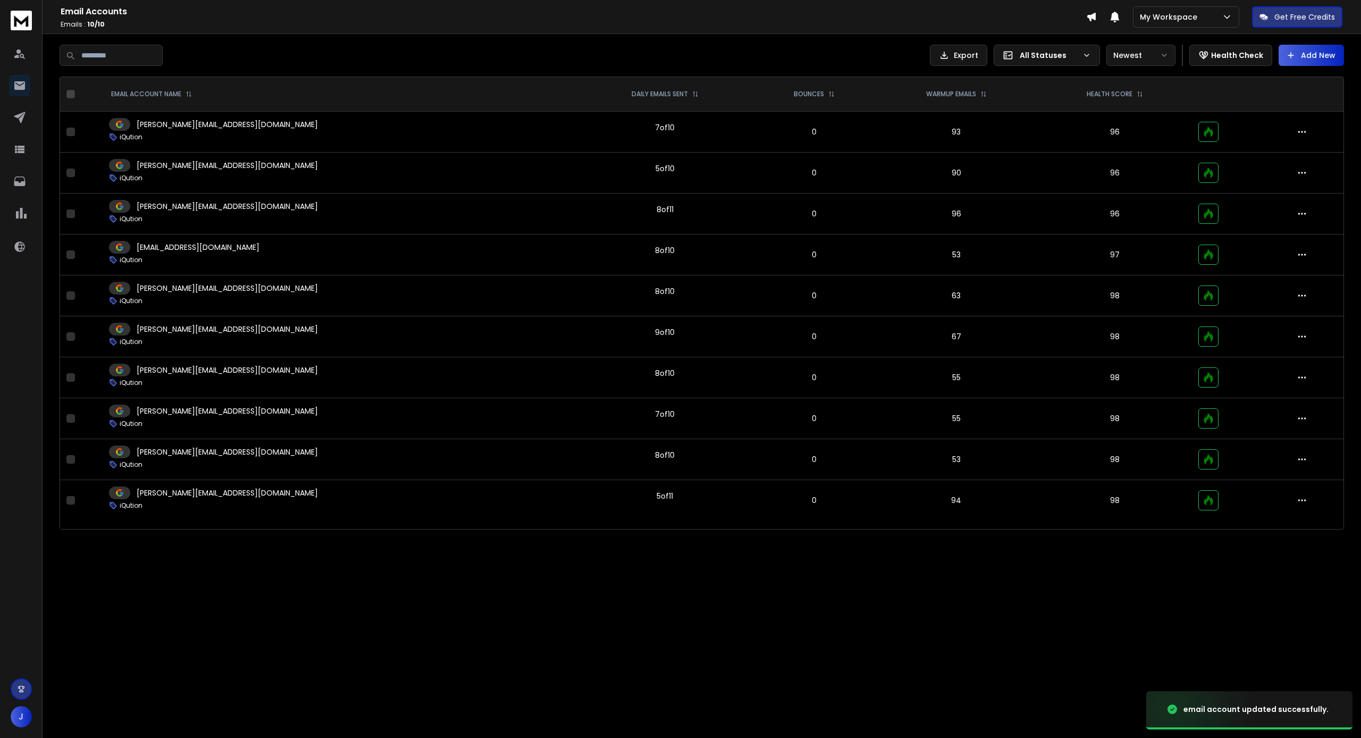
click at [753, 505] on td "0" at bounding box center [814, 500] width 122 height 41
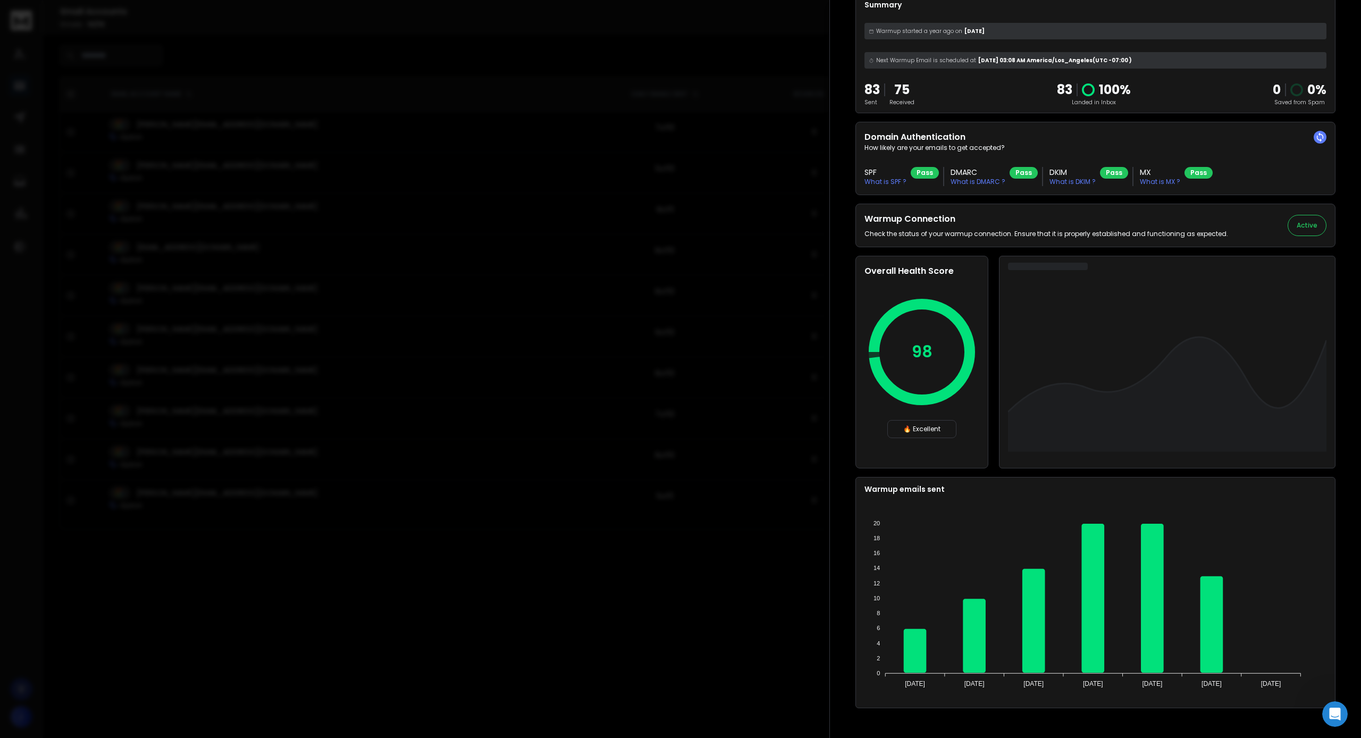
scroll to position [1, 0]
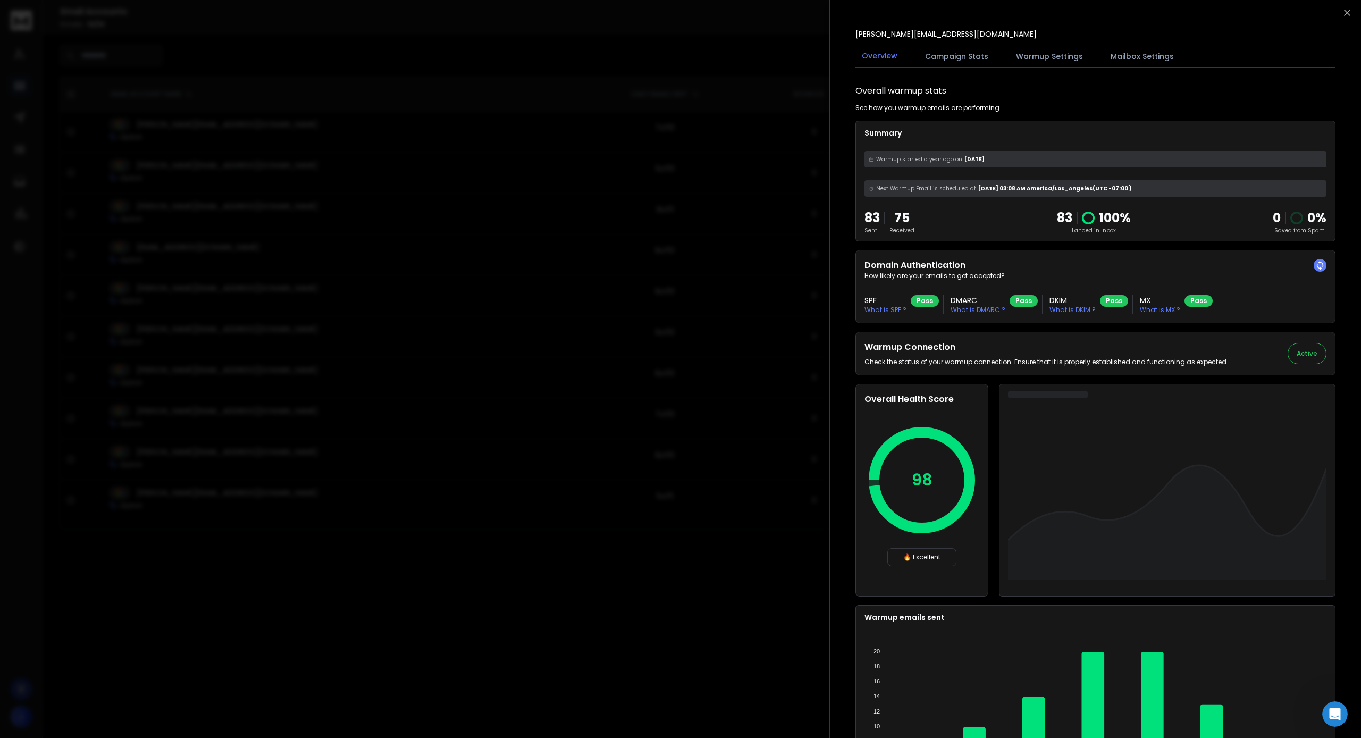
click at [949, 56] on button "Campaign Stats" at bounding box center [956, 56] width 76 height 23
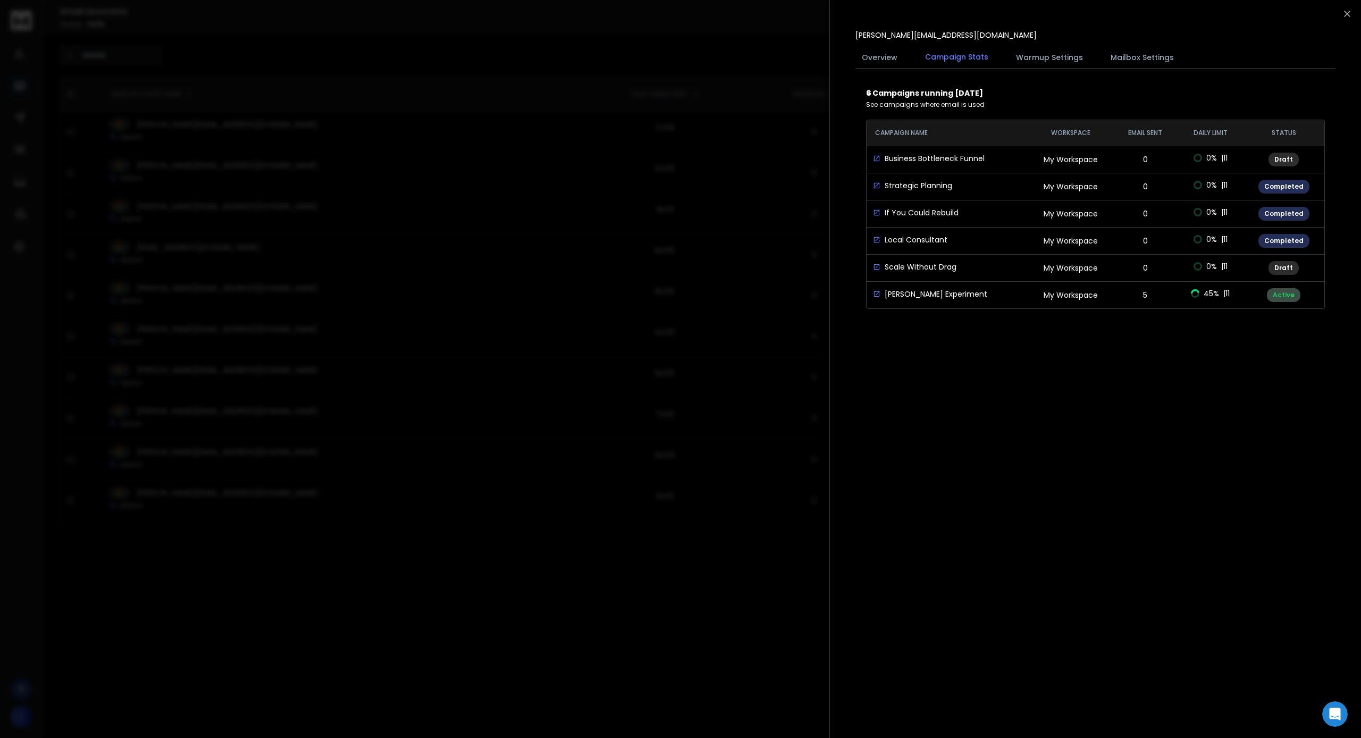
scroll to position [0, 0]
click at [1041, 61] on button "Warmup Settings" at bounding box center [1049, 57] width 80 height 23
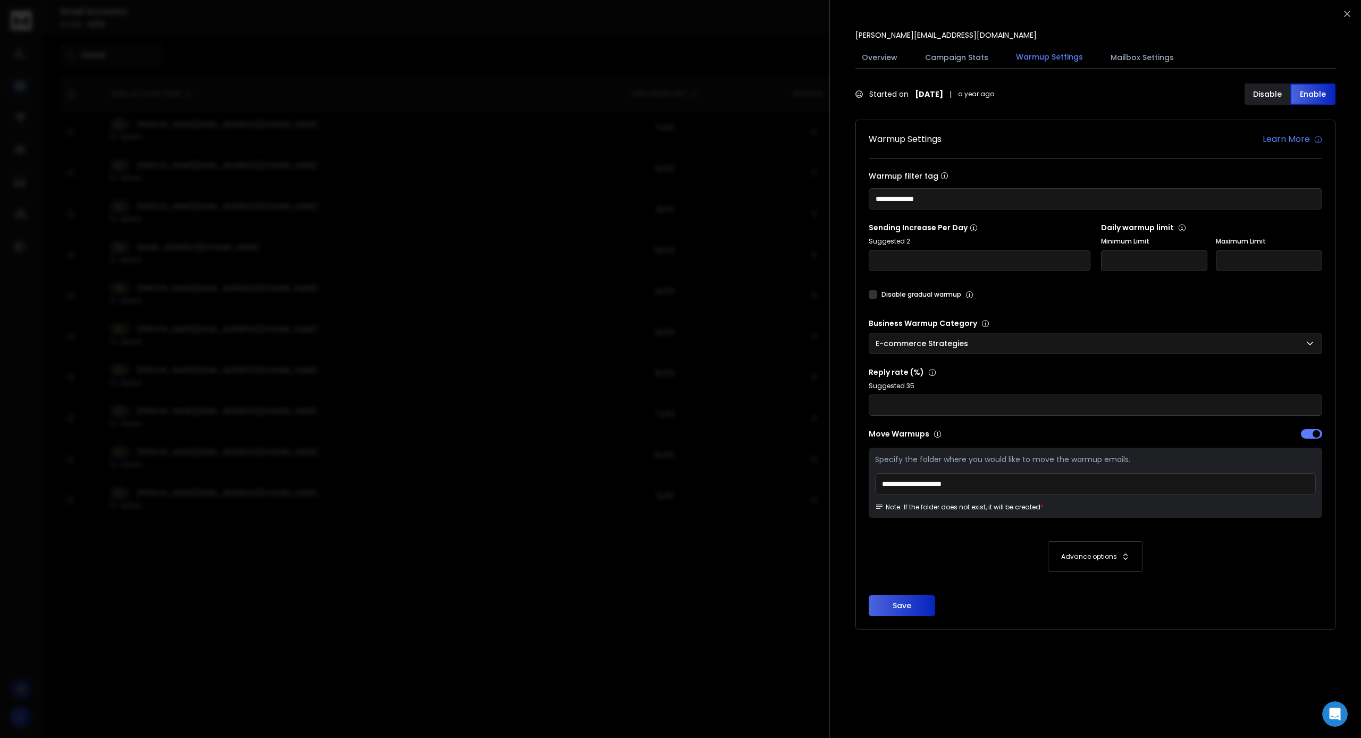
click at [1088, 569] on div "Advance options" at bounding box center [1095, 556] width 95 height 30
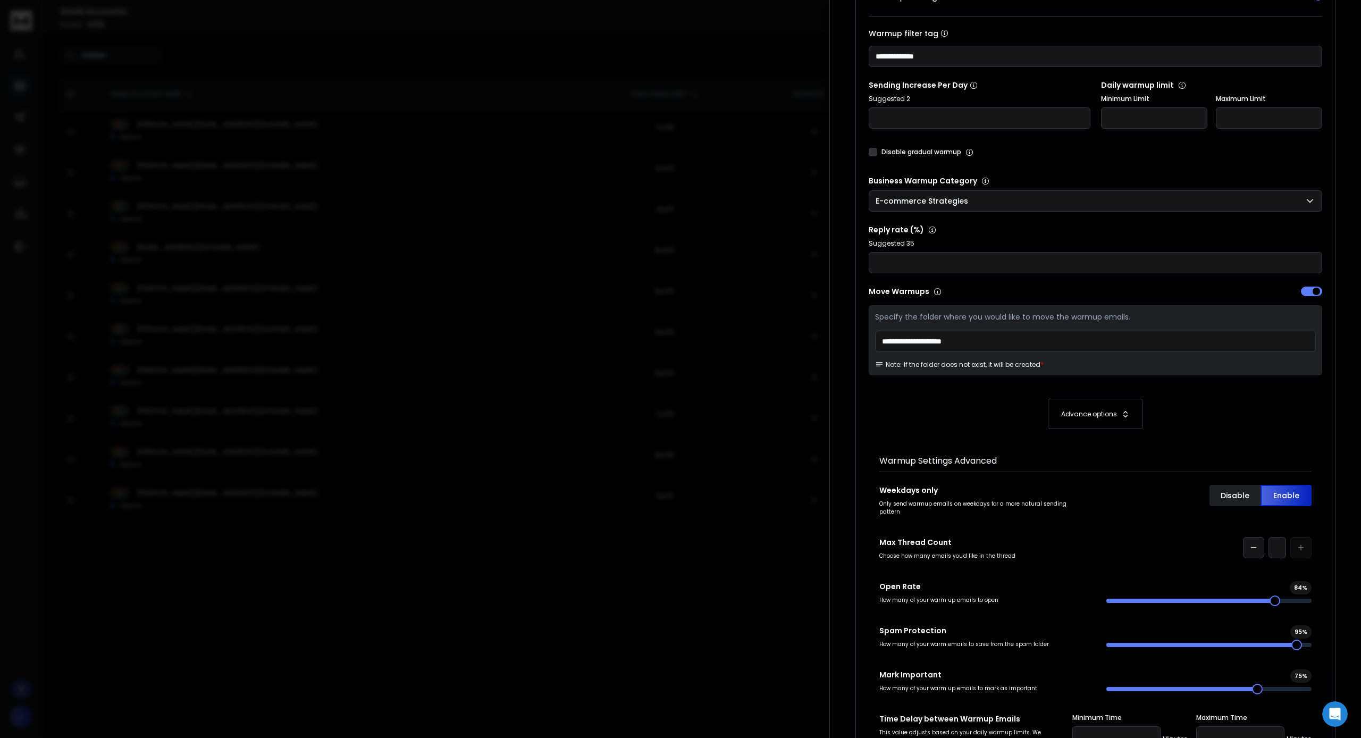
scroll to position [146, 0]
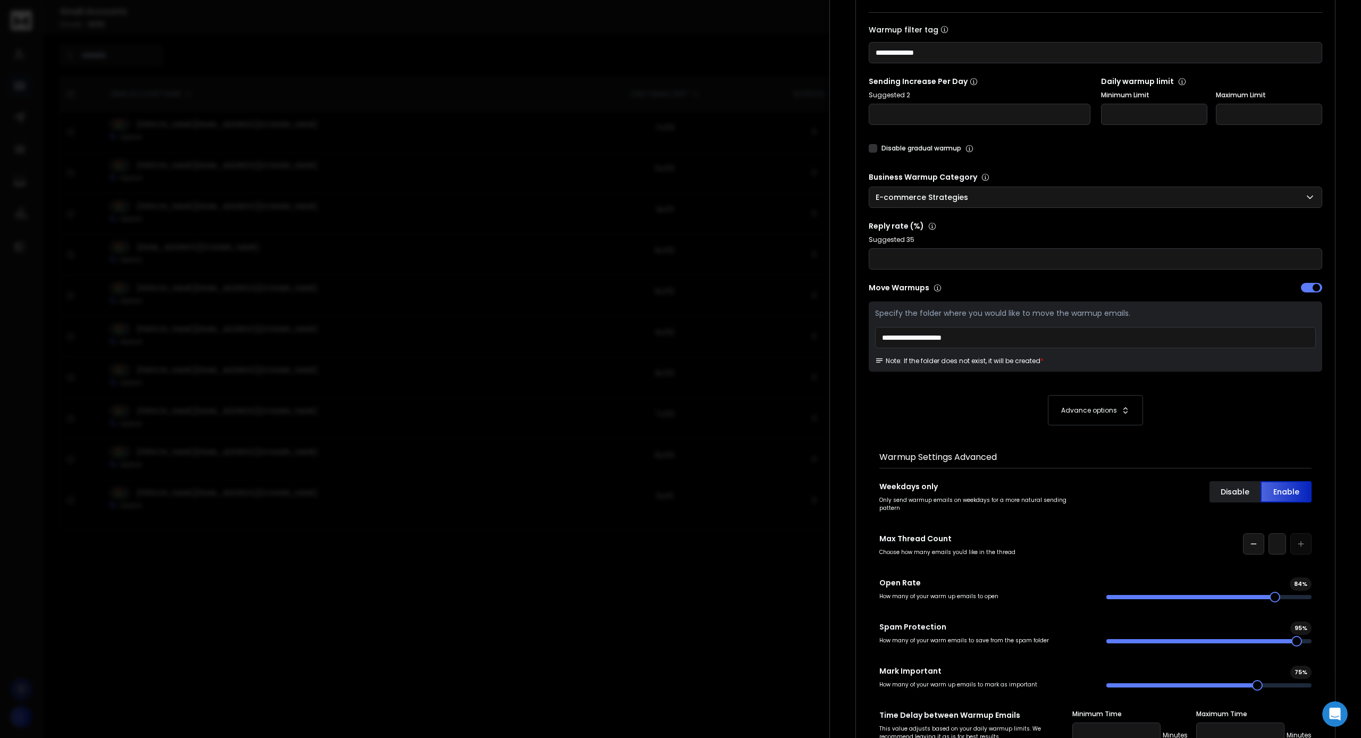
click at [1049, 334] on input "**********" at bounding box center [1095, 337] width 441 height 21
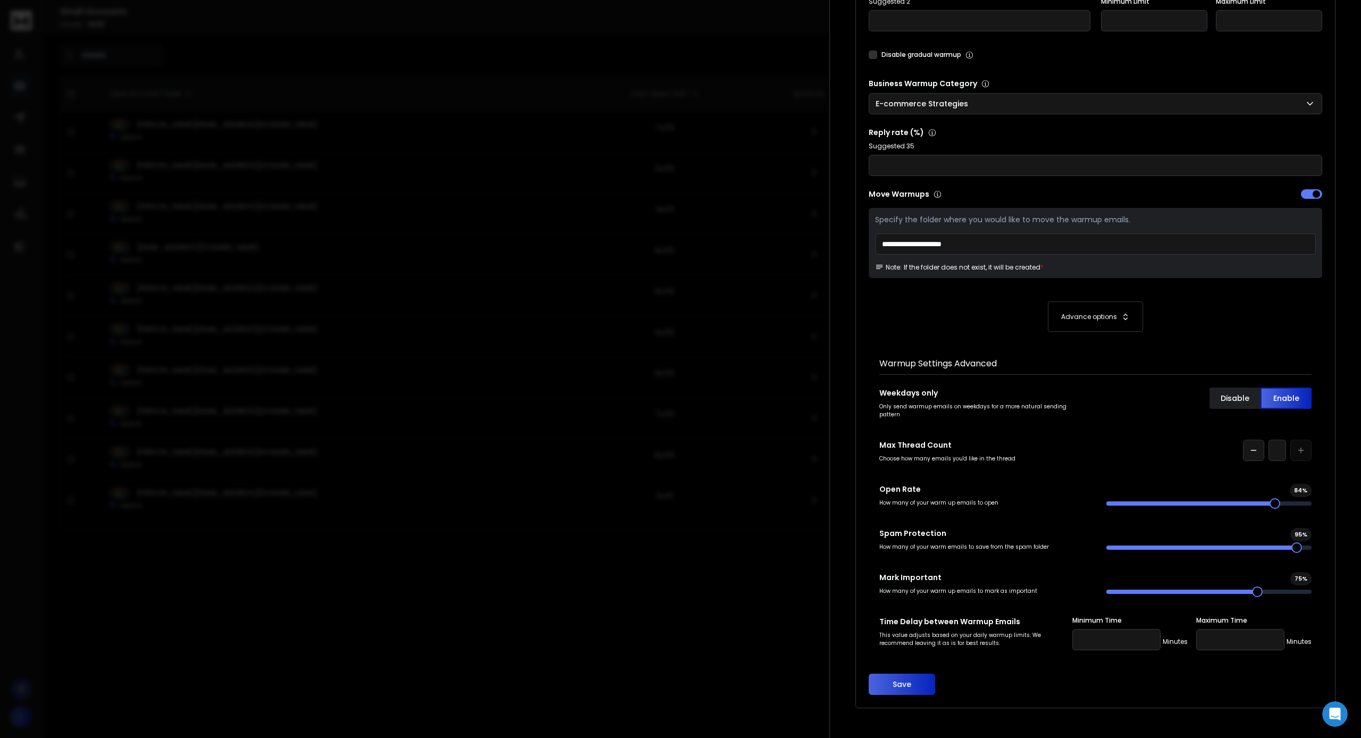
scroll to position [300, 0]
click at [1250, 387] on button "Disable" at bounding box center [1234, 397] width 51 height 21
click at [1289, 387] on button "Enable" at bounding box center [1285, 397] width 51 height 21
click at [917, 673] on button "Save" at bounding box center [901, 683] width 66 height 21
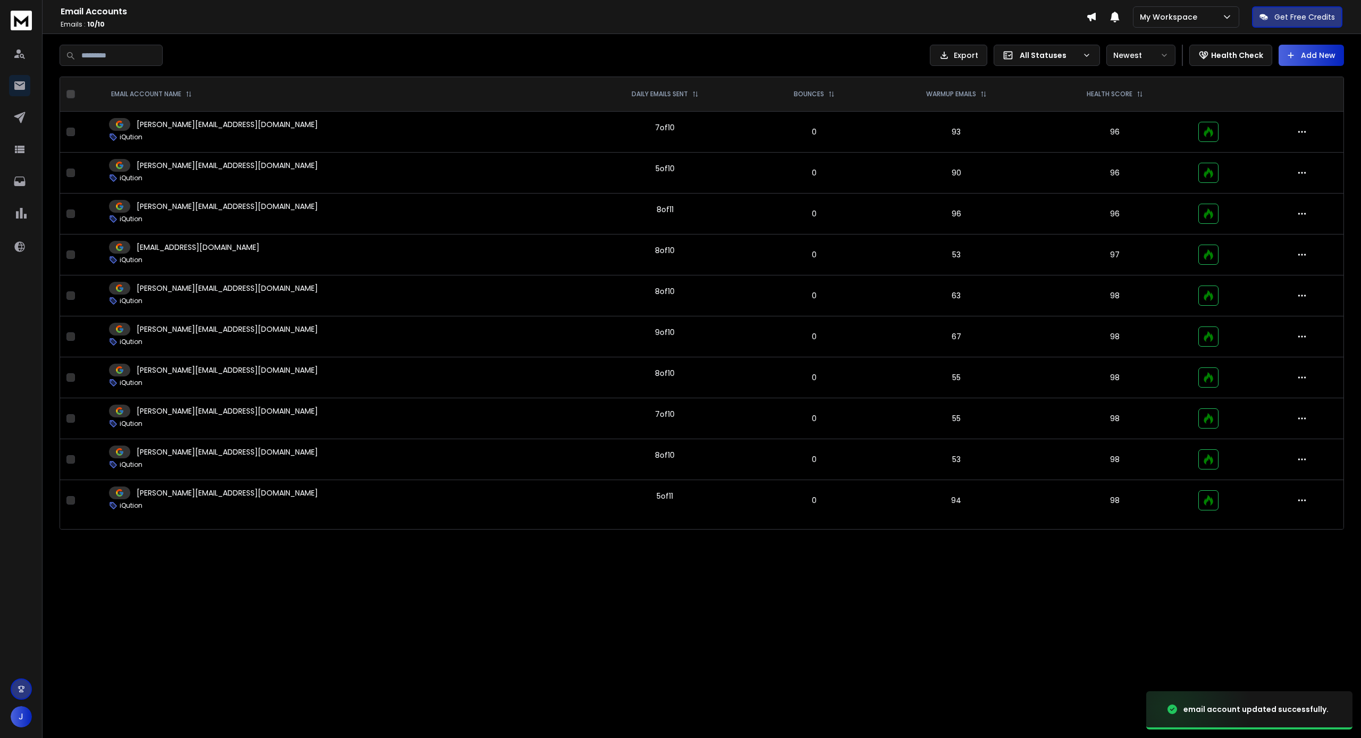
scroll to position [0, 0]
click at [1298, 502] on icon at bounding box center [1302, 500] width 10 height 10
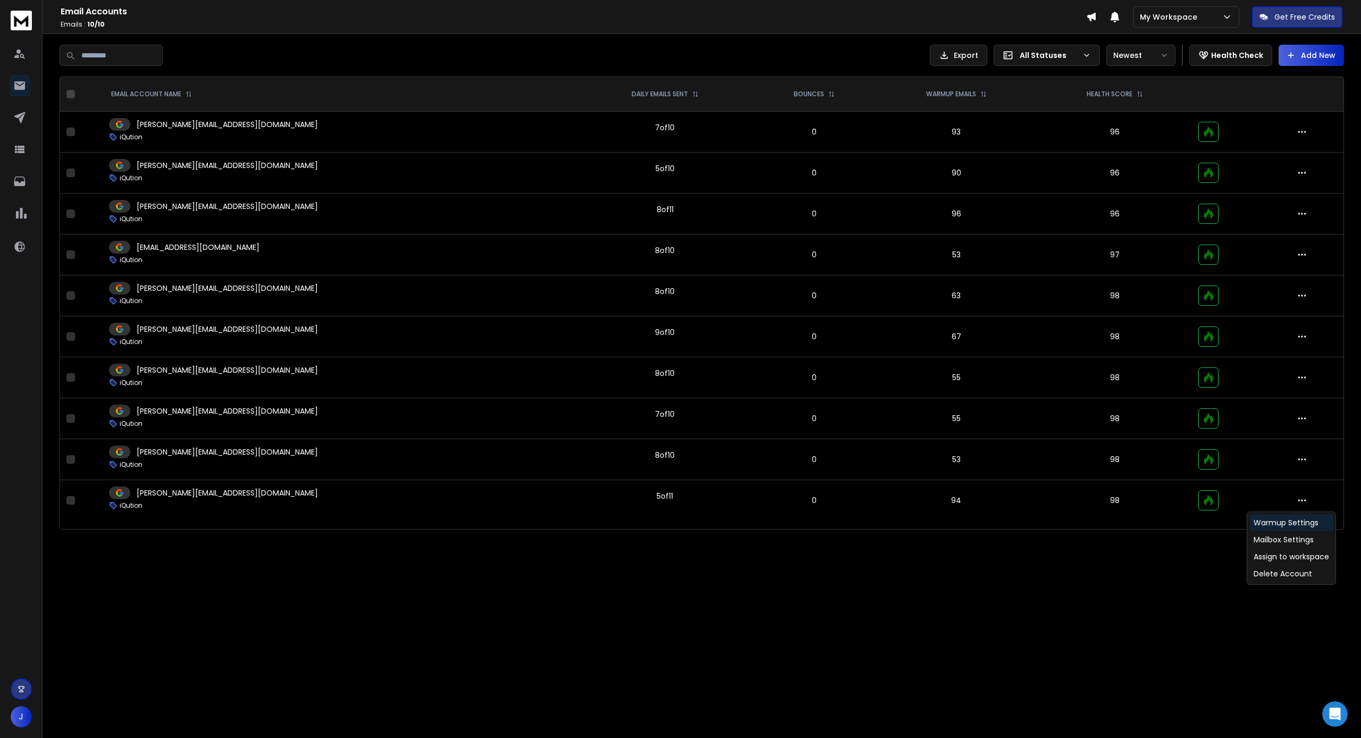
click at [1302, 522] on div "Warmup Settings" at bounding box center [1291, 522] width 84 height 17
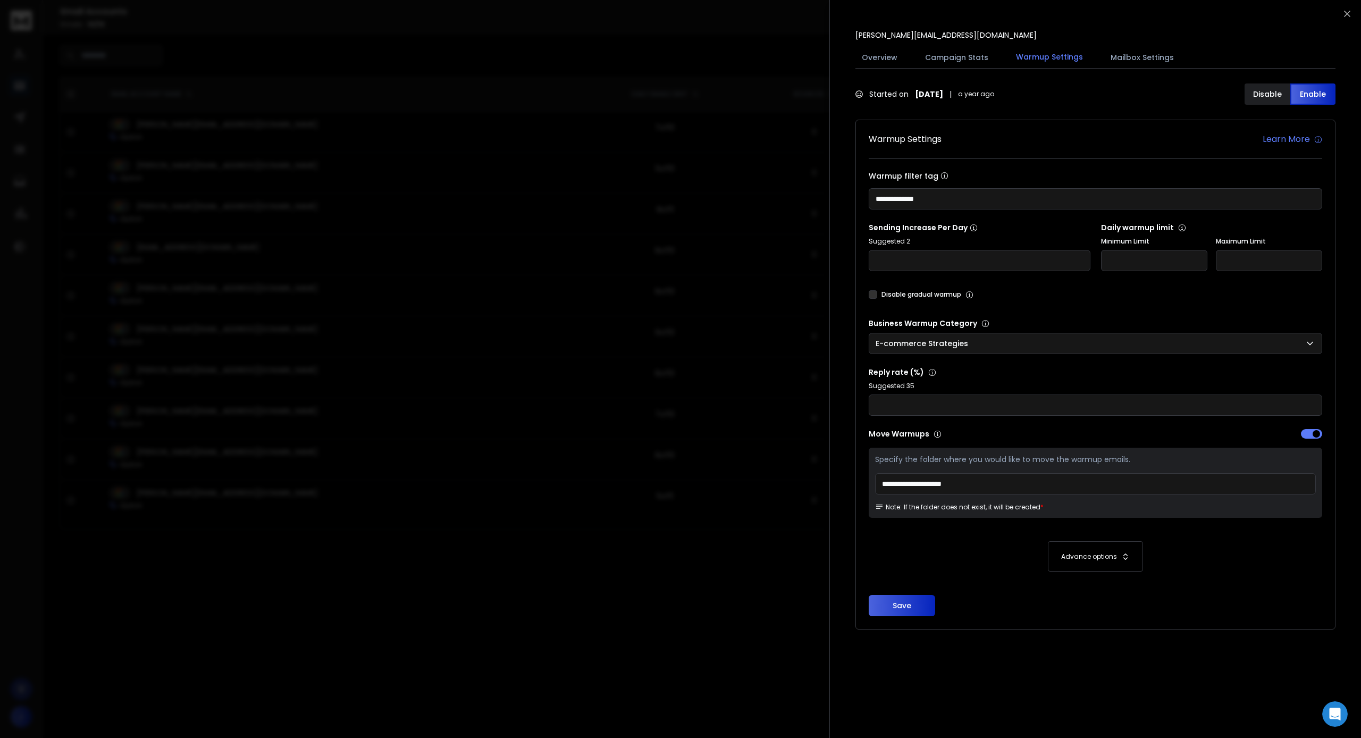
click at [1094, 539] on div "Advance options" at bounding box center [1094, 556] width 453 height 52
click at [1092, 555] on p "Advance options" at bounding box center [1089, 556] width 56 height 9
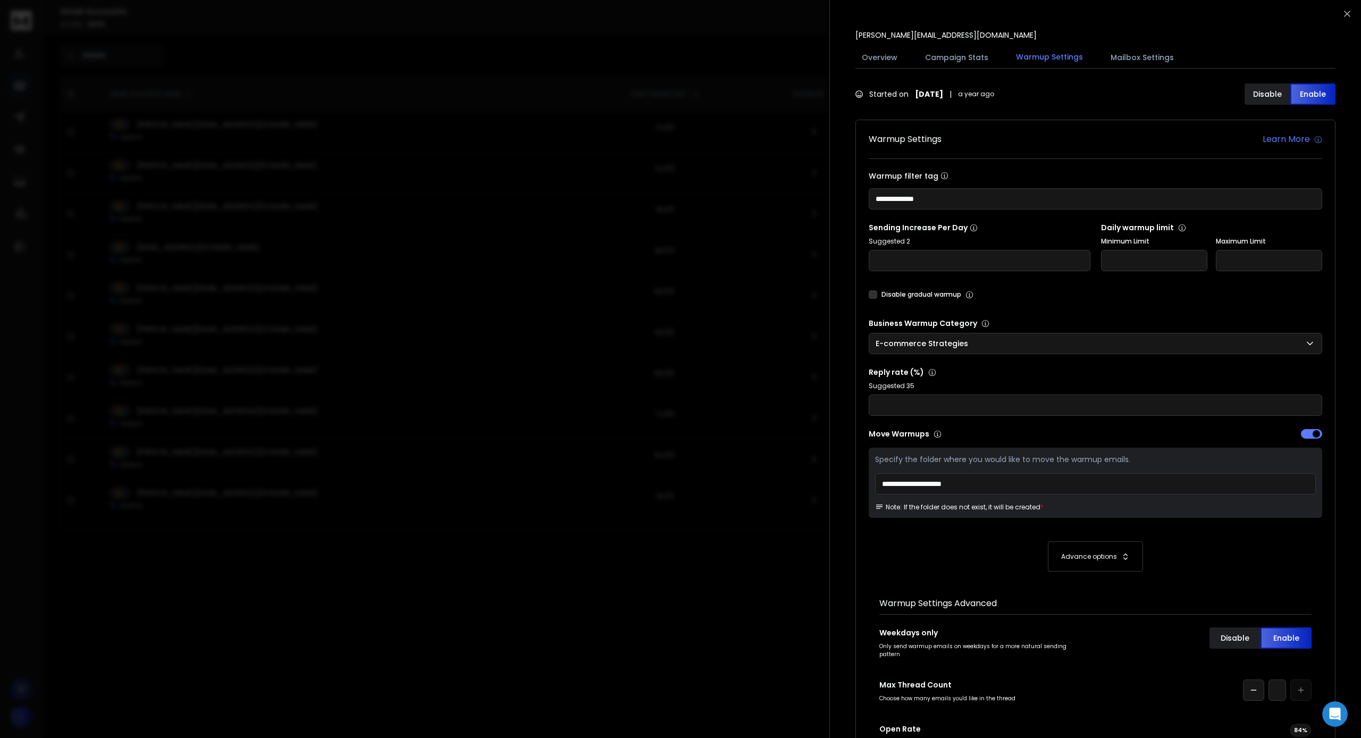
click at [1137, 61] on button "Mailbox Settings" at bounding box center [1142, 57] width 76 height 23
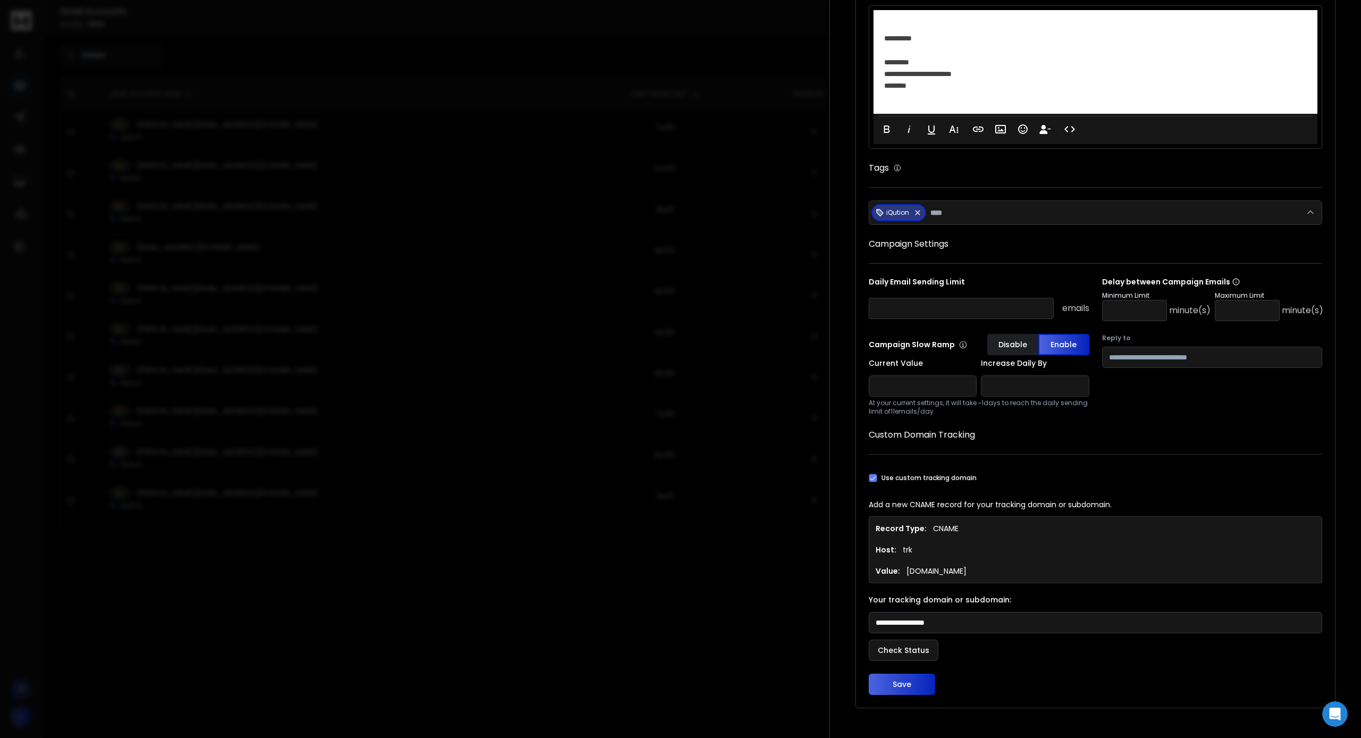
scroll to position [190, 0]
click at [914, 652] on button "Check Status" at bounding box center [903, 649] width 70 height 21
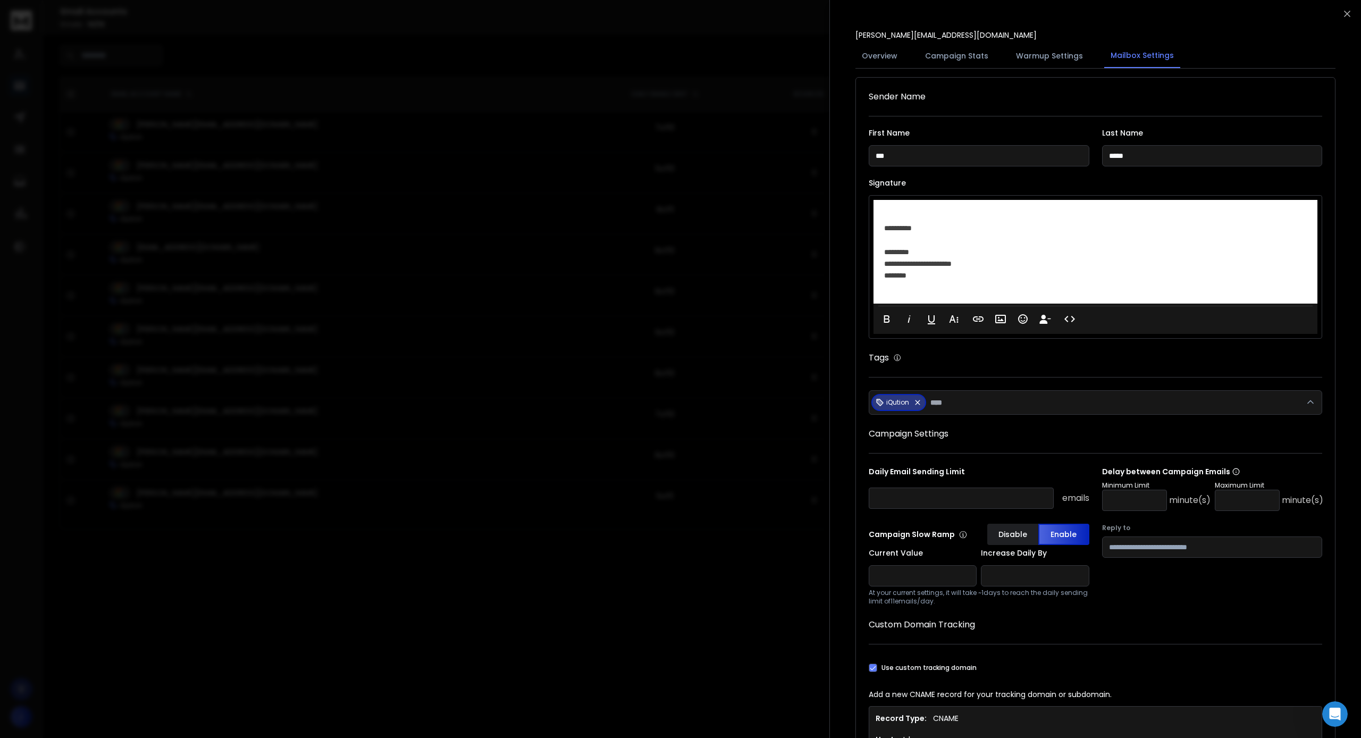
scroll to position [0, 0]
click at [882, 62] on button "Overview" at bounding box center [879, 55] width 48 height 23
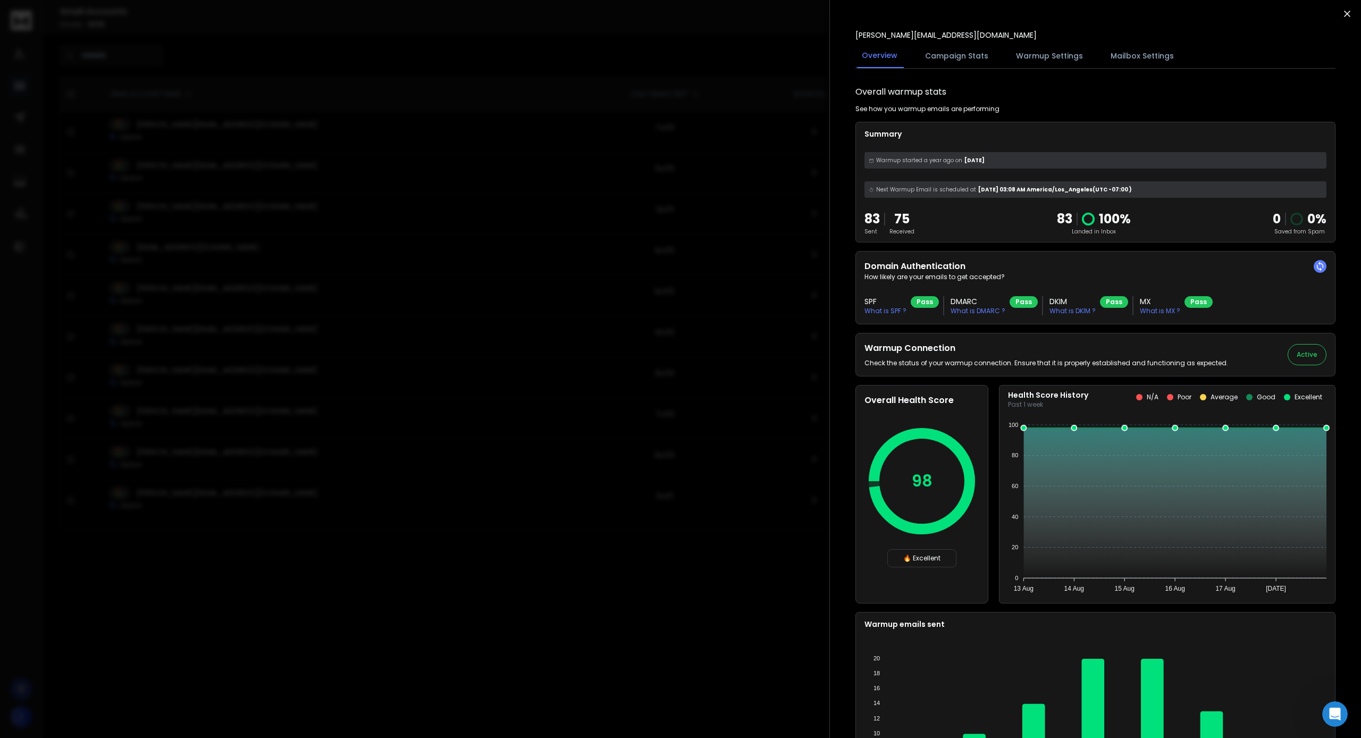
click at [1345, 13] on icon "button" at bounding box center [1346, 13] width 5 height 5
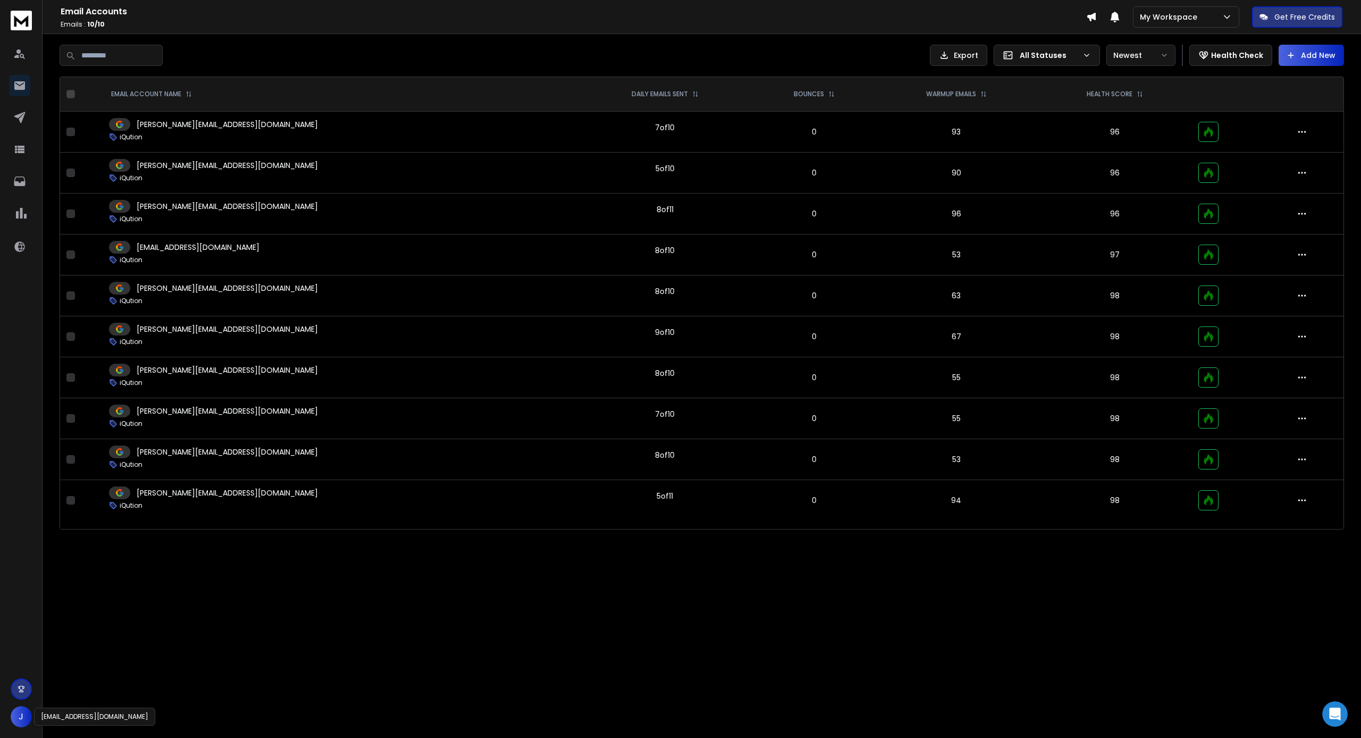
click at [26, 712] on span "J" at bounding box center [21, 716] width 21 height 21
click at [67, 702] on p "Settings" at bounding box center [66, 699] width 30 height 11
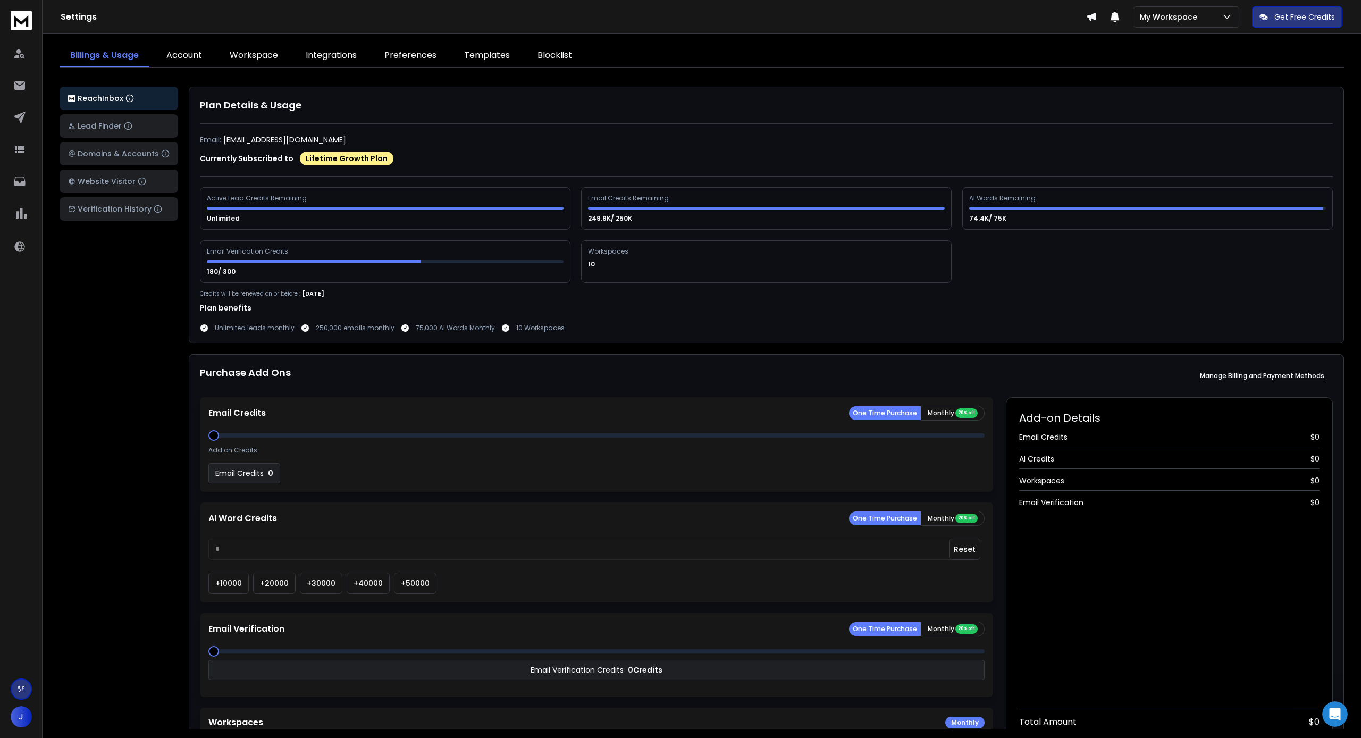
click at [92, 150] on button "Domains & Accounts" at bounding box center [119, 153] width 119 height 23
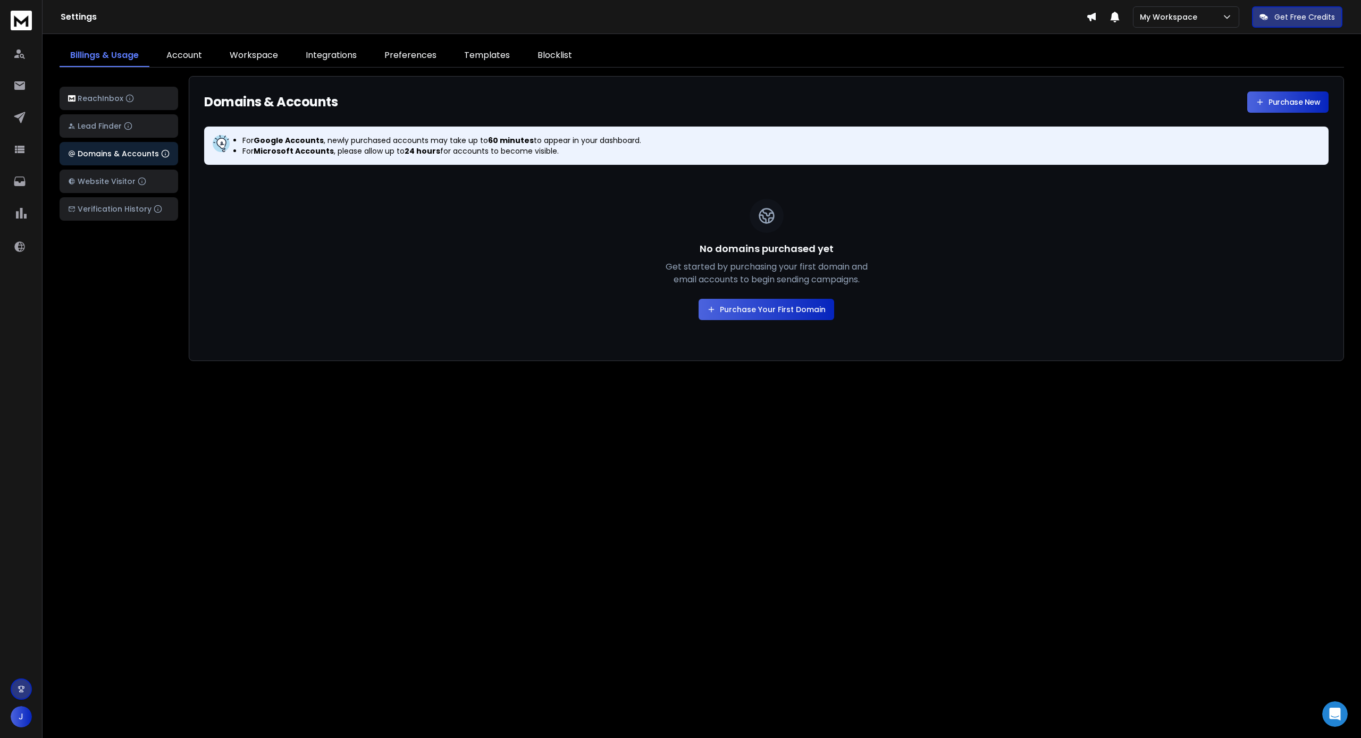
click at [95, 123] on button "Lead Finder" at bounding box center [119, 125] width 119 height 23
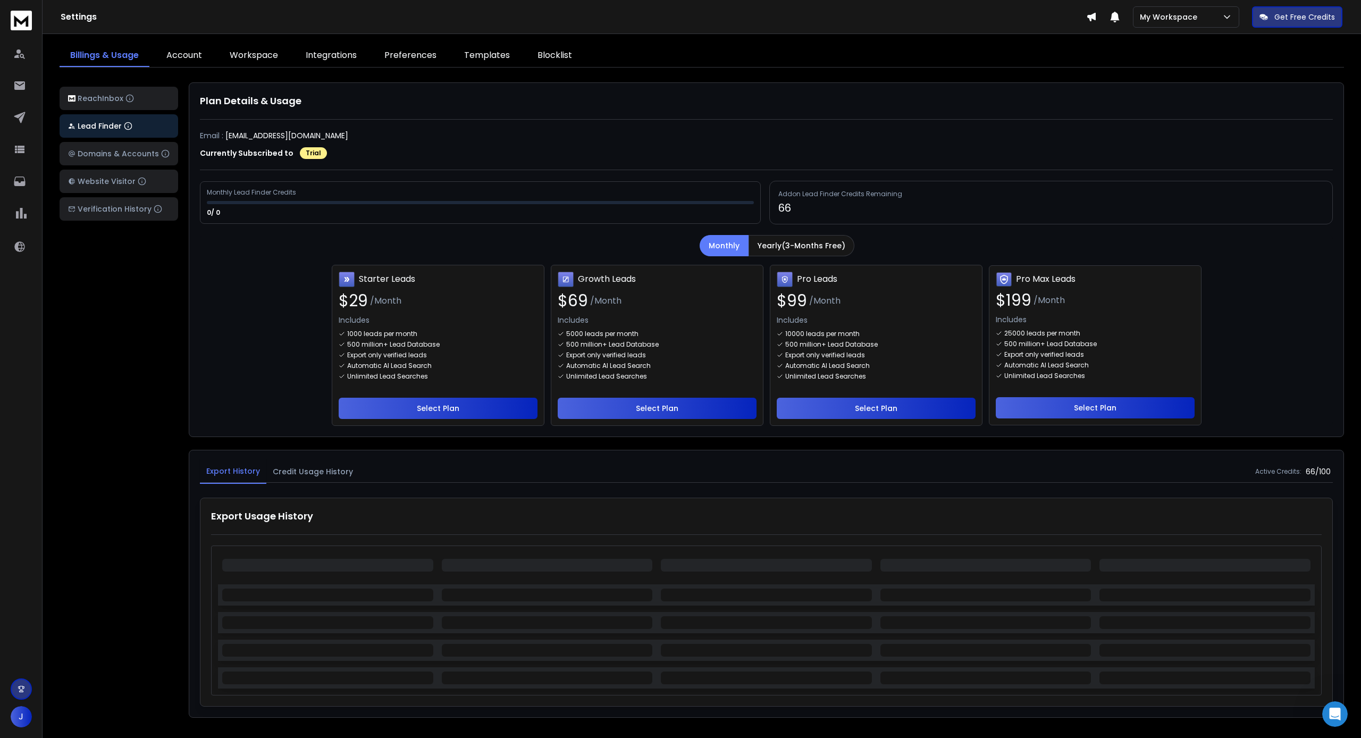
click at [186, 53] on link "Account" at bounding box center [184, 56] width 57 height 22
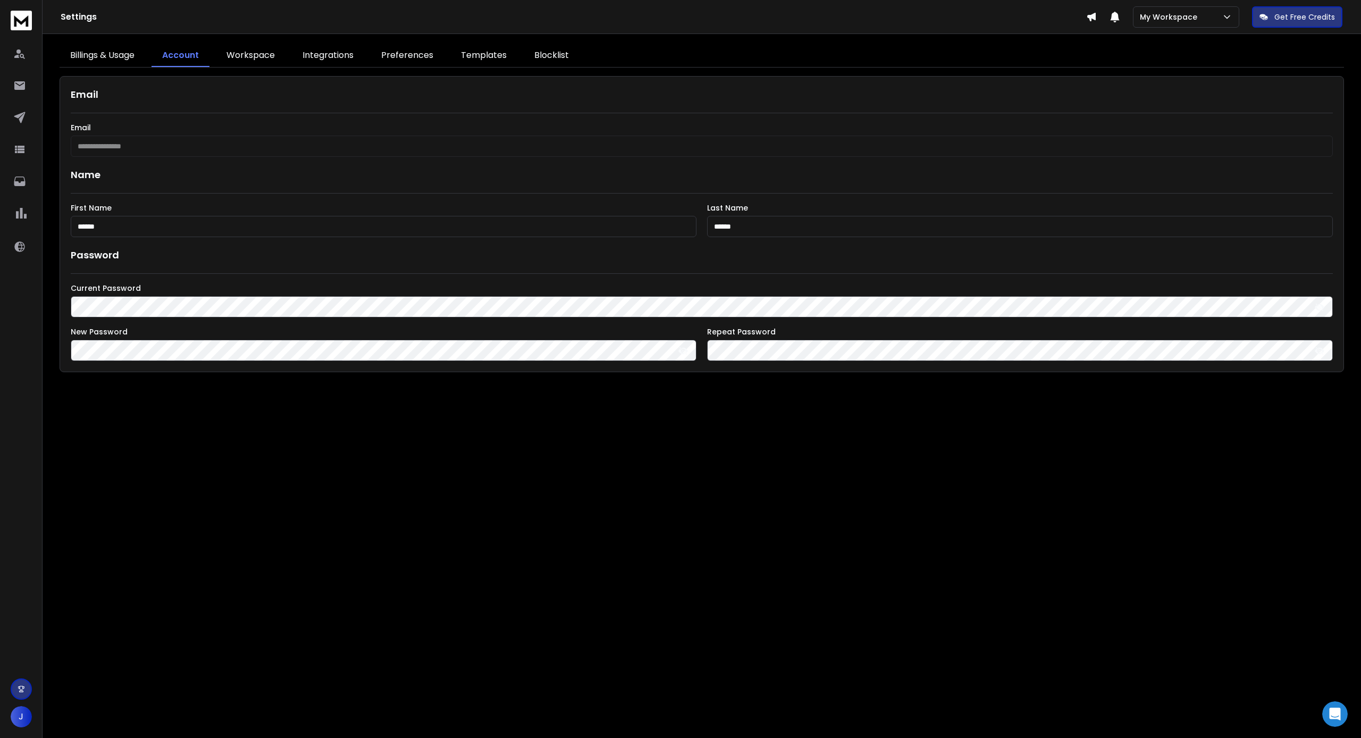
click at [262, 54] on link "Workspace" at bounding box center [251, 56] width 70 height 22
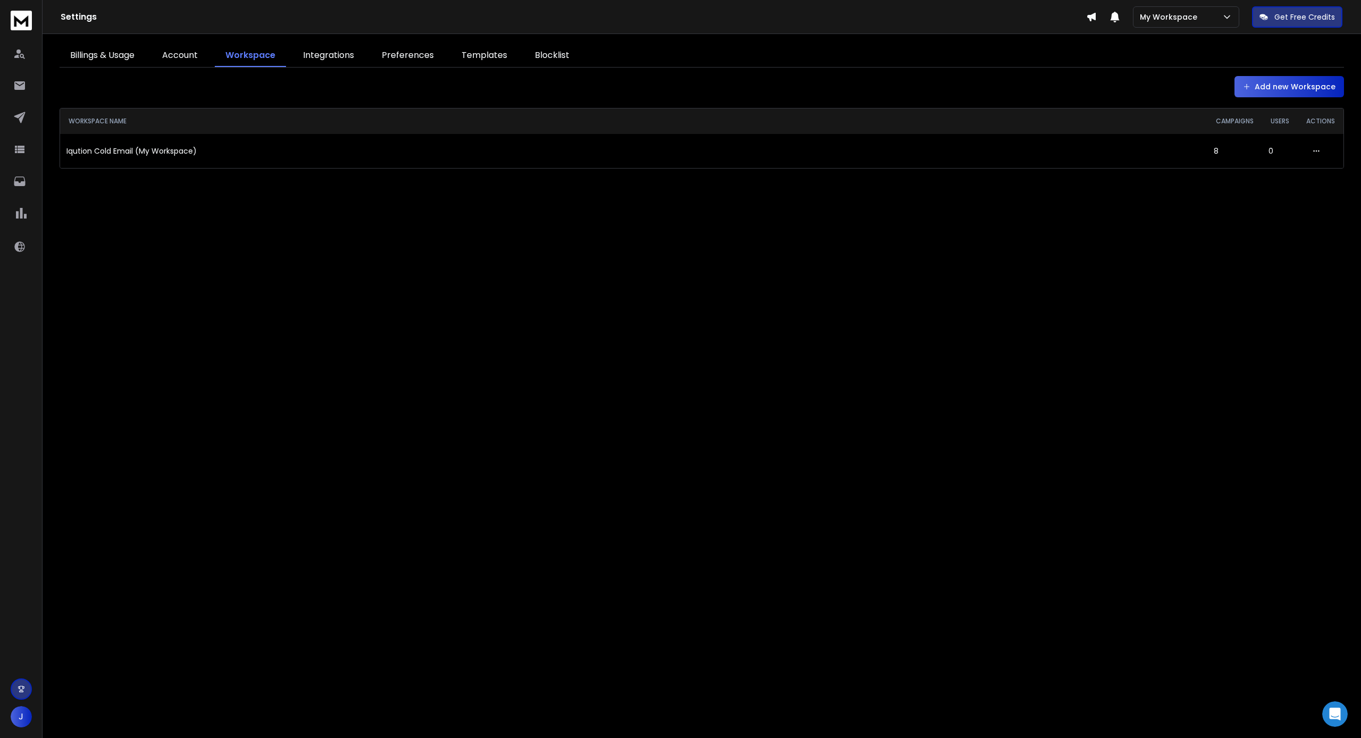
click at [337, 56] on link "Integrations" at bounding box center [328, 56] width 72 height 22
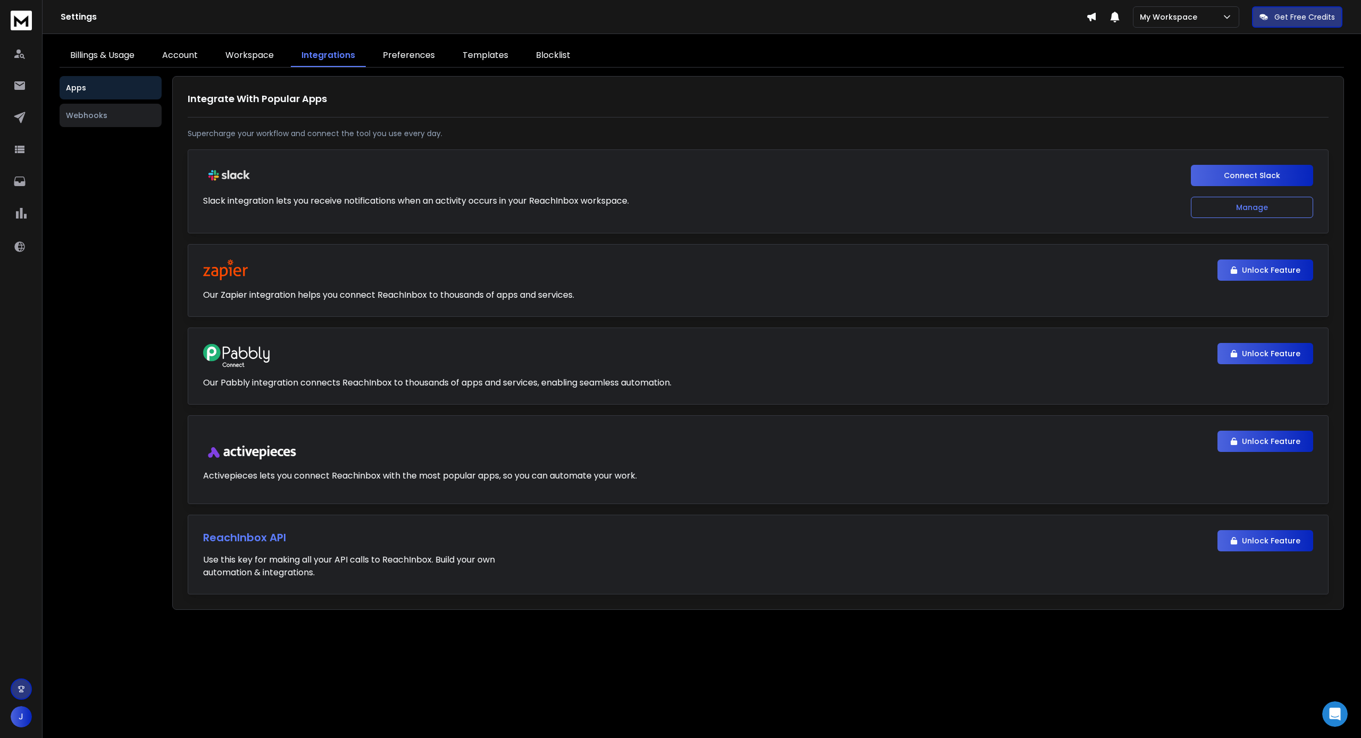
click at [401, 56] on link "Preferences" at bounding box center [408, 56] width 73 height 22
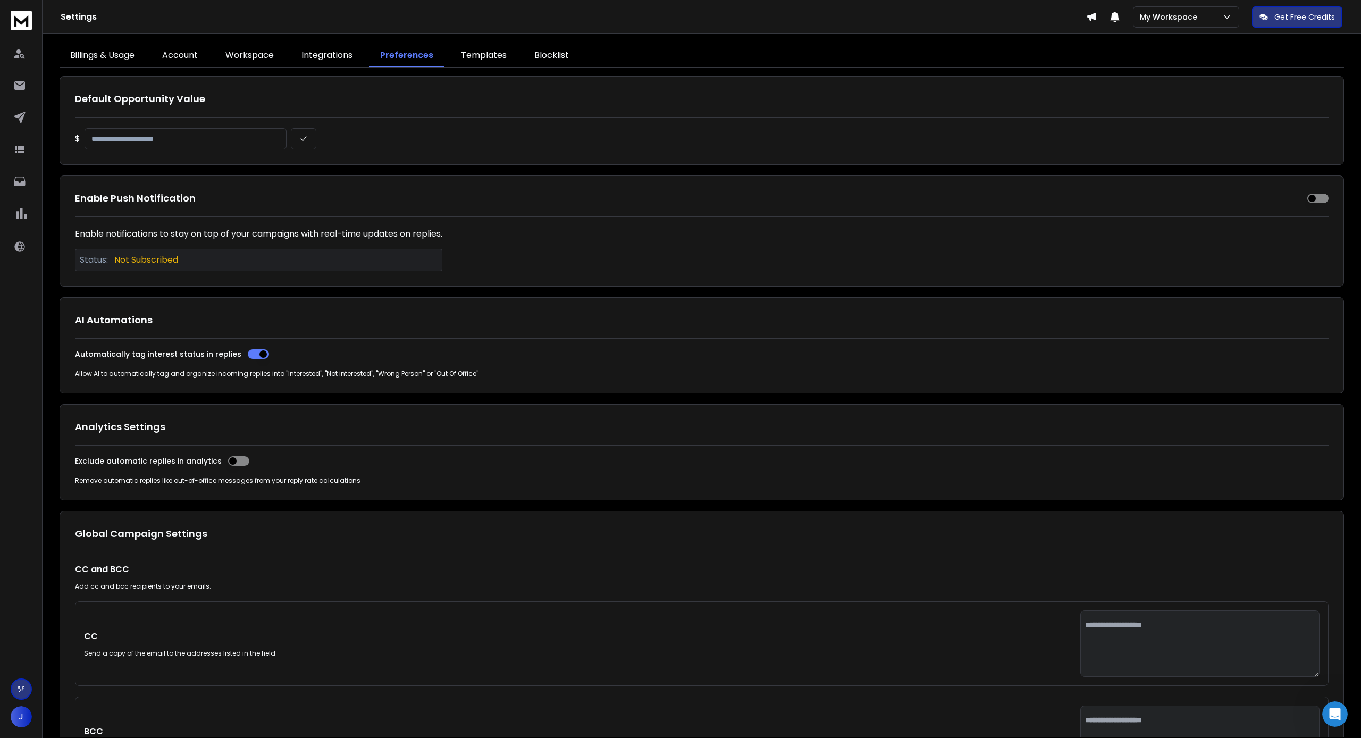
click at [407, 258] on div "Status: Not Subscribed" at bounding box center [258, 260] width 367 height 22
click at [167, 259] on p "Not Subscribed" at bounding box center [146, 260] width 64 height 13
click at [1321, 198] on button "button" at bounding box center [1317, 198] width 21 height 10
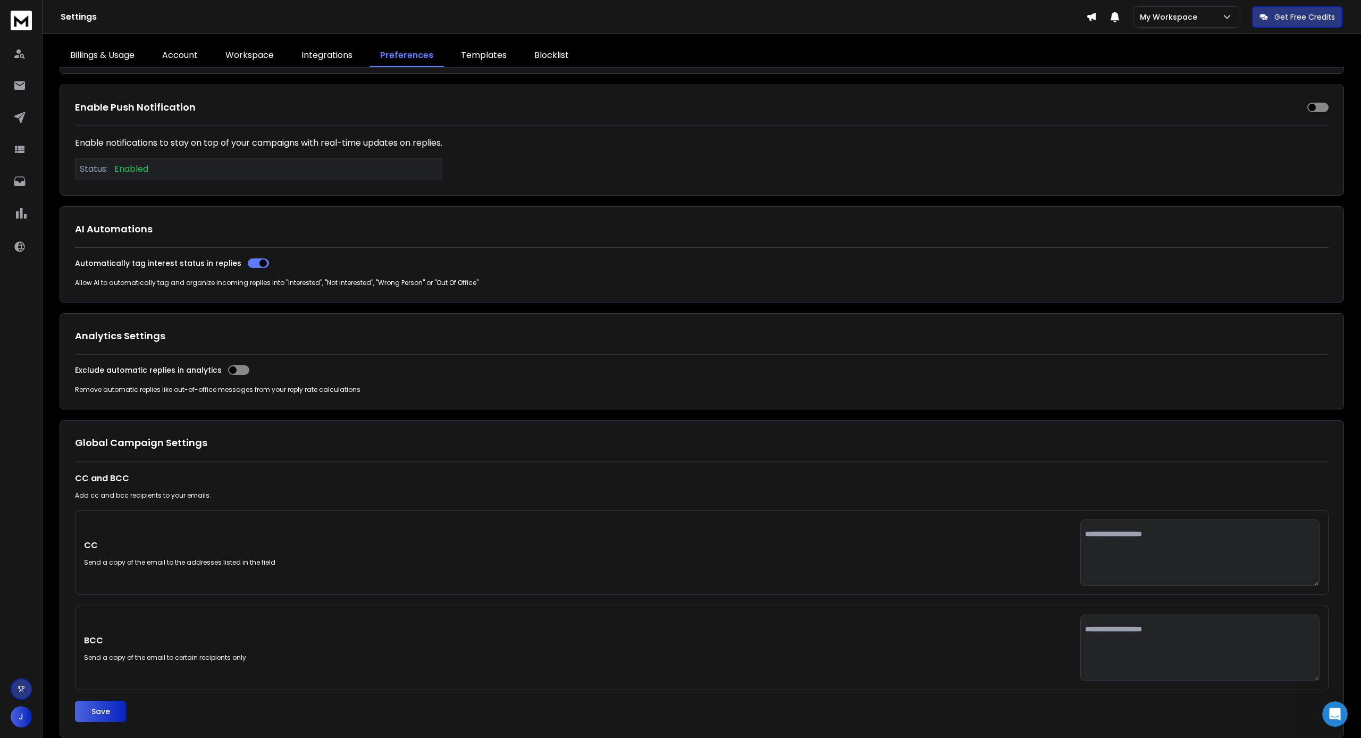
click at [92, 701] on button "Save" at bounding box center [100, 711] width 51 height 21
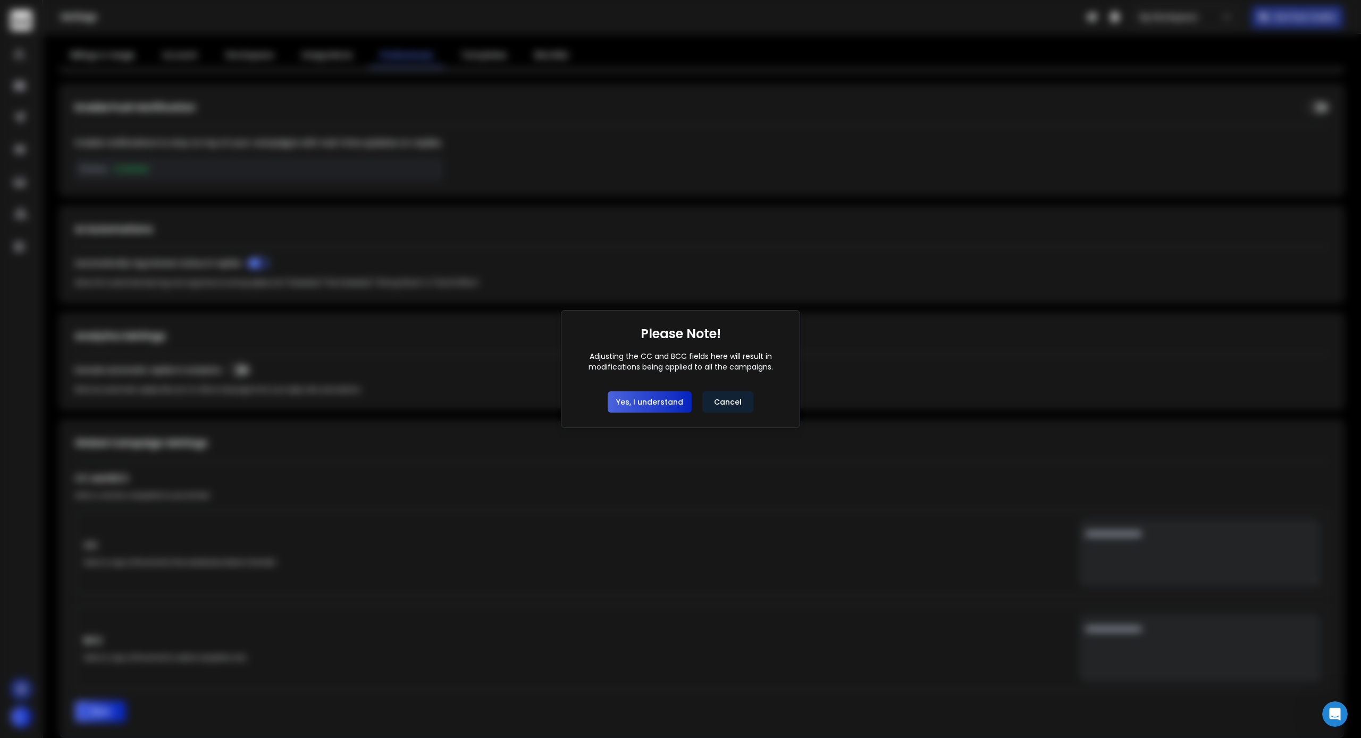
click at [661, 407] on button "Yes, I understand" at bounding box center [649, 401] width 84 height 21
